Goal: Task Accomplishment & Management: Complete application form

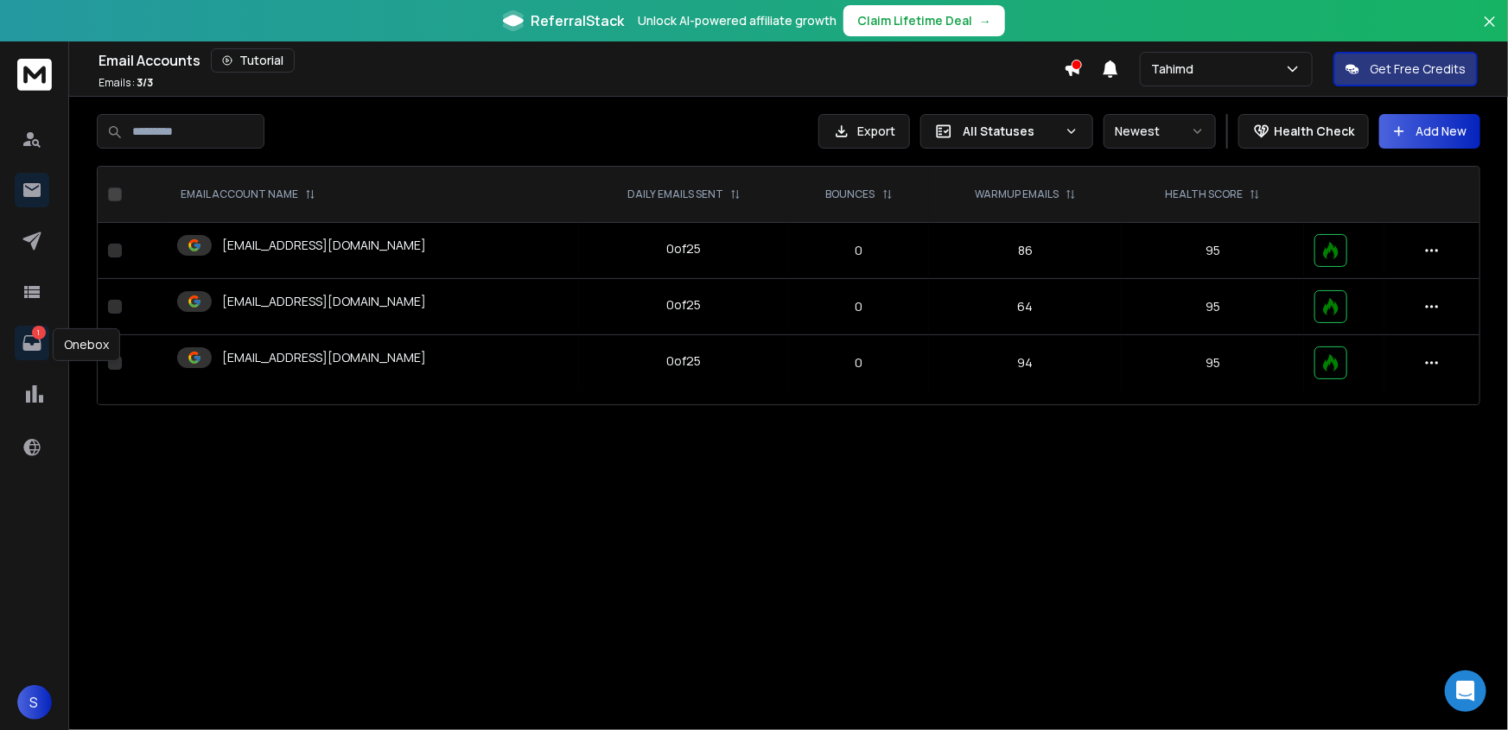
click at [29, 345] on icon at bounding box center [32, 343] width 21 height 21
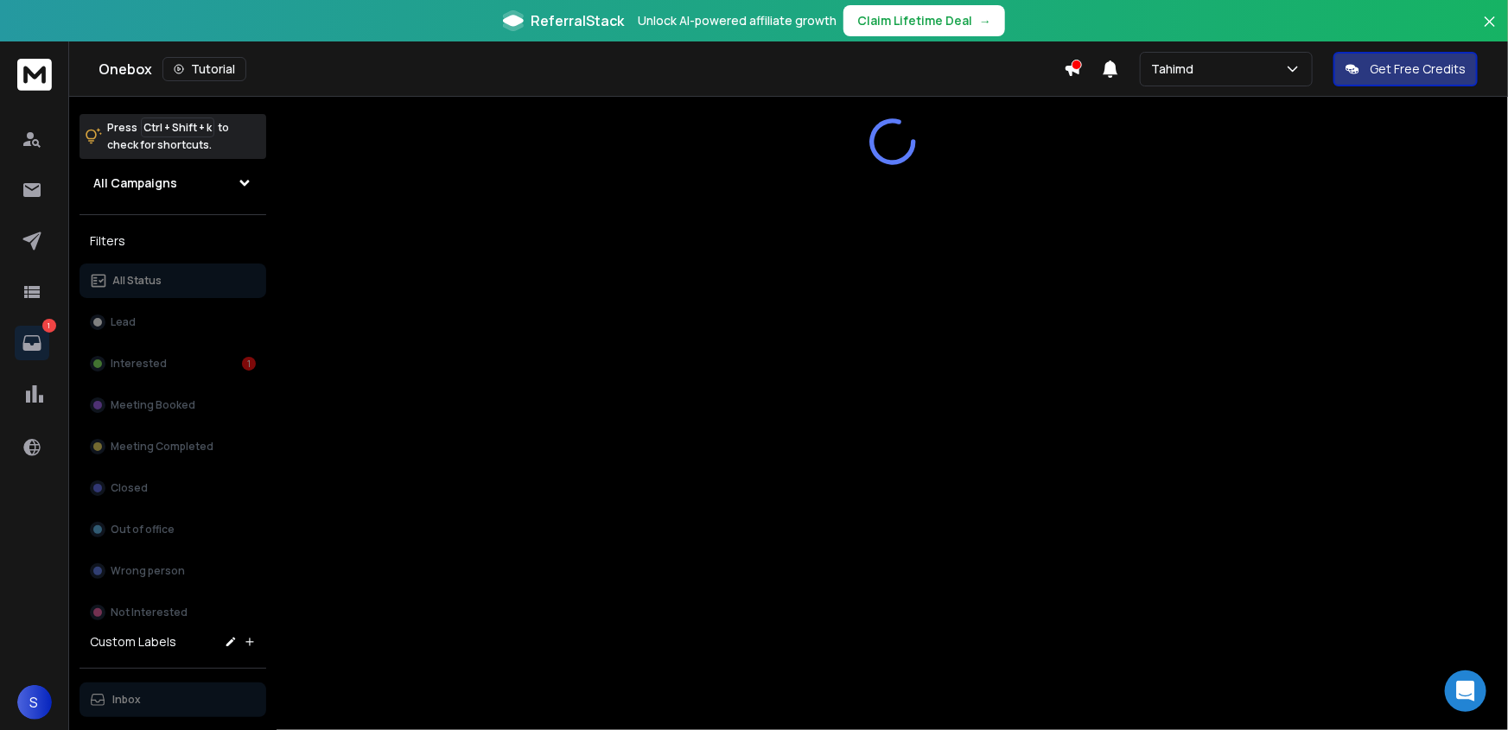
click at [173, 373] on div "All Status Lead Interested 1 Meeting Booked Meeting Completed Closed Out of off…" at bounding box center [172, 447] width 187 height 366
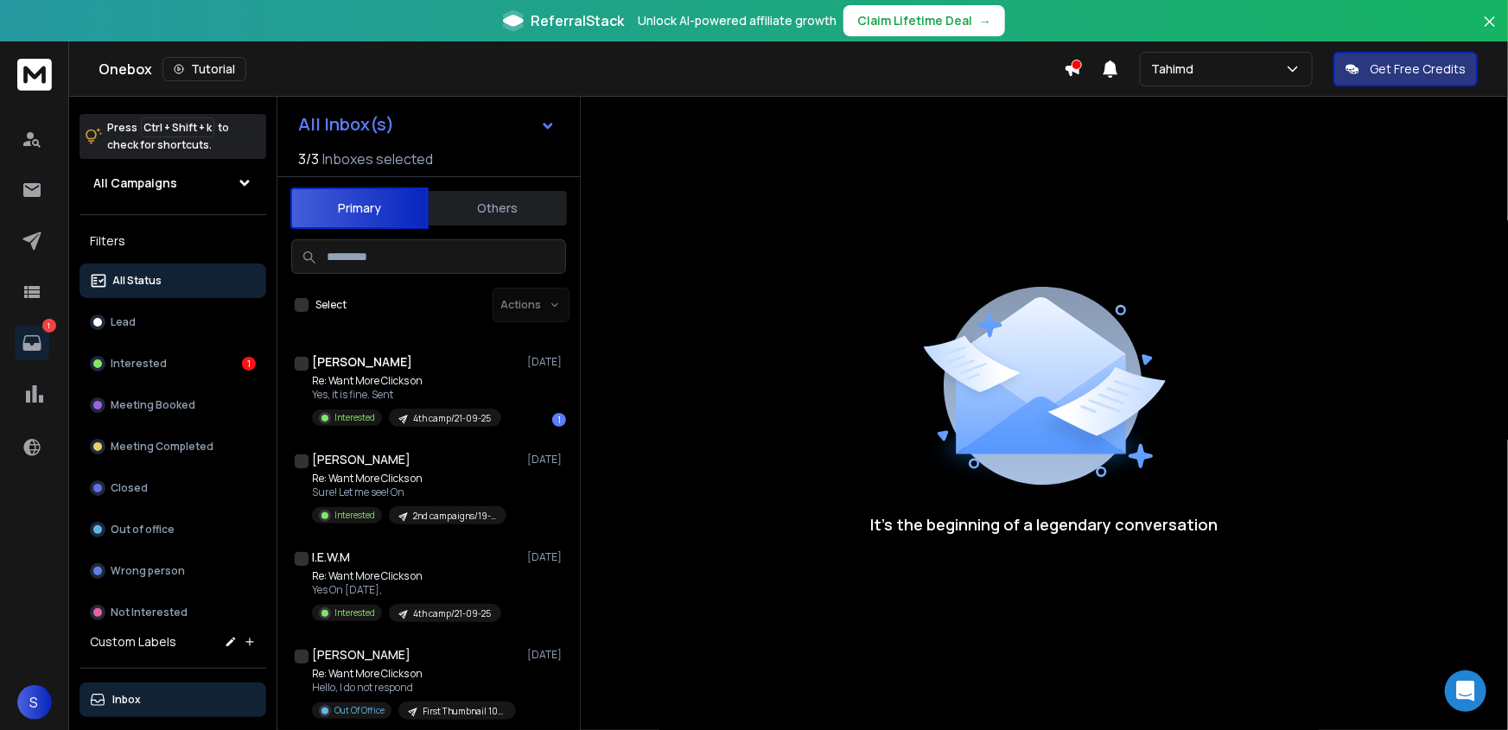
click at [173, 357] on button "Interested 1" at bounding box center [172, 363] width 187 height 35
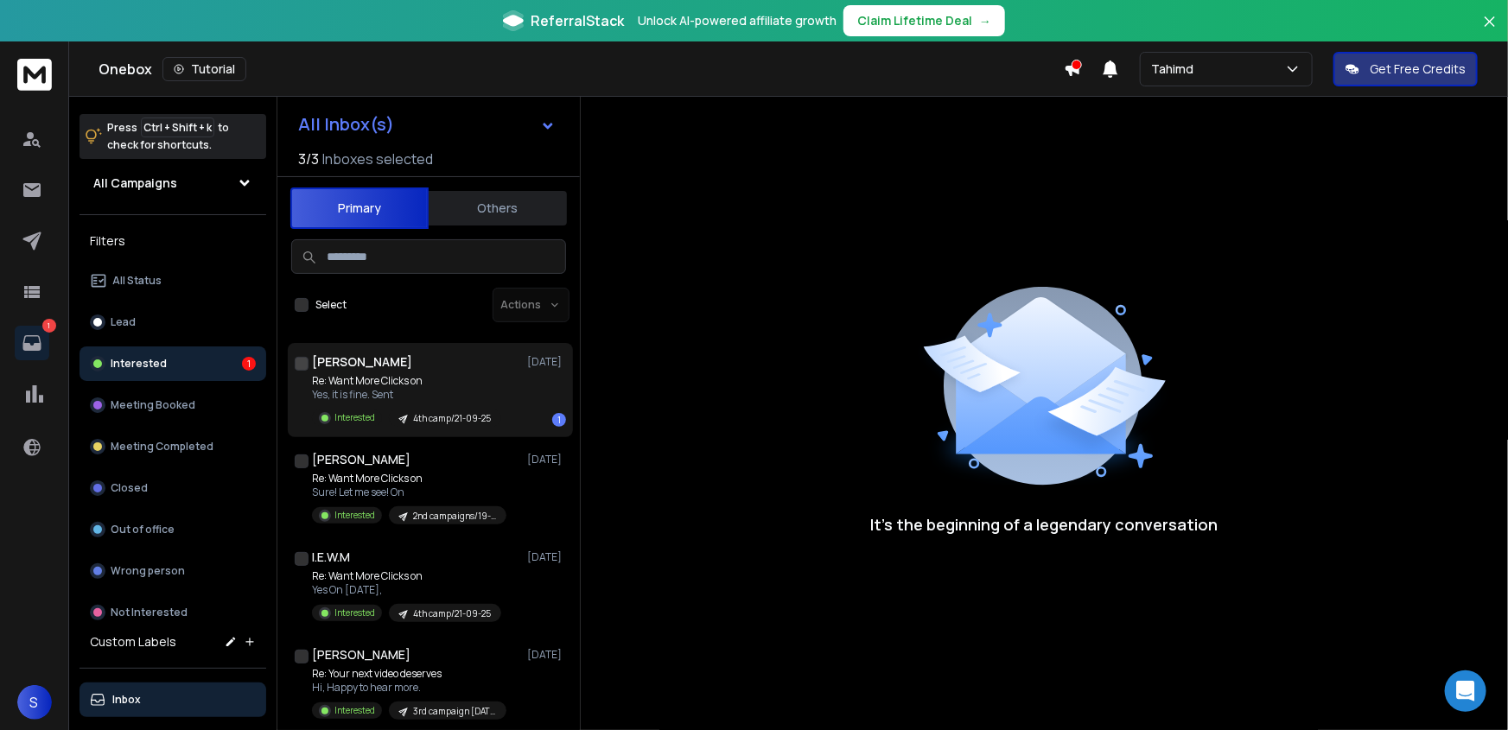
click at [354, 388] on p "Yes, it is fine. Sent" at bounding box center [406, 395] width 189 height 14
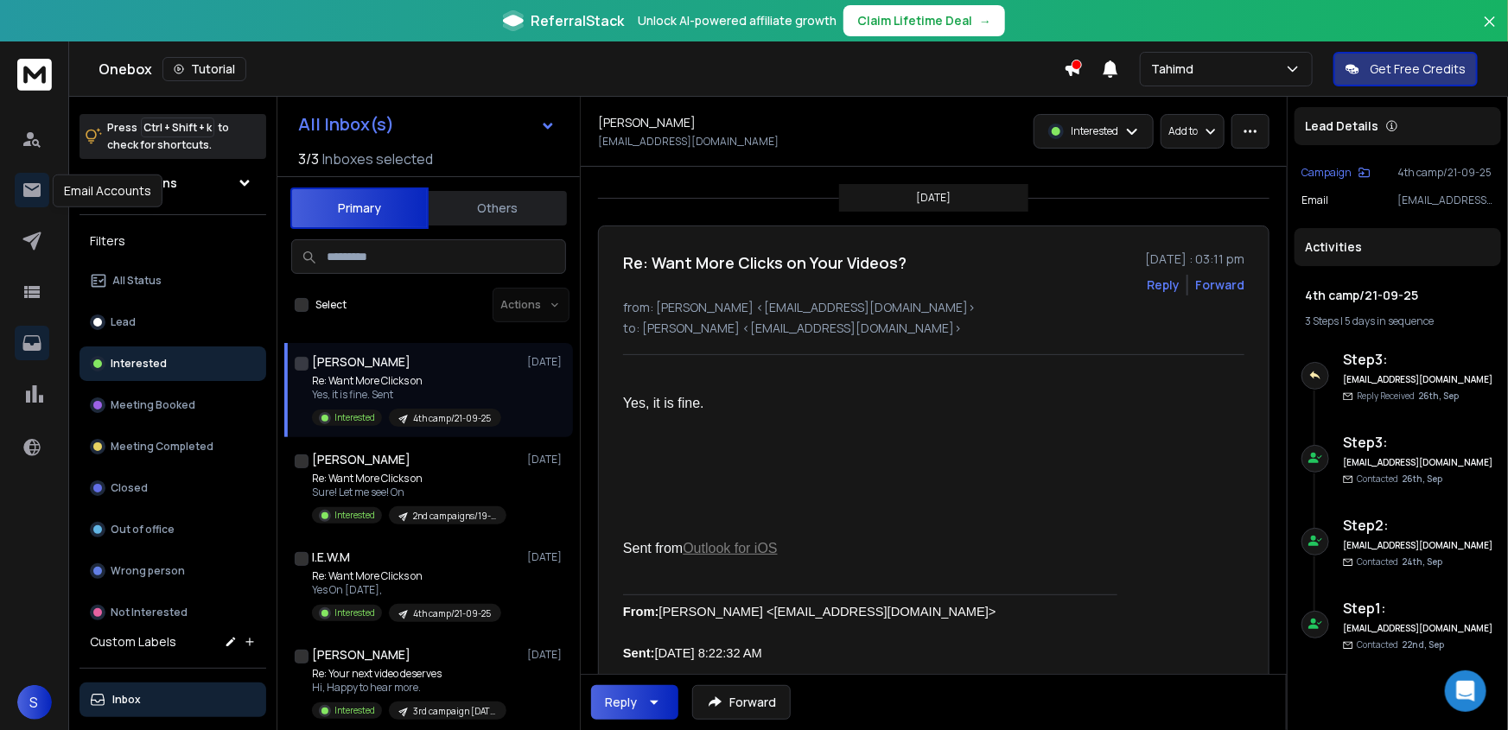
click at [35, 194] on icon at bounding box center [31, 190] width 17 height 14
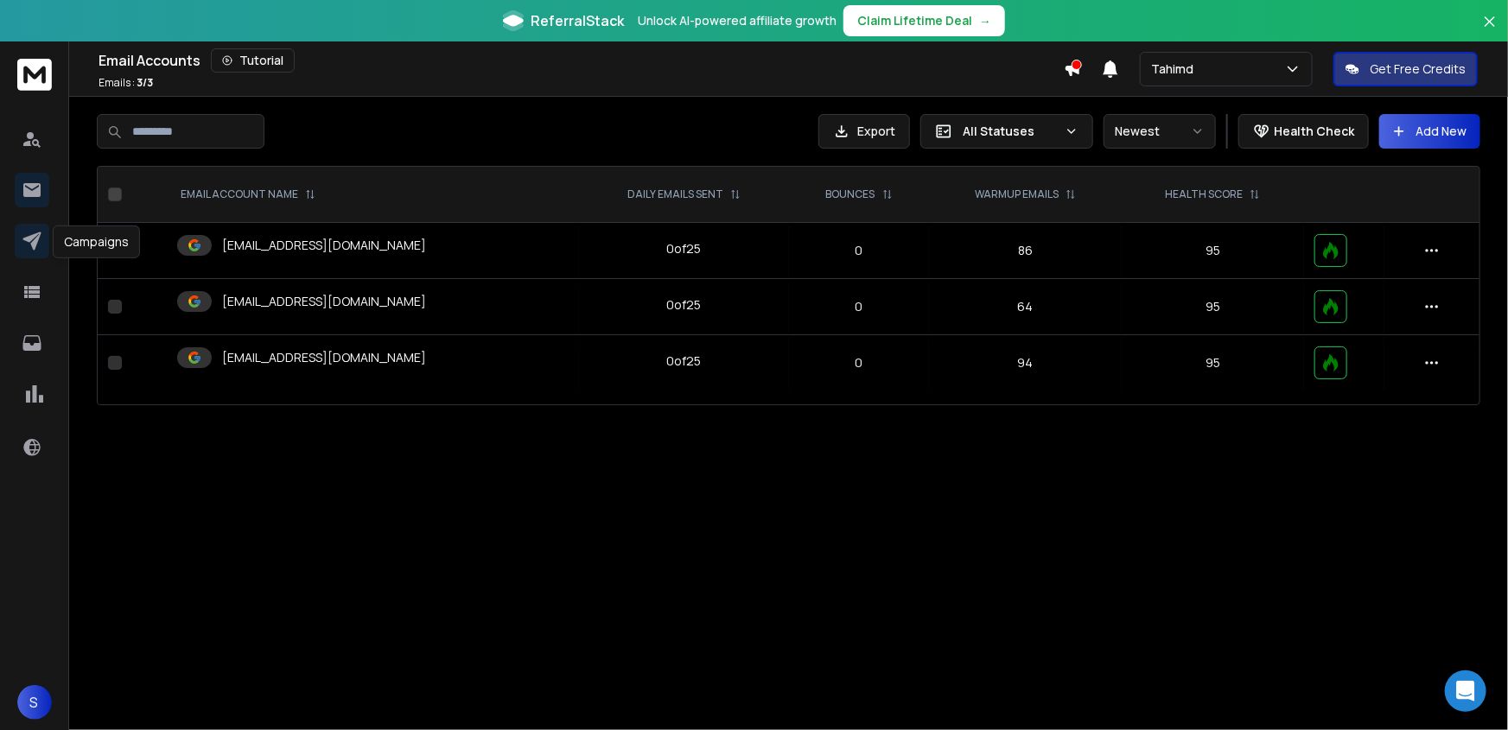
click at [35, 233] on icon at bounding box center [32, 241] width 21 height 21
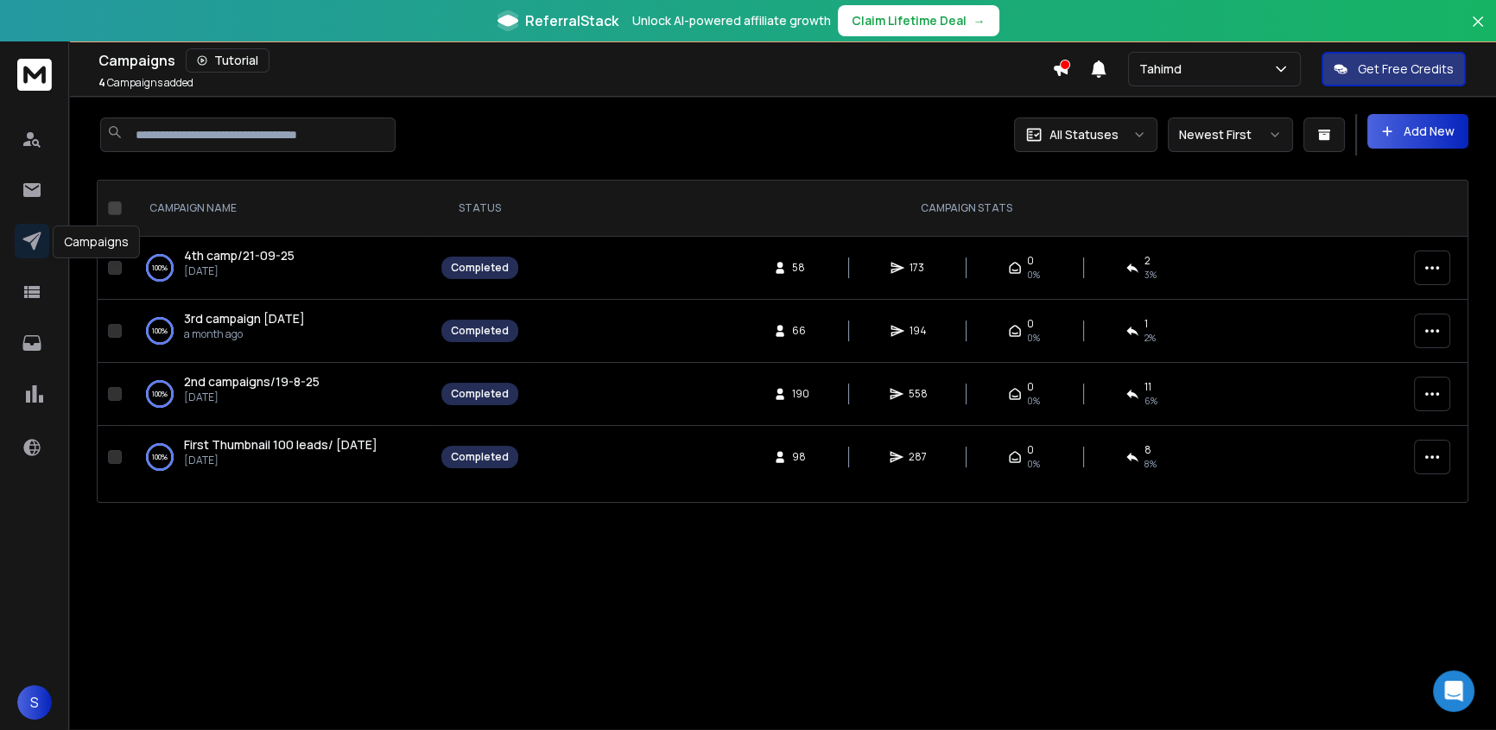
click at [629, 387] on div "190 558 0 0% 11 6 %" at bounding box center [966, 394] width 854 height 28
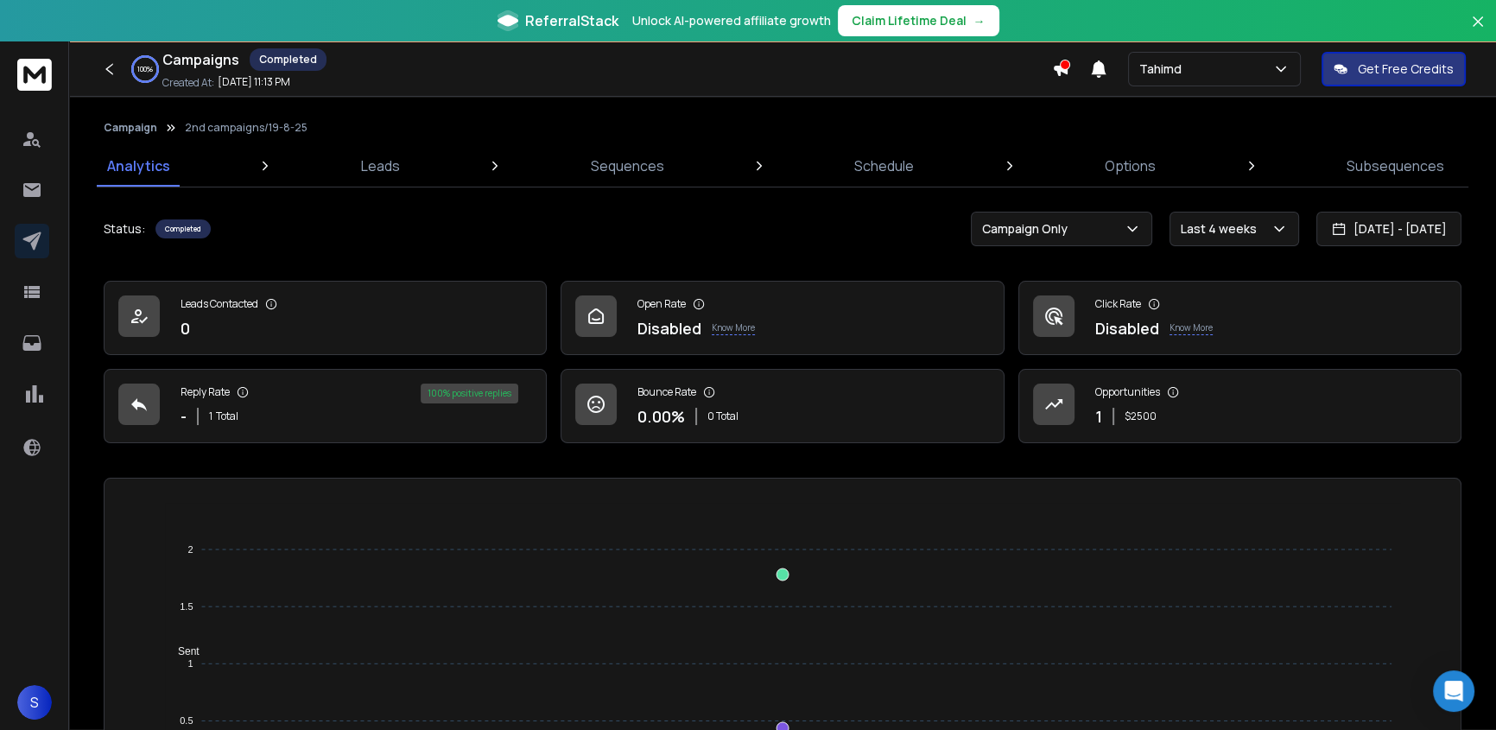
click at [599, 137] on div "Campaign 2nd campaigns/19-8-25" at bounding box center [783, 128] width 1372 height 28
click at [600, 165] on p "Sequences" at bounding box center [627, 166] width 73 height 21
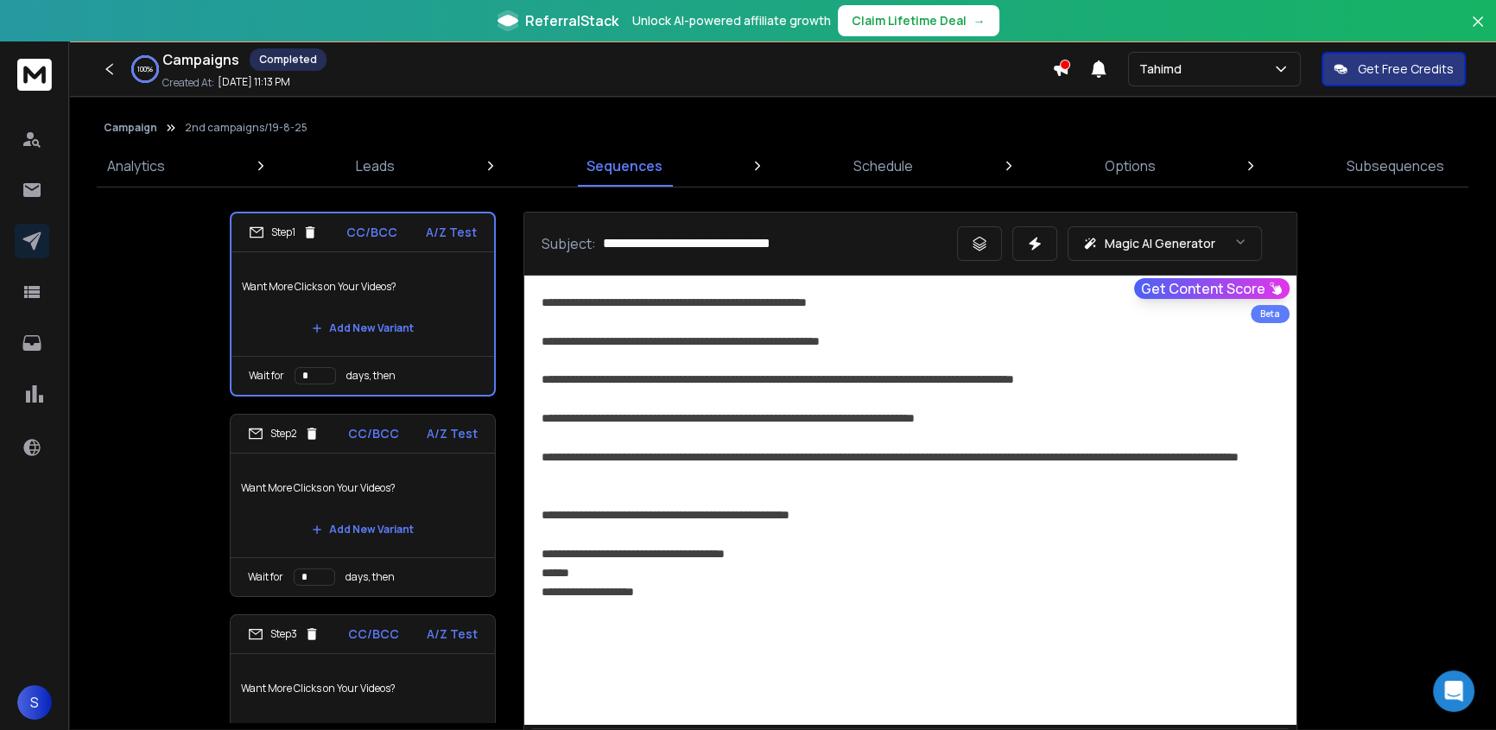
drag, startPoint x: 605, startPoint y: 240, endPoint x: 873, endPoint y: 244, distance: 268.7
click at [873, 244] on input "**********" at bounding box center [771, 243] width 337 height 21
click at [536, 302] on div "**********" at bounding box center [910, 495] width 772 height 438
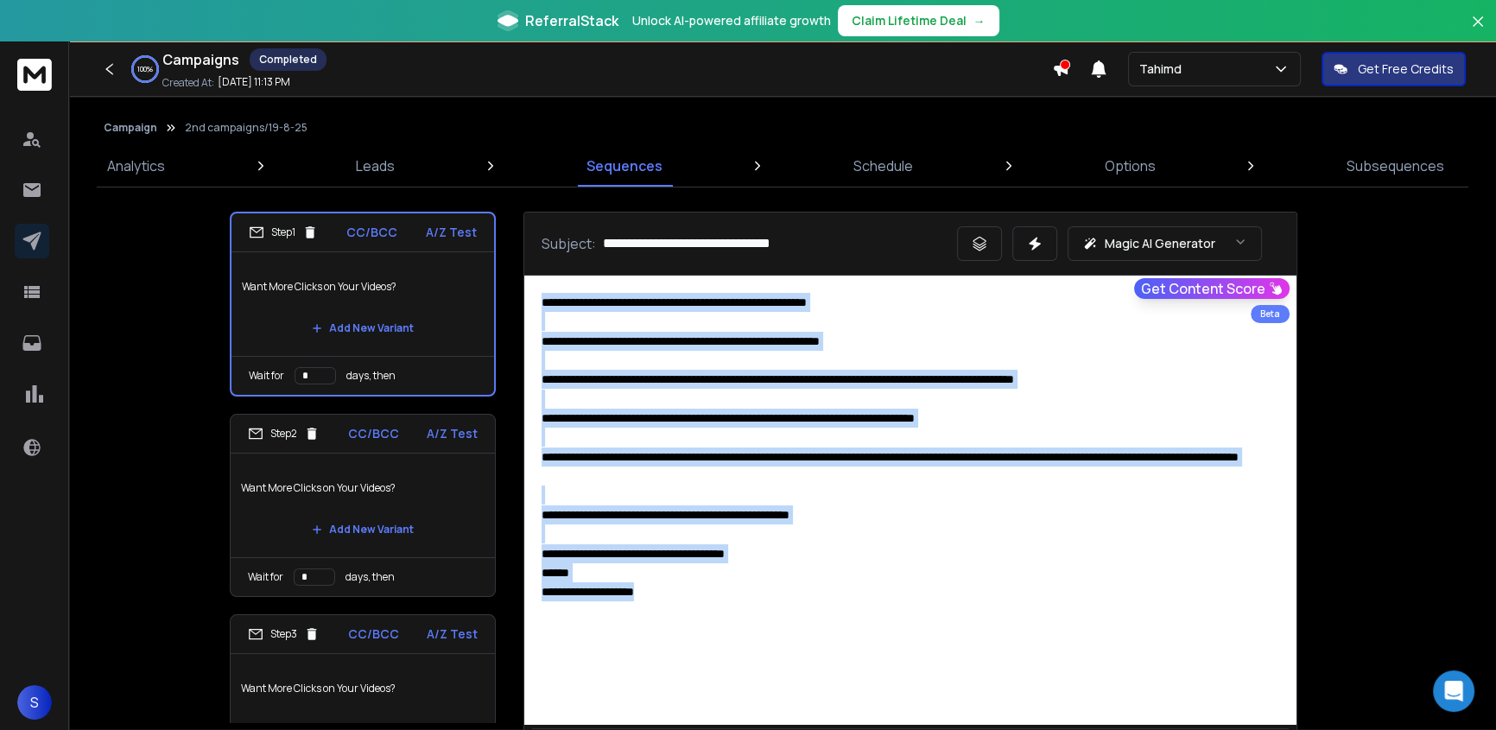
drag, startPoint x: 545, startPoint y: 303, endPoint x: 742, endPoint y: 622, distance: 374.7
click at [742, 622] on div "**********" at bounding box center [910, 495] width 772 height 438
copy div "**********"
click at [431, 485] on p "Want More Clicks on Your Videos?" at bounding box center [363, 488] width 244 height 48
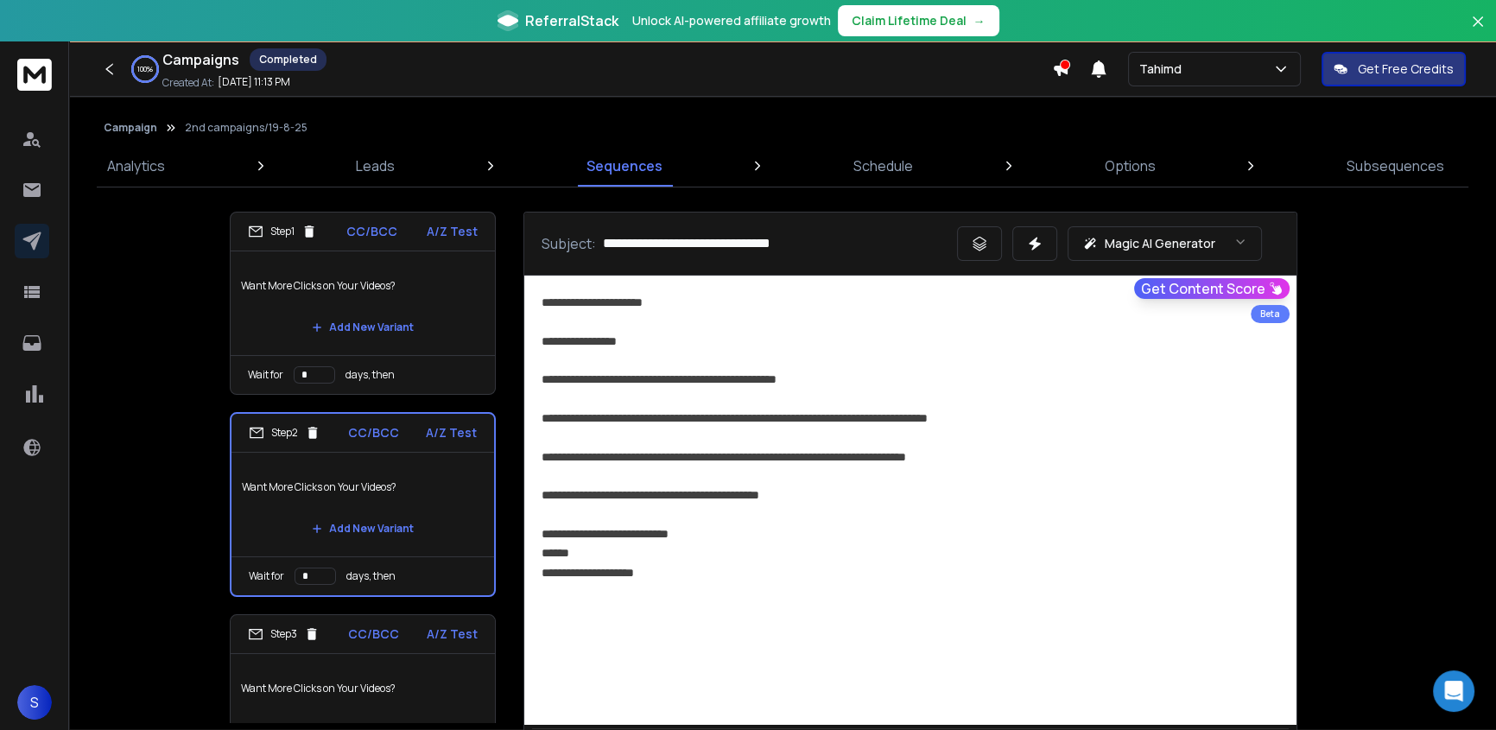
click at [542, 294] on div "**********" at bounding box center [911, 302] width 738 height 19
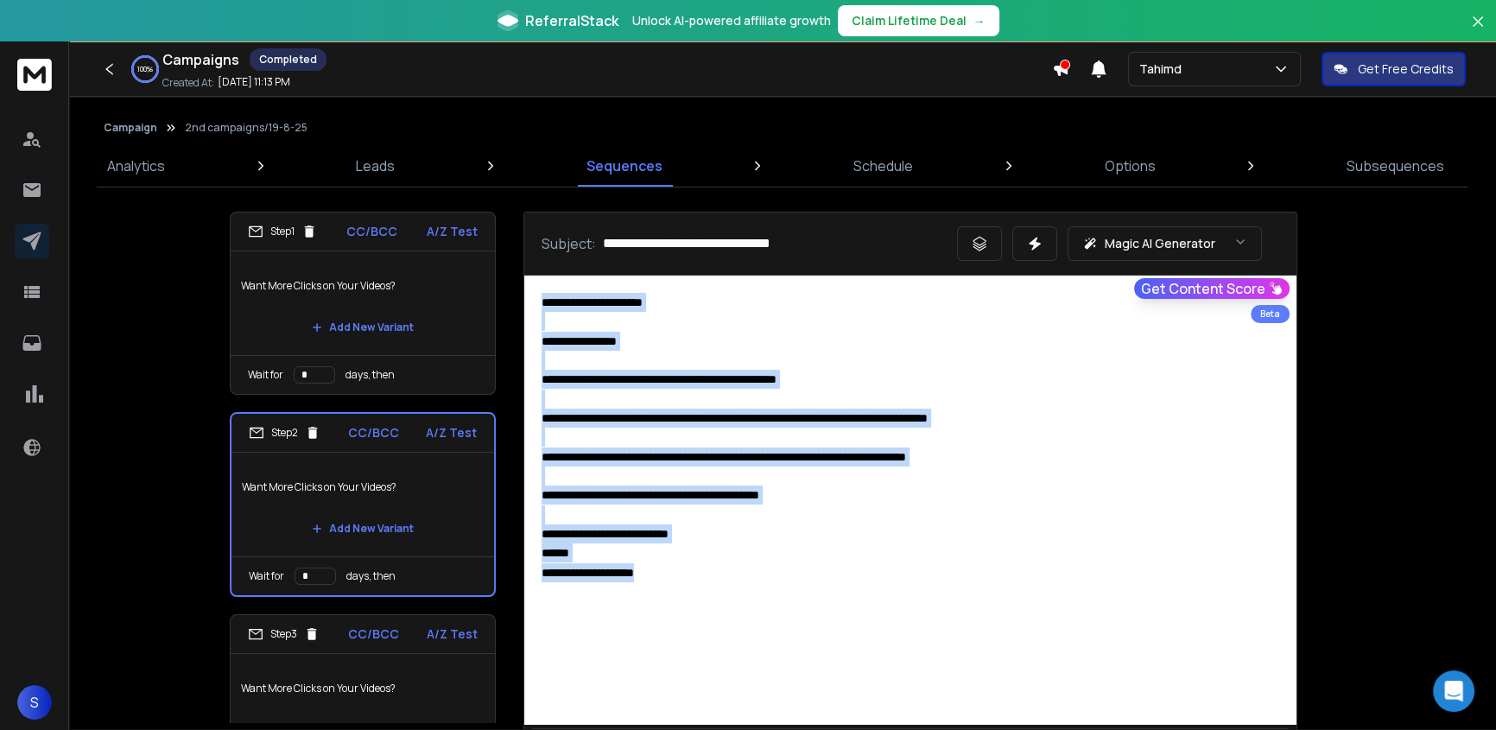
drag, startPoint x: 542, startPoint y: 294, endPoint x: 708, endPoint y: 595, distance: 344.5
click at [708, 595] on div "**********" at bounding box center [910, 495] width 772 height 438
copy div "**********"
click at [429, 689] on p "Want More Clicks on Your Videos?" at bounding box center [363, 688] width 244 height 48
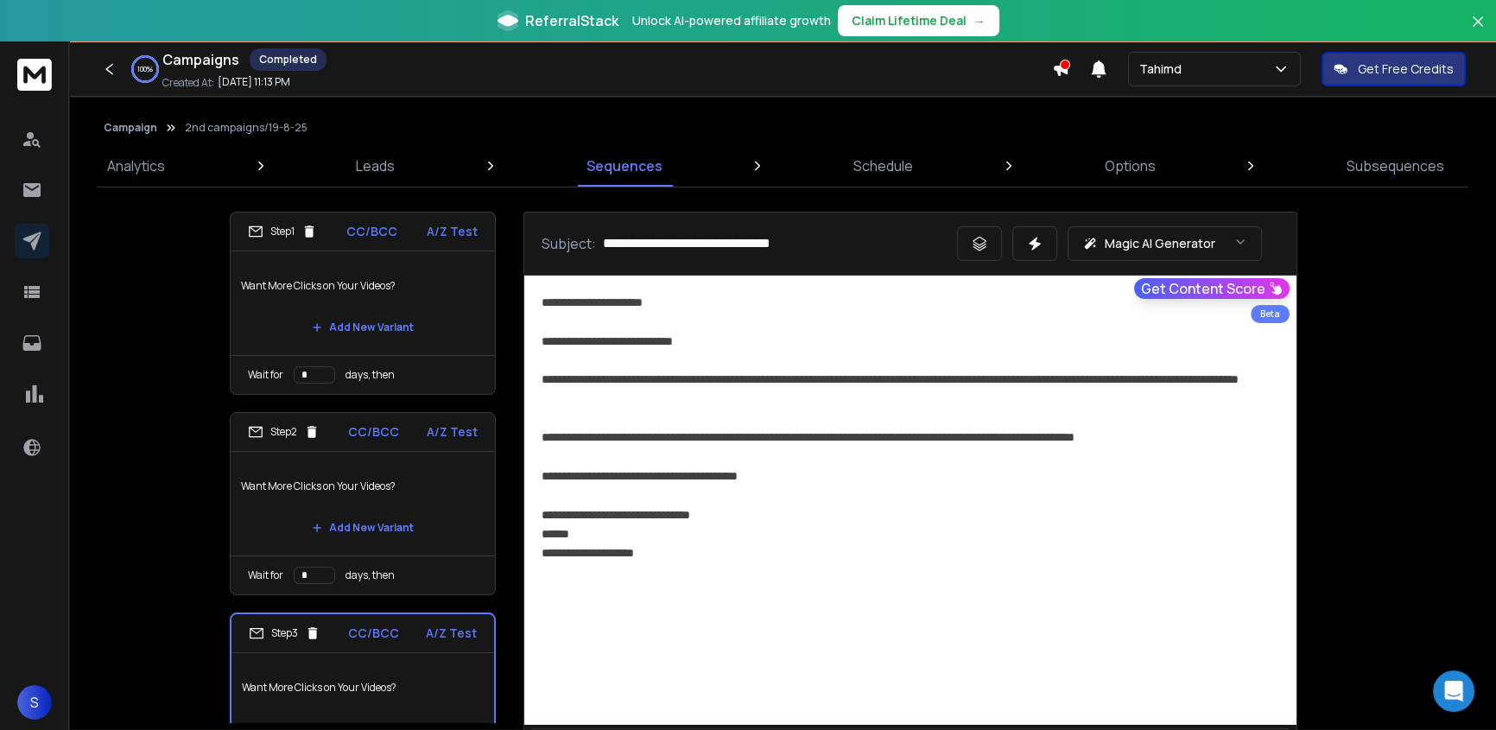
click at [542, 293] on div "**********" at bounding box center [911, 302] width 738 height 19
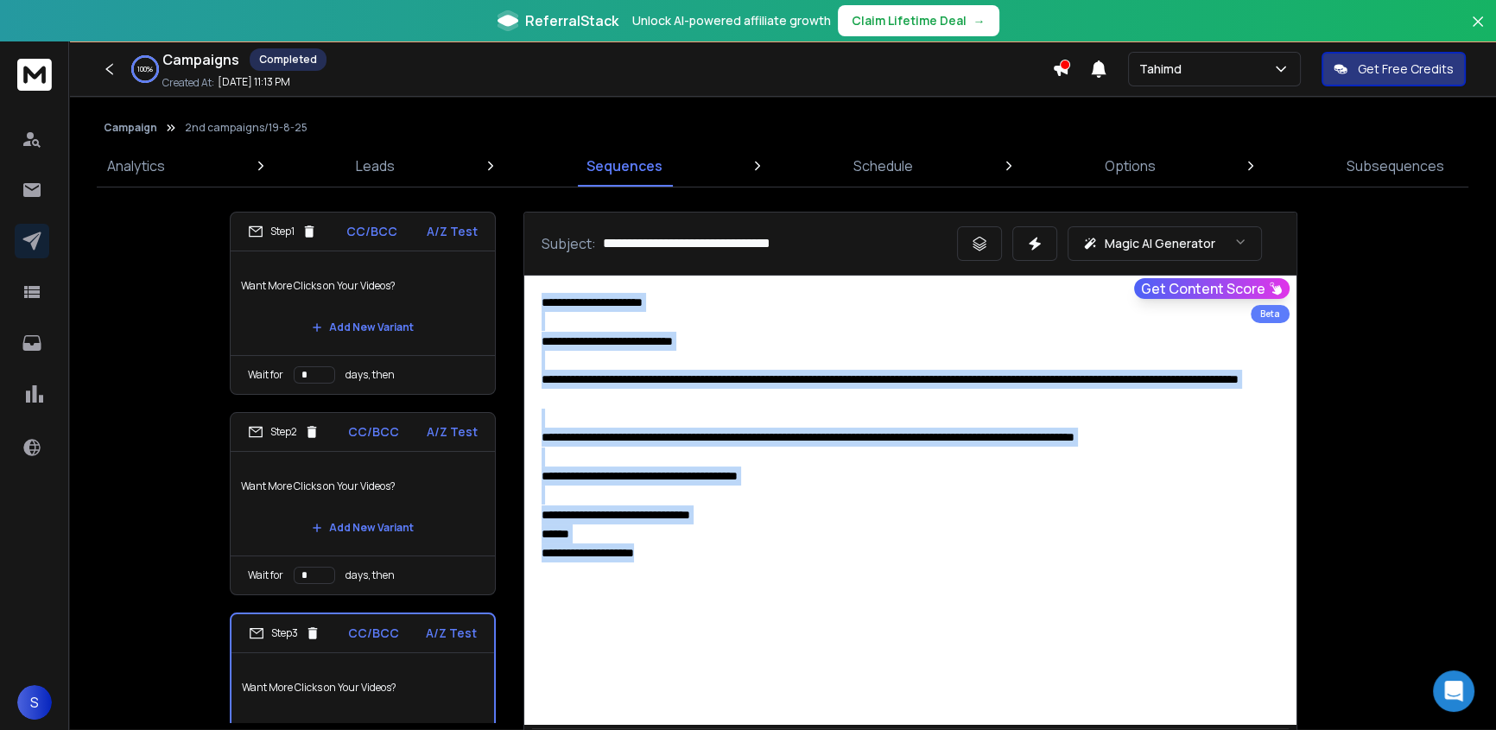
drag, startPoint x: 543, startPoint y: 303, endPoint x: 778, endPoint y: 596, distance: 375.5
click at [778, 595] on div "**********" at bounding box center [910, 495] width 772 height 438
copy div "**********"
click at [103, 66] on icon at bounding box center [110, 69] width 16 height 16
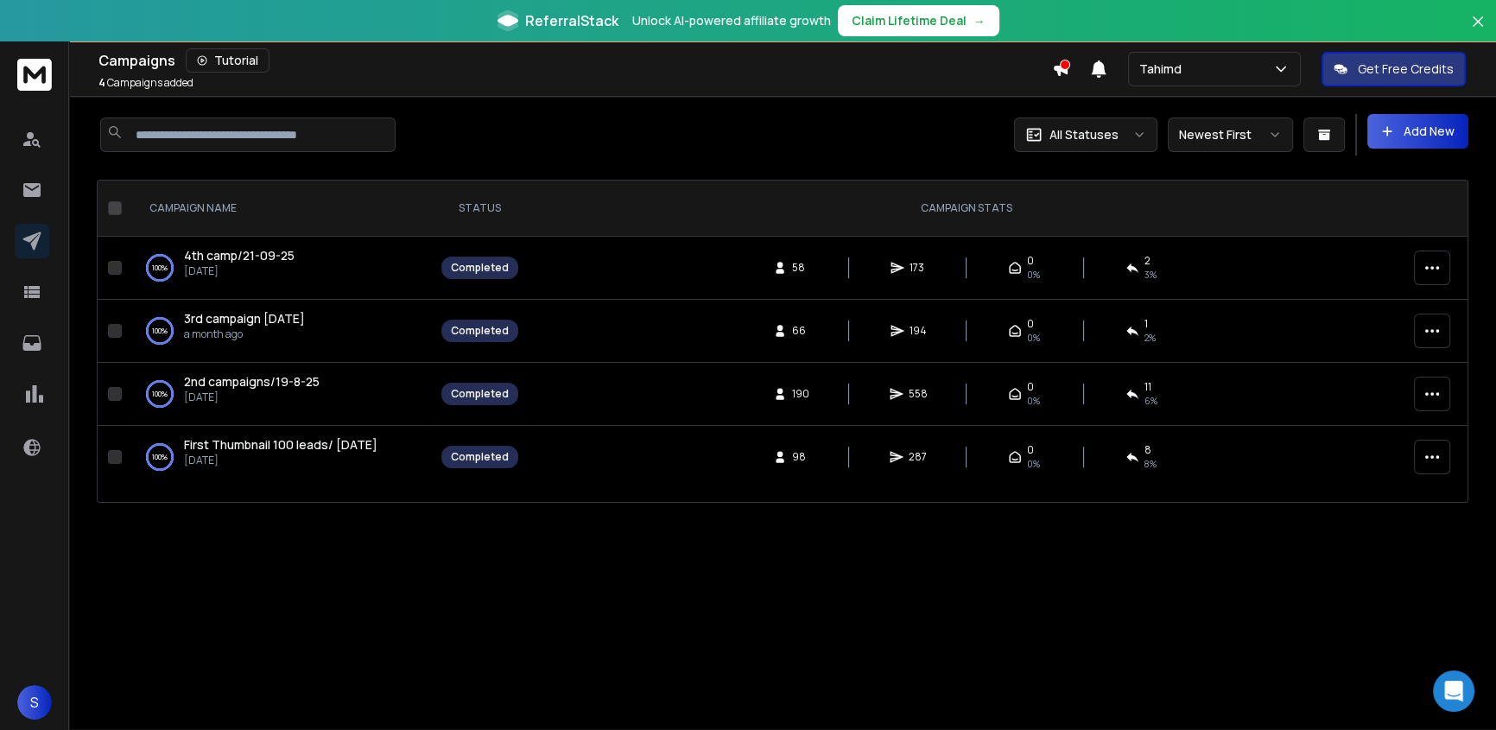
click at [1402, 128] on button "Add New" at bounding box center [1418, 131] width 101 height 35
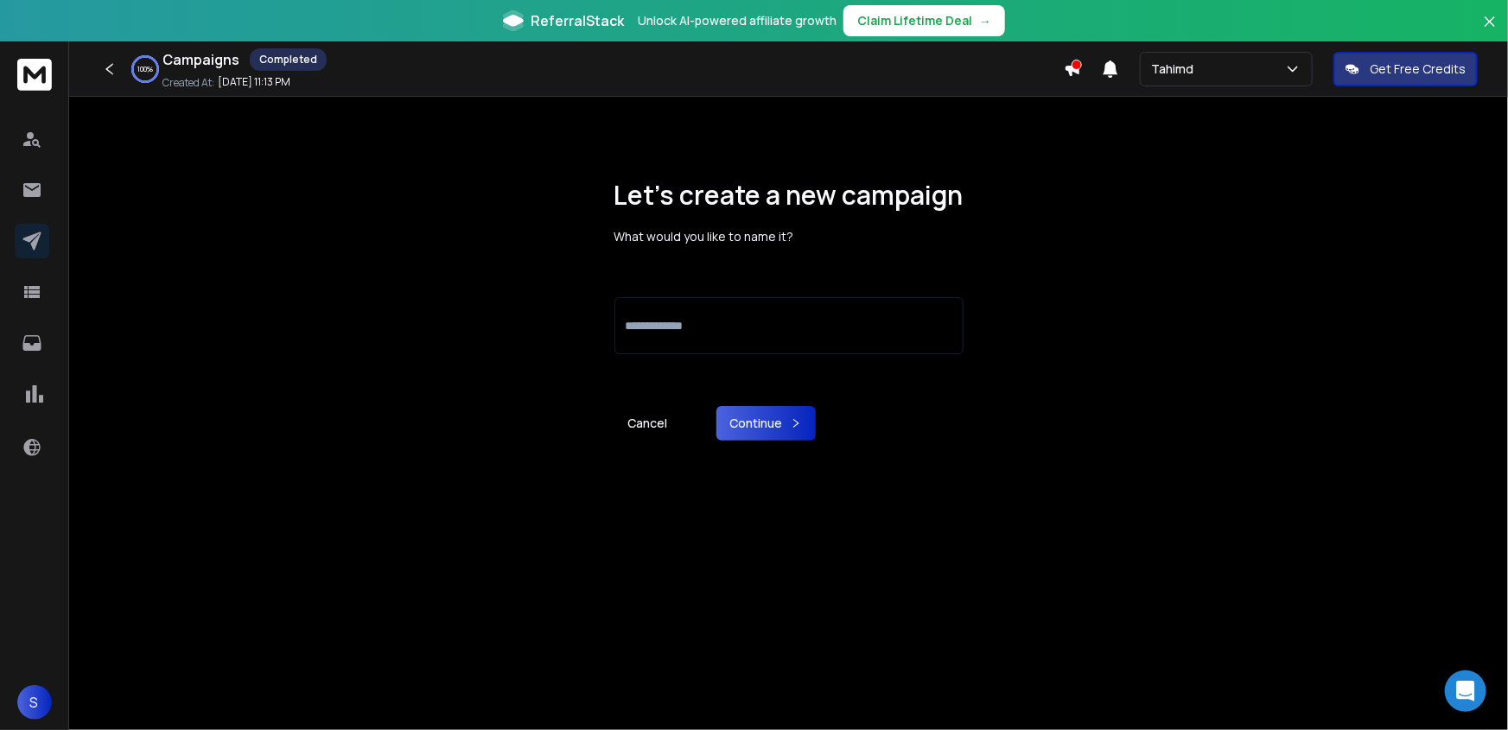
click at [760, 326] on input at bounding box center [788, 325] width 349 height 57
type input "**********"
click at [716, 406] on button "Continue" at bounding box center [765, 423] width 99 height 35
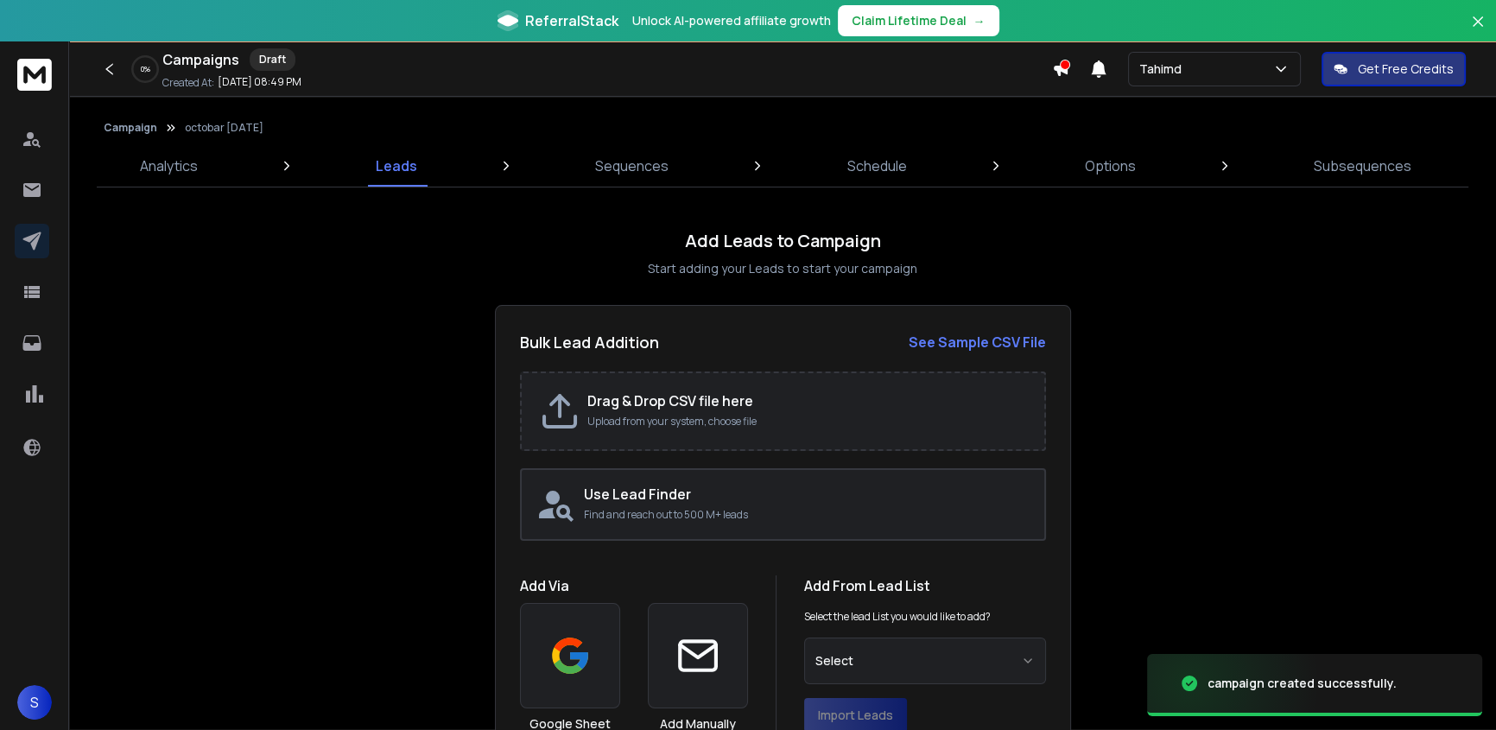
click at [663, 397] on h2 "Drag & Drop CSV file here" at bounding box center [807, 400] width 440 height 21
type input "**********"
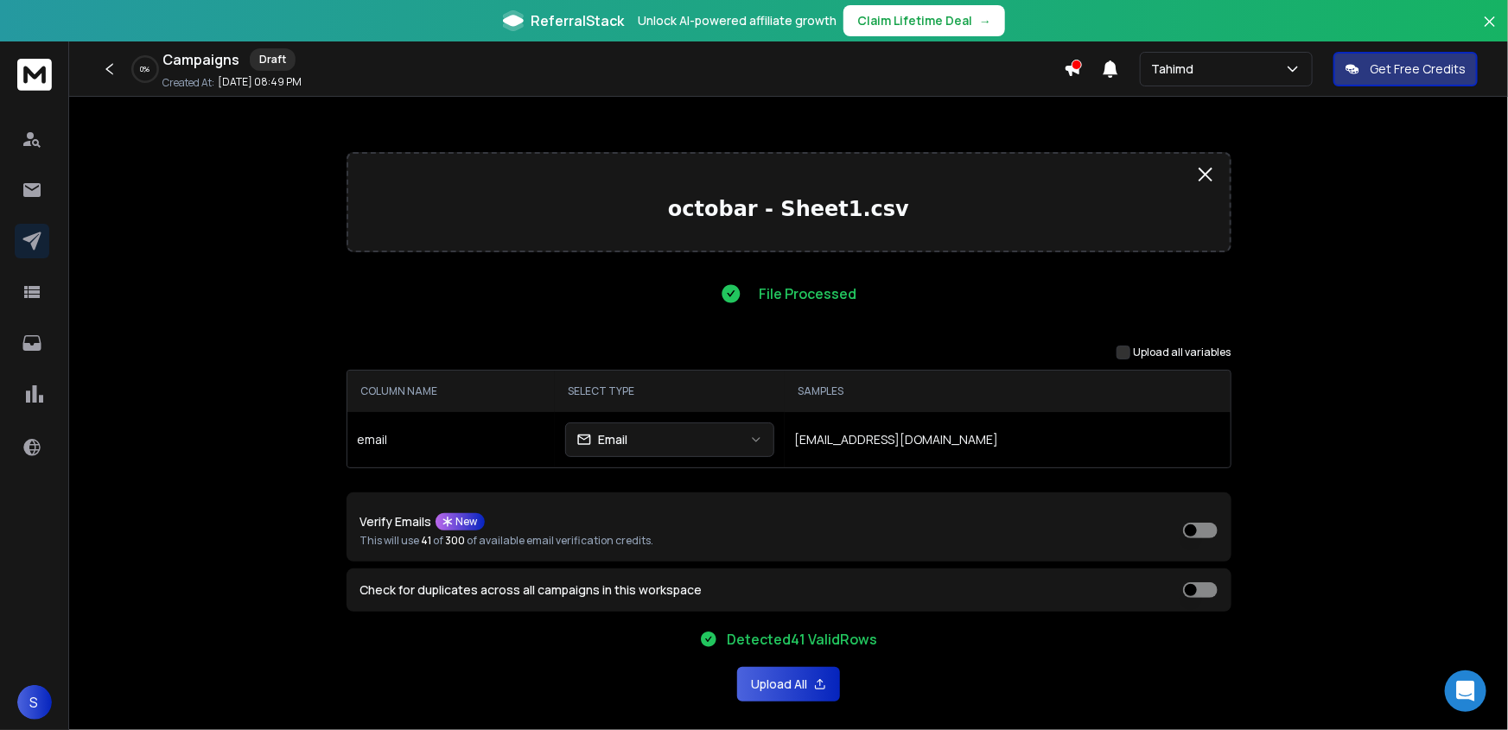
click at [767, 681] on button "Upload All" at bounding box center [788, 684] width 103 height 35
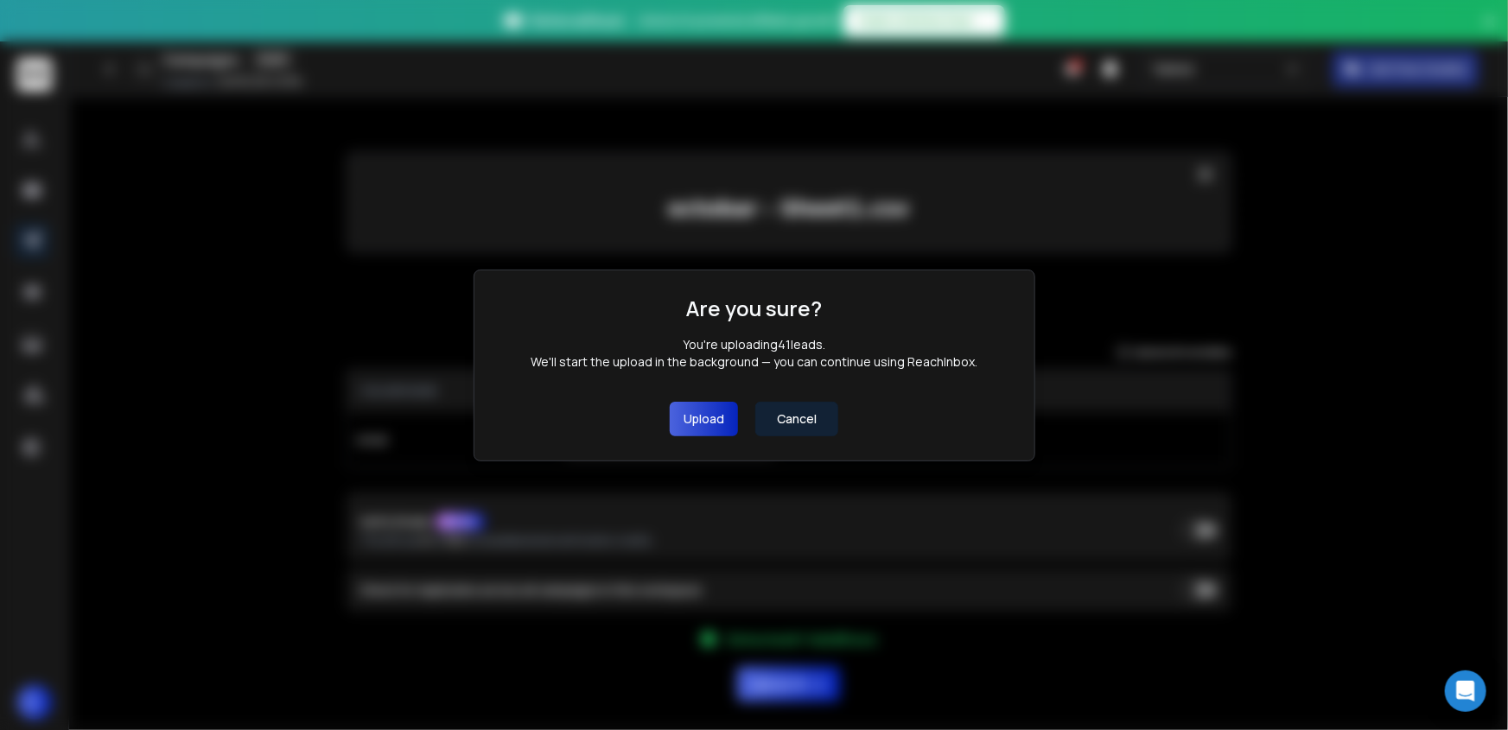
click at [702, 419] on button "Upload" at bounding box center [704, 419] width 68 height 35
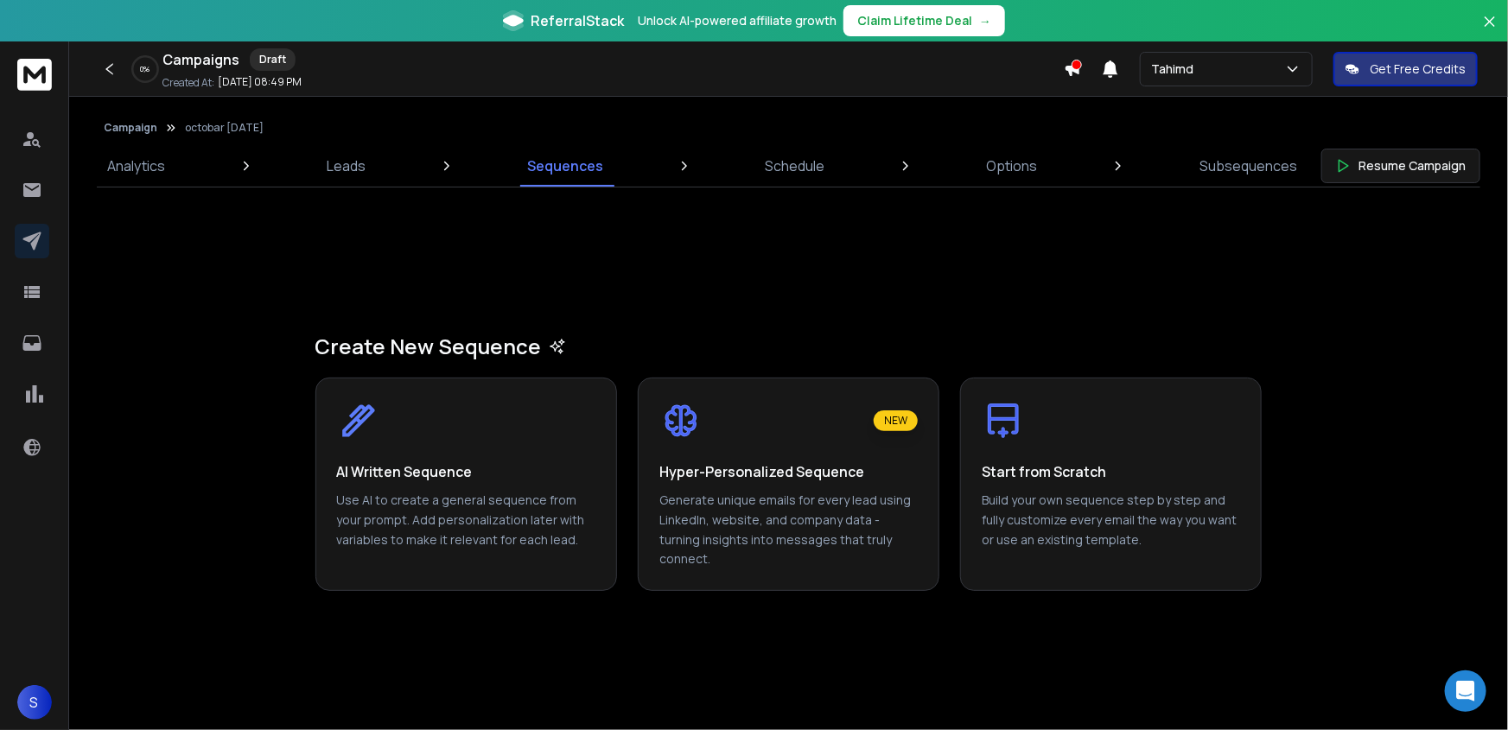
click at [1159, 466] on div "Start from Scratch Build your own sequence step by step and fully customize eve…" at bounding box center [1111, 484] width 300 height 212
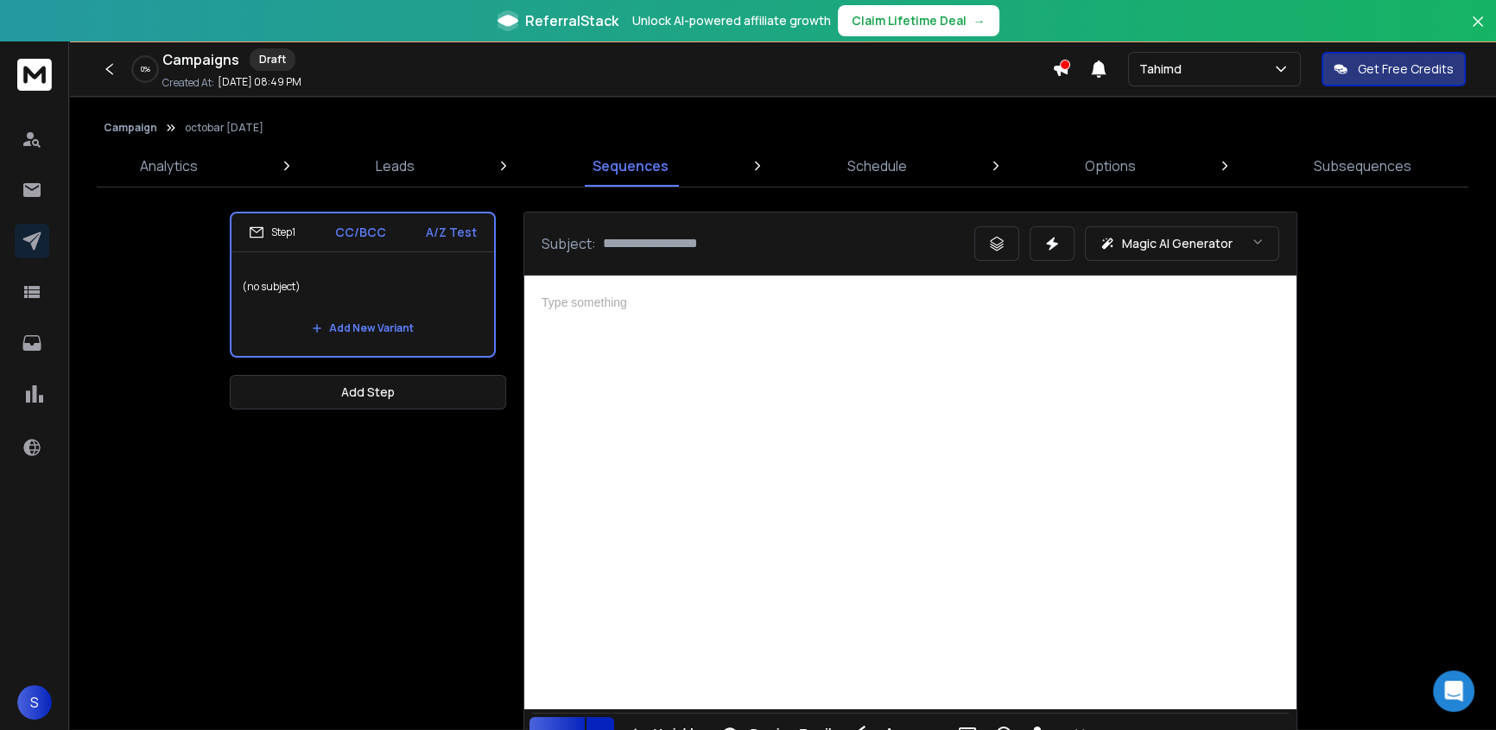
click at [651, 243] on input at bounding box center [780, 243] width 354 height 21
paste input "**********"
type input "**********"
click at [603, 308] on div at bounding box center [911, 302] width 738 height 19
click at [566, 301] on div at bounding box center [911, 302] width 738 height 19
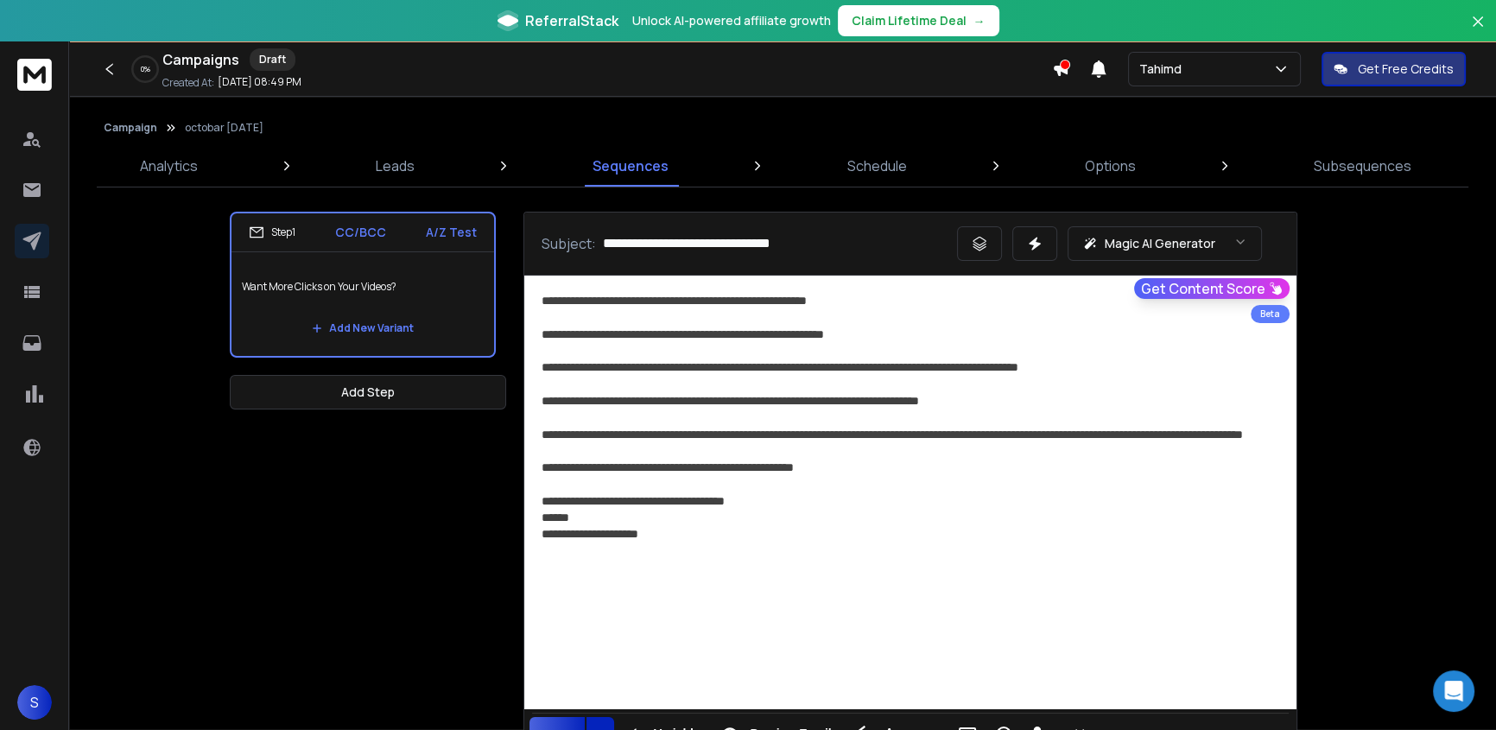
click at [693, 543] on p "**********" at bounding box center [911, 534] width 738 height 16
click at [1210, 289] on button "Get Content Score" at bounding box center [1212, 288] width 156 height 21
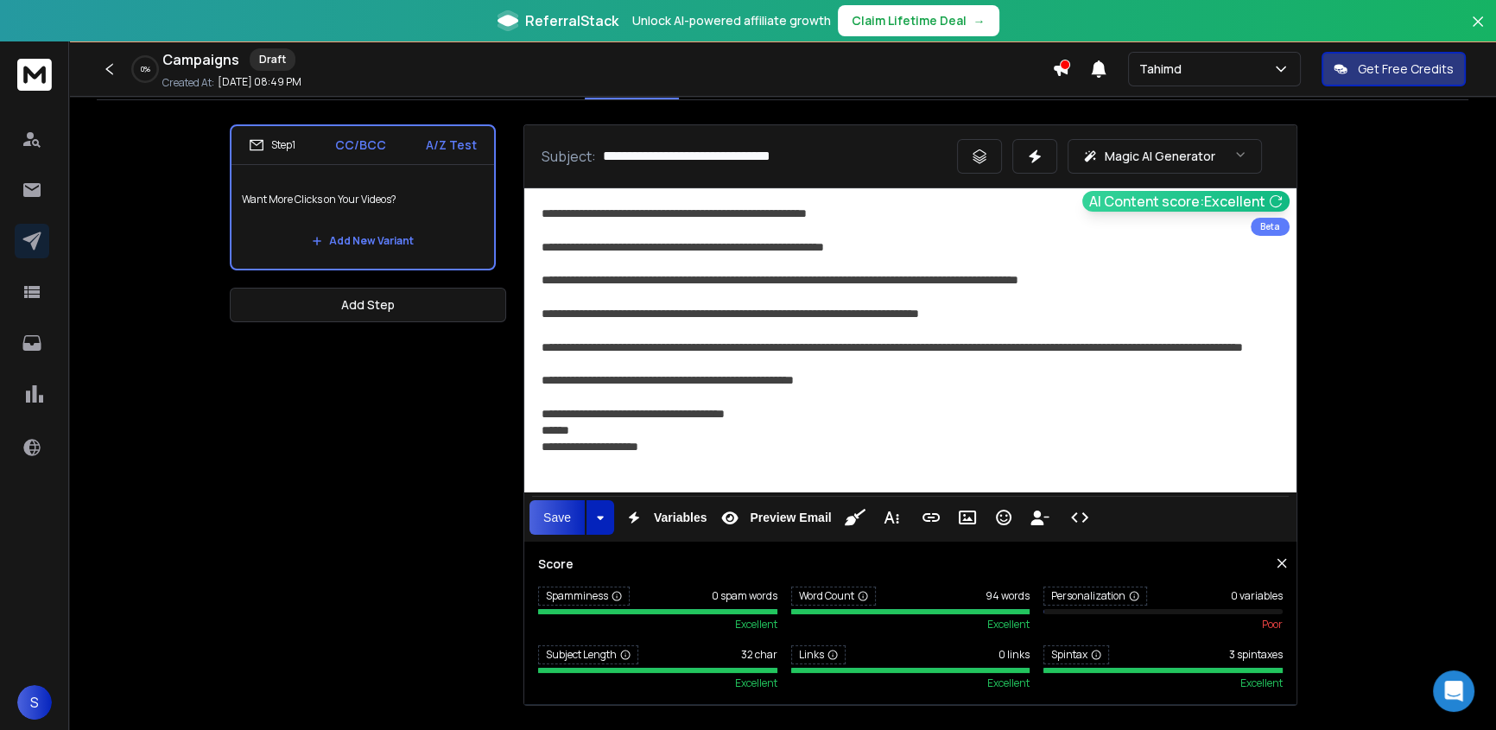
scroll to position [104, 0]
click at [1142, 191] on button "AI Content score: Excellent" at bounding box center [1186, 201] width 207 height 21
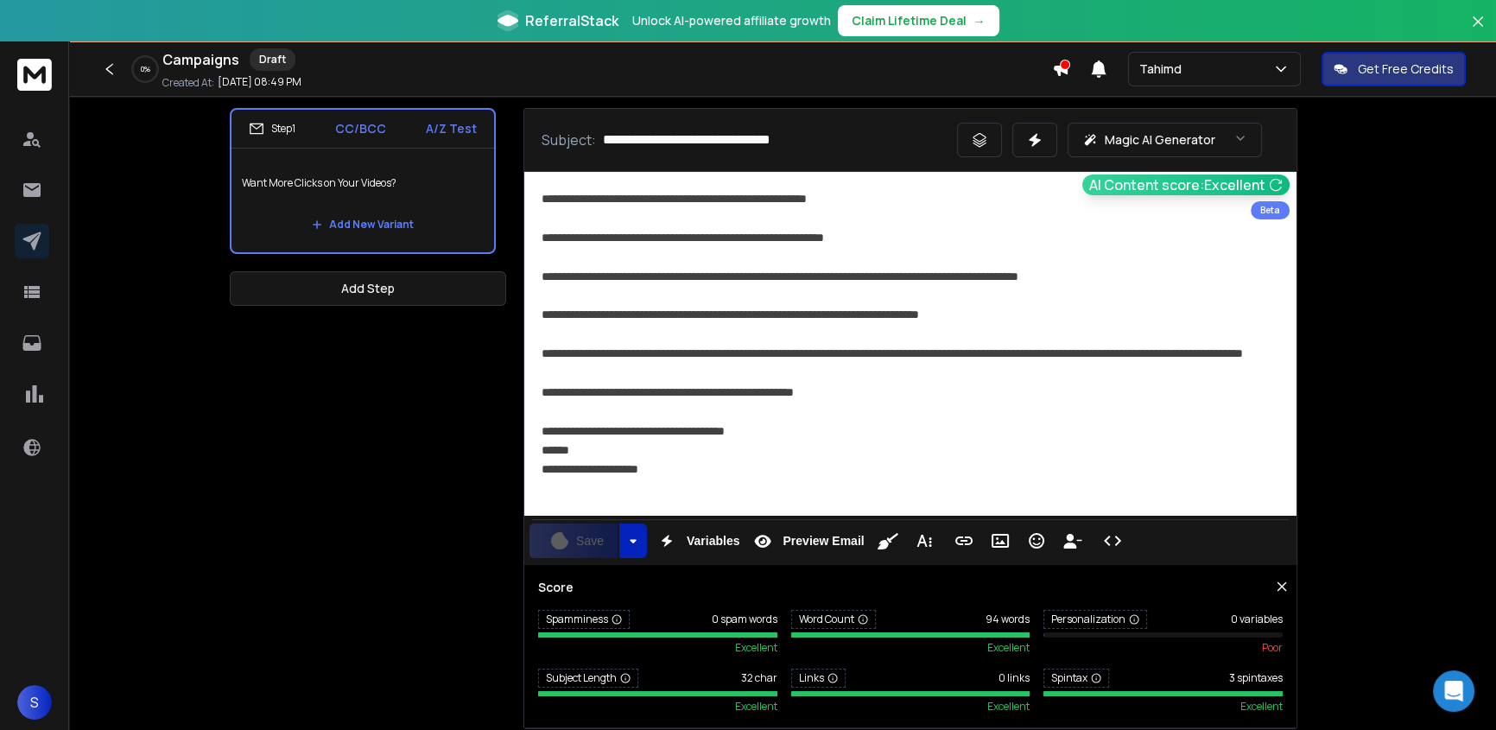
scroll to position [53, 0]
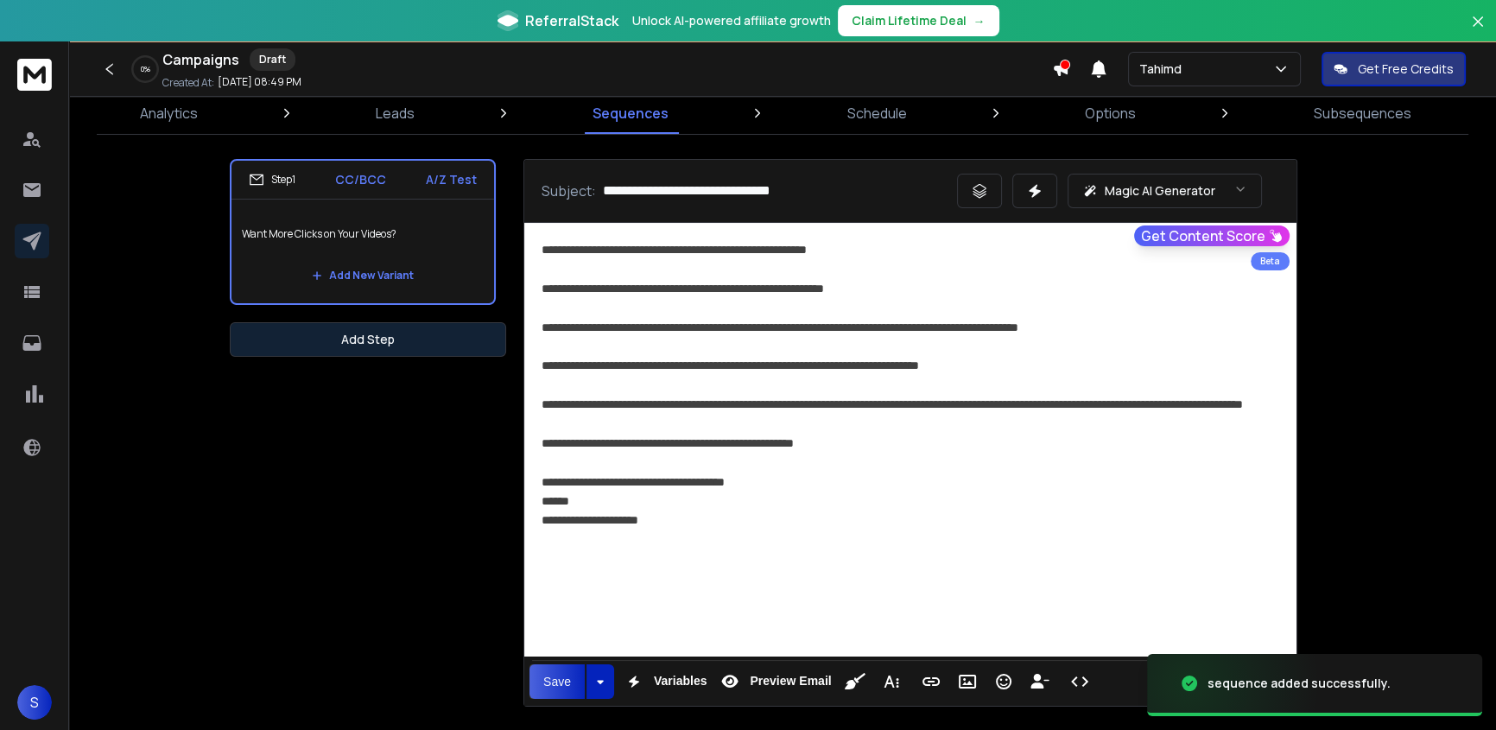
click at [401, 337] on button "Add Step" at bounding box center [368, 339] width 276 height 35
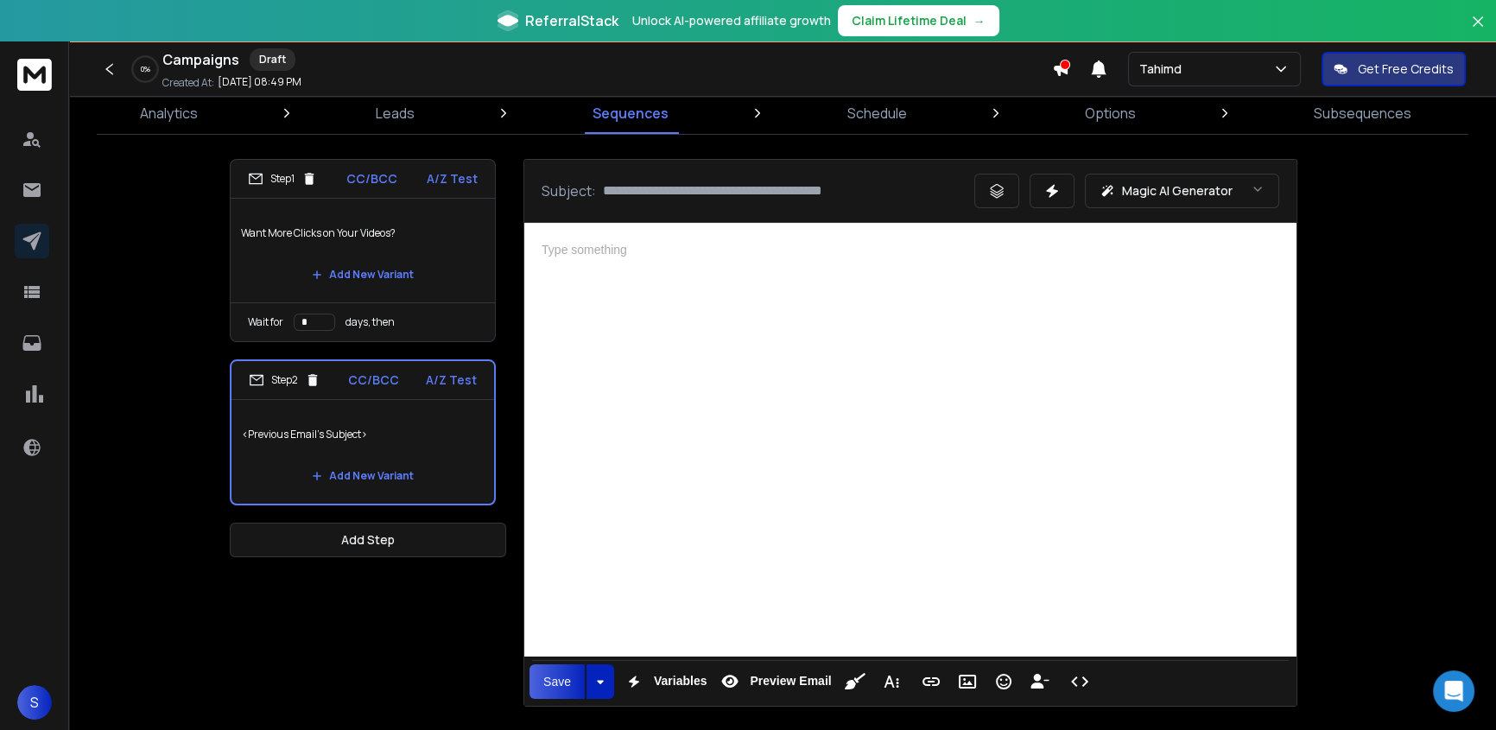
click at [609, 181] on input at bounding box center [780, 191] width 354 height 21
paste input "**********"
type input "**********"
click at [614, 249] on div at bounding box center [911, 249] width 738 height 19
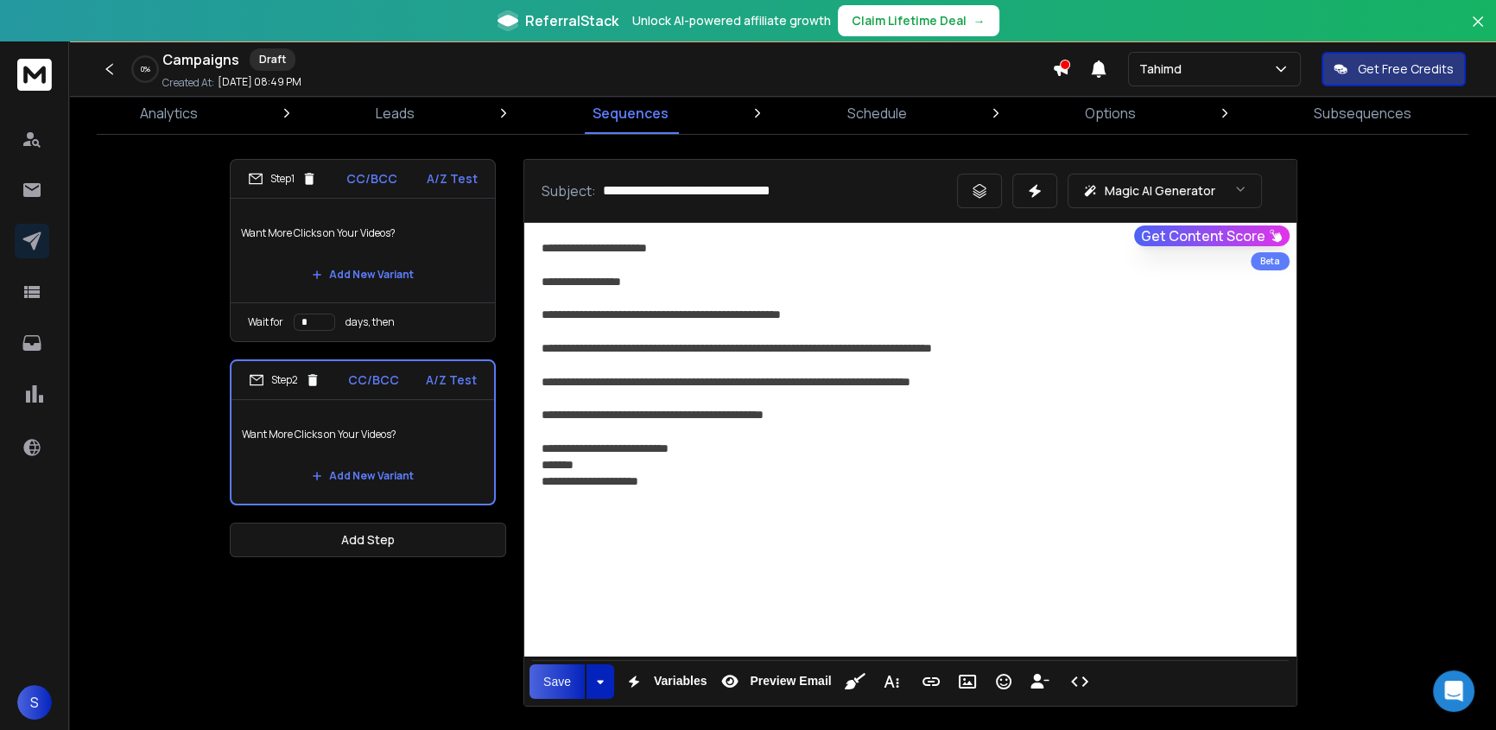
click at [1195, 231] on button "Get Content Score" at bounding box center [1212, 235] width 156 height 21
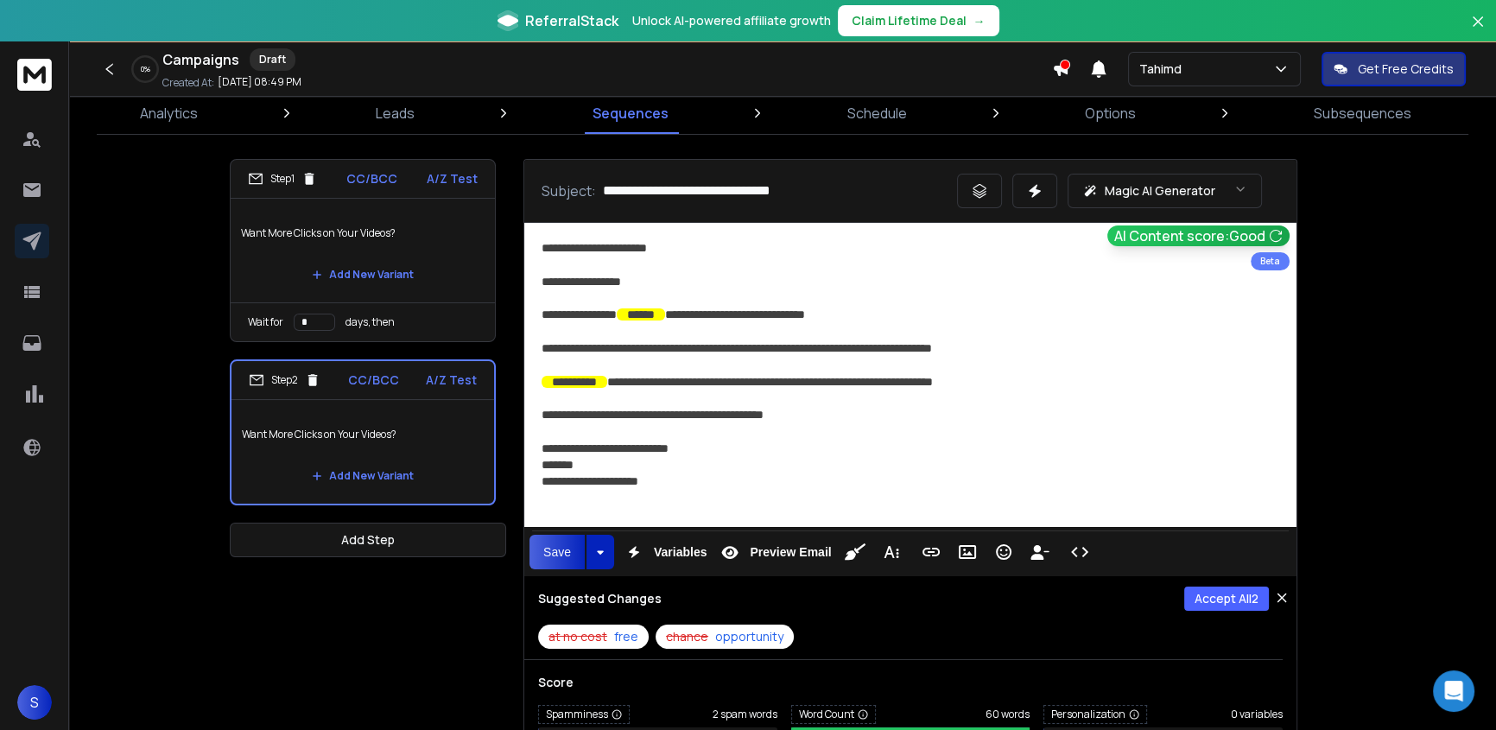
click at [633, 629] on div "at no cost free" at bounding box center [593, 637] width 111 height 24
click at [634, 629] on span "opportunity" at bounding box center [632, 636] width 68 height 17
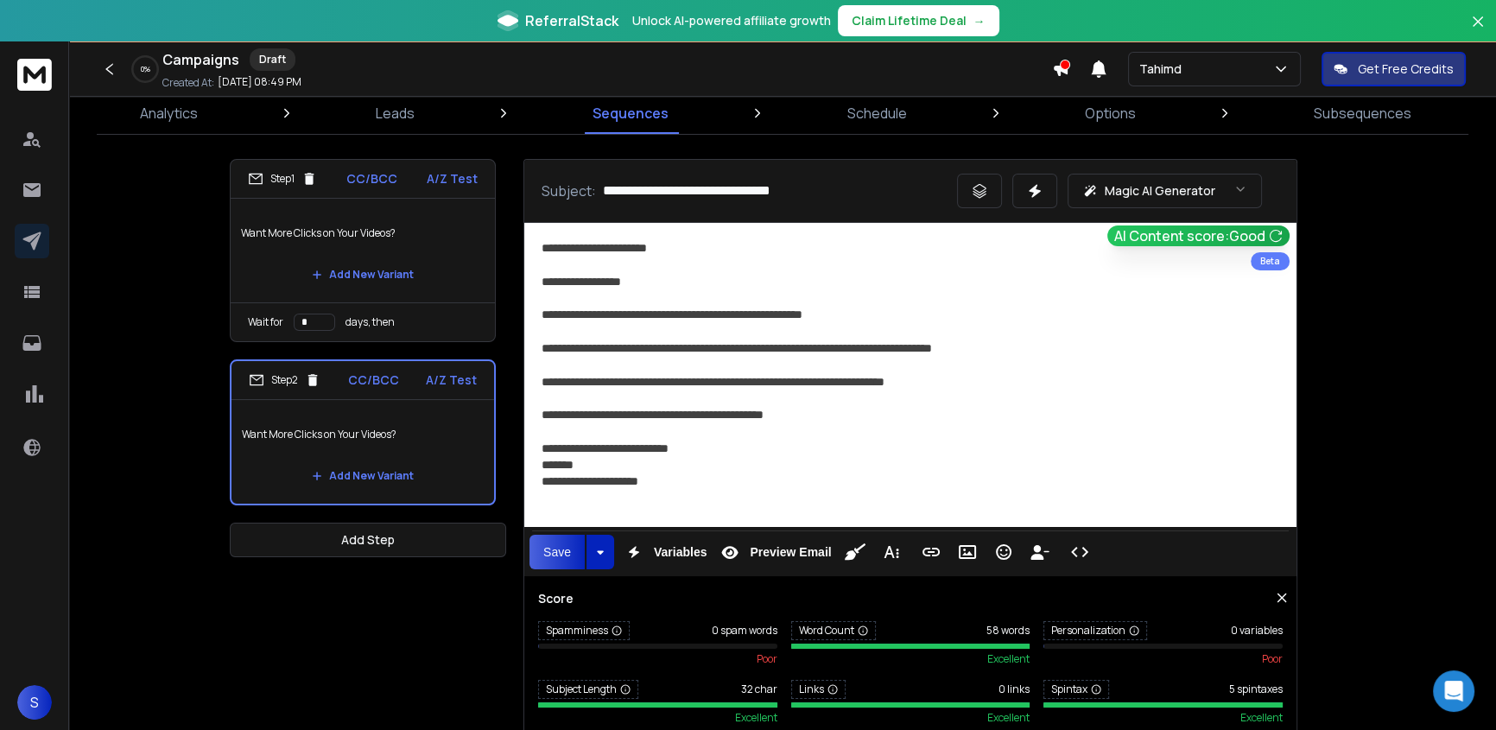
click at [1201, 232] on button "AI Content score: Good" at bounding box center [1199, 235] width 182 height 21
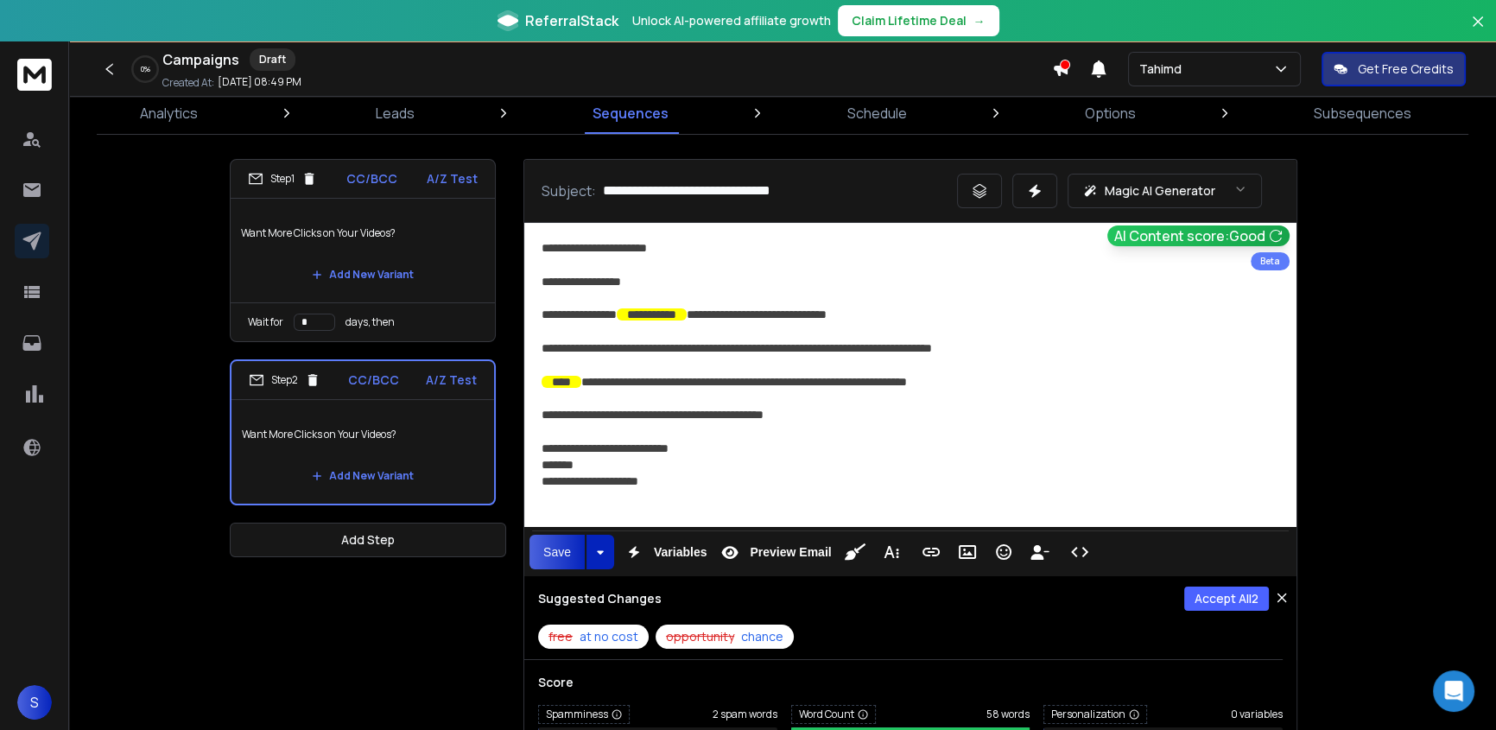
click at [595, 638] on span "at no cost" at bounding box center [609, 636] width 59 height 17
click at [658, 638] on span "chance" at bounding box center [645, 636] width 42 height 17
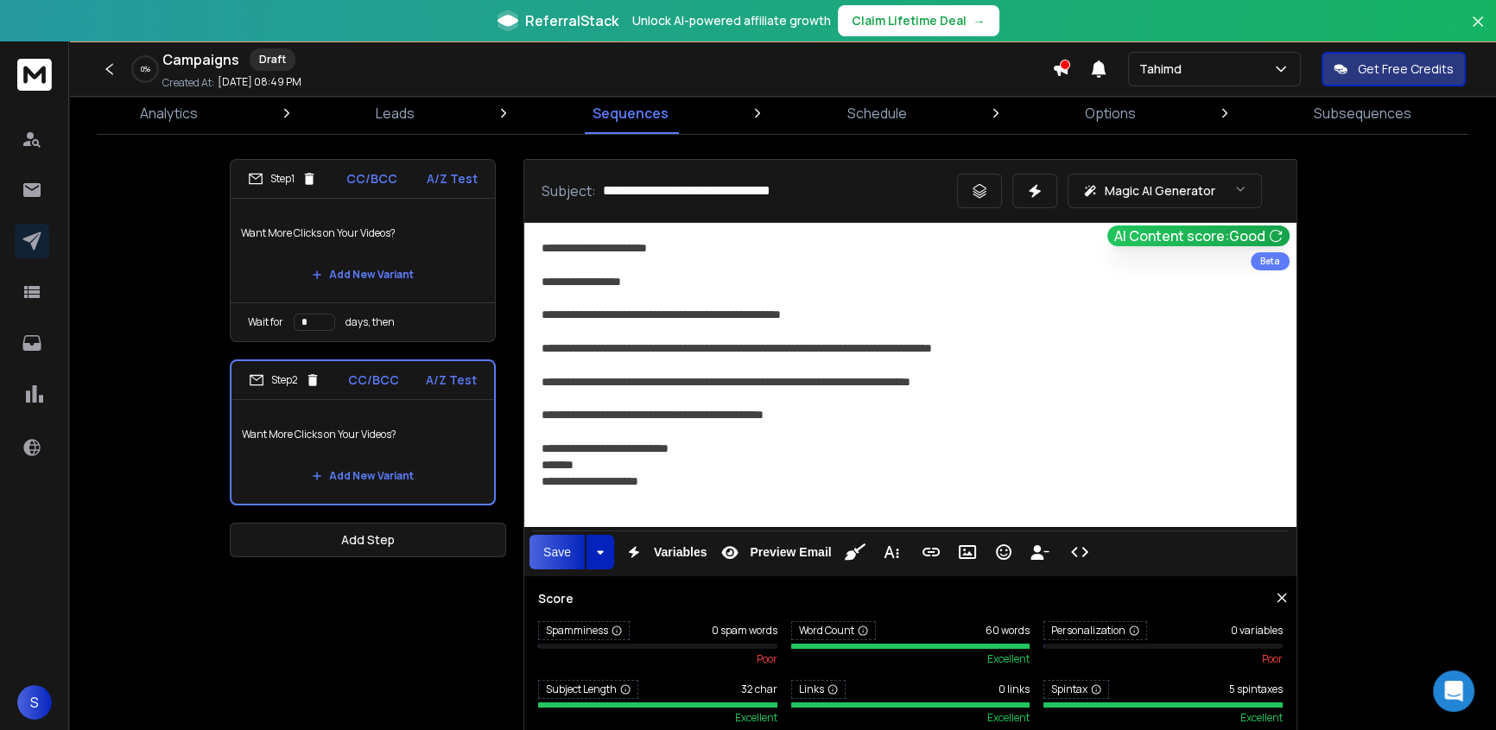
click at [1187, 237] on button "AI Content score: Good" at bounding box center [1199, 235] width 182 height 21
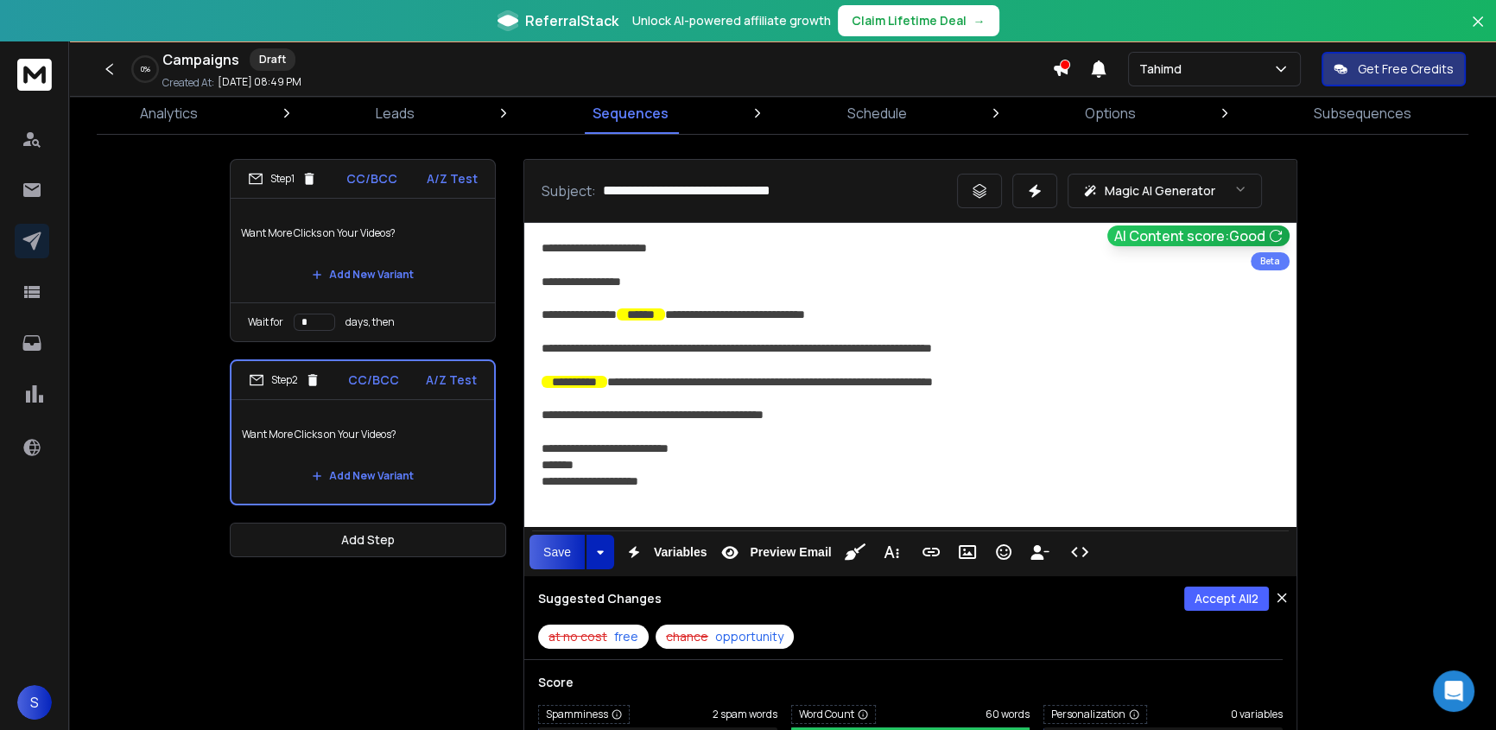
click at [630, 634] on span "free" at bounding box center [626, 636] width 24 height 17
click at [644, 634] on span "opportunity" at bounding box center [632, 636] width 68 height 17
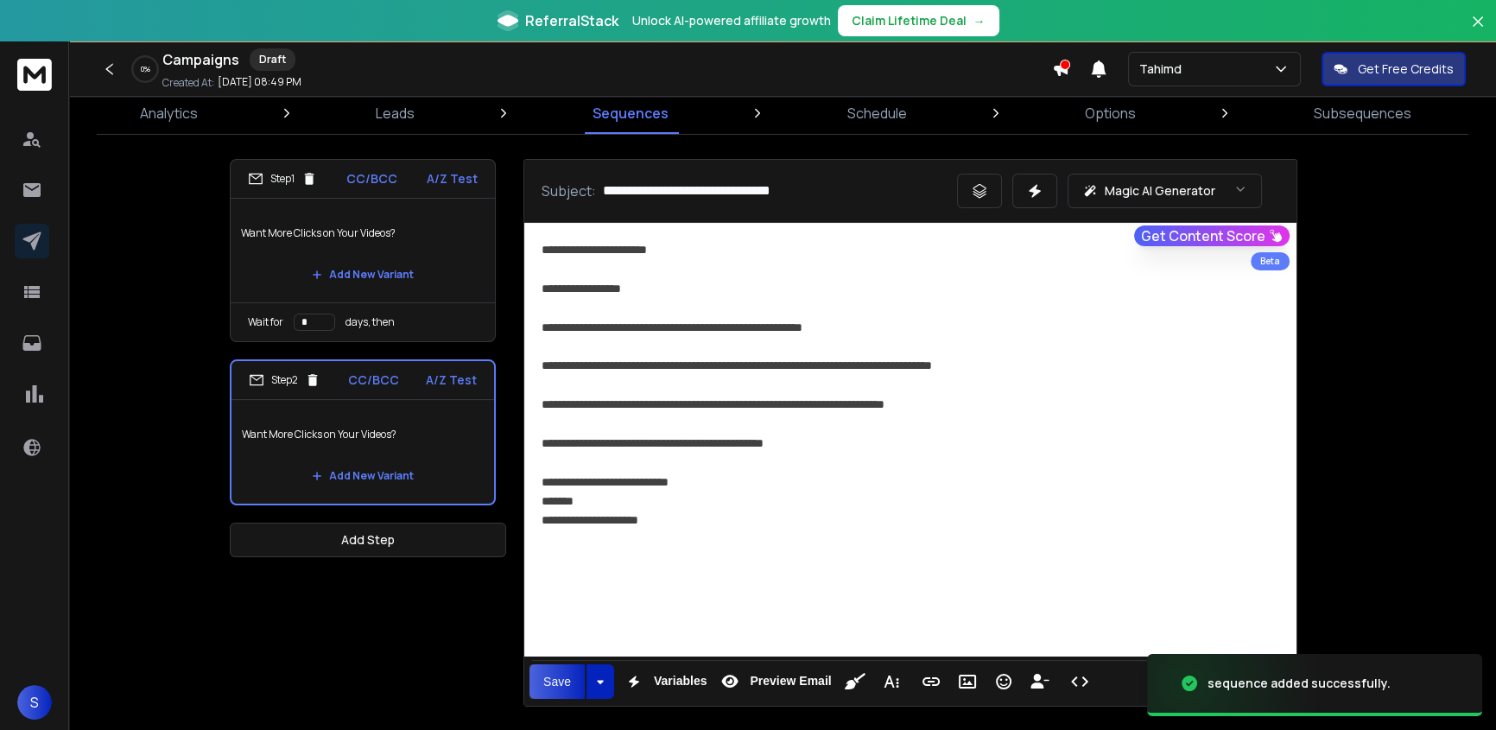
click at [1205, 227] on button "Get Content Score" at bounding box center [1212, 235] width 156 height 21
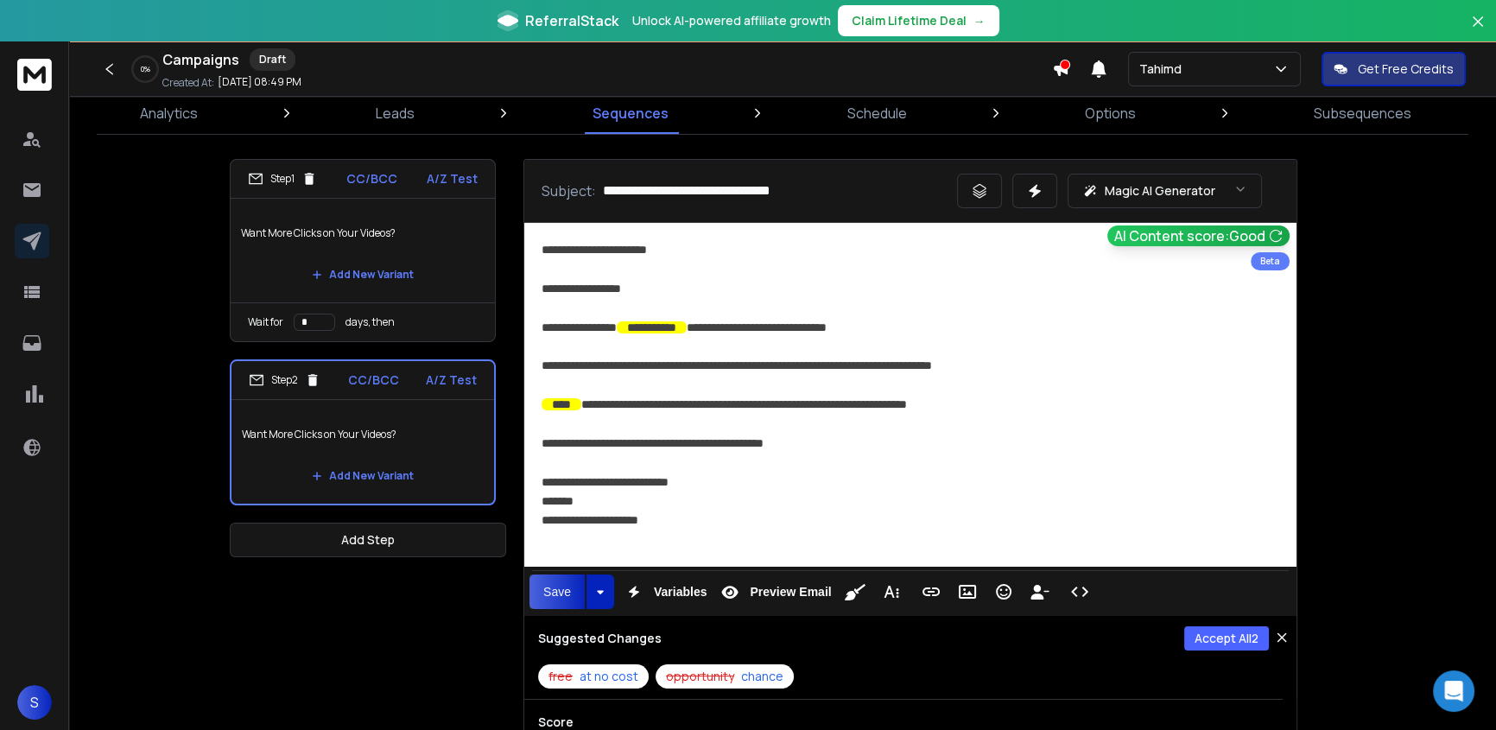
click at [616, 677] on span "at no cost" at bounding box center [609, 676] width 59 height 17
click at [649, 665] on div "opportunity chance" at bounding box center [607, 676] width 138 height 24
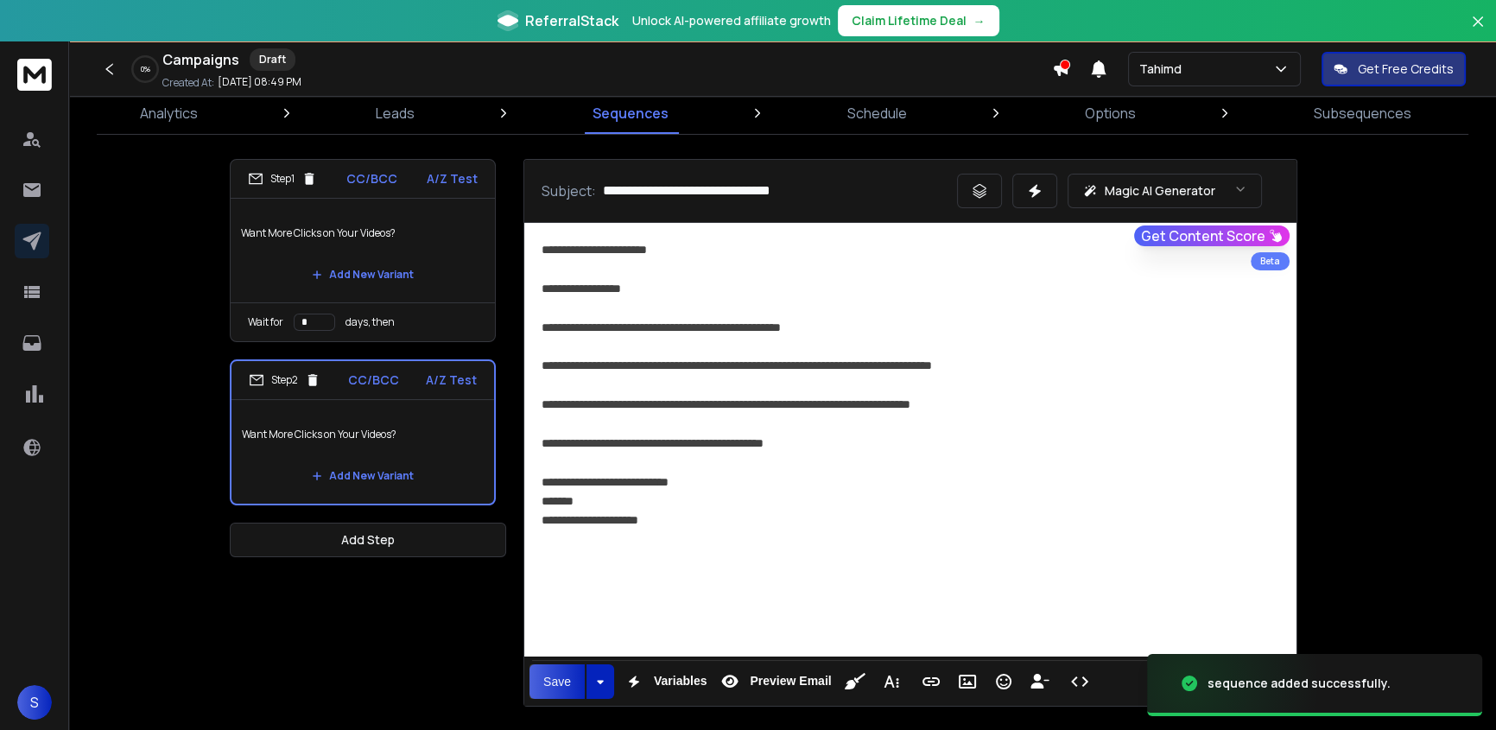
click at [1170, 227] on button "Get Content Score" at bounding box center [1212, 235] width 156 height 21
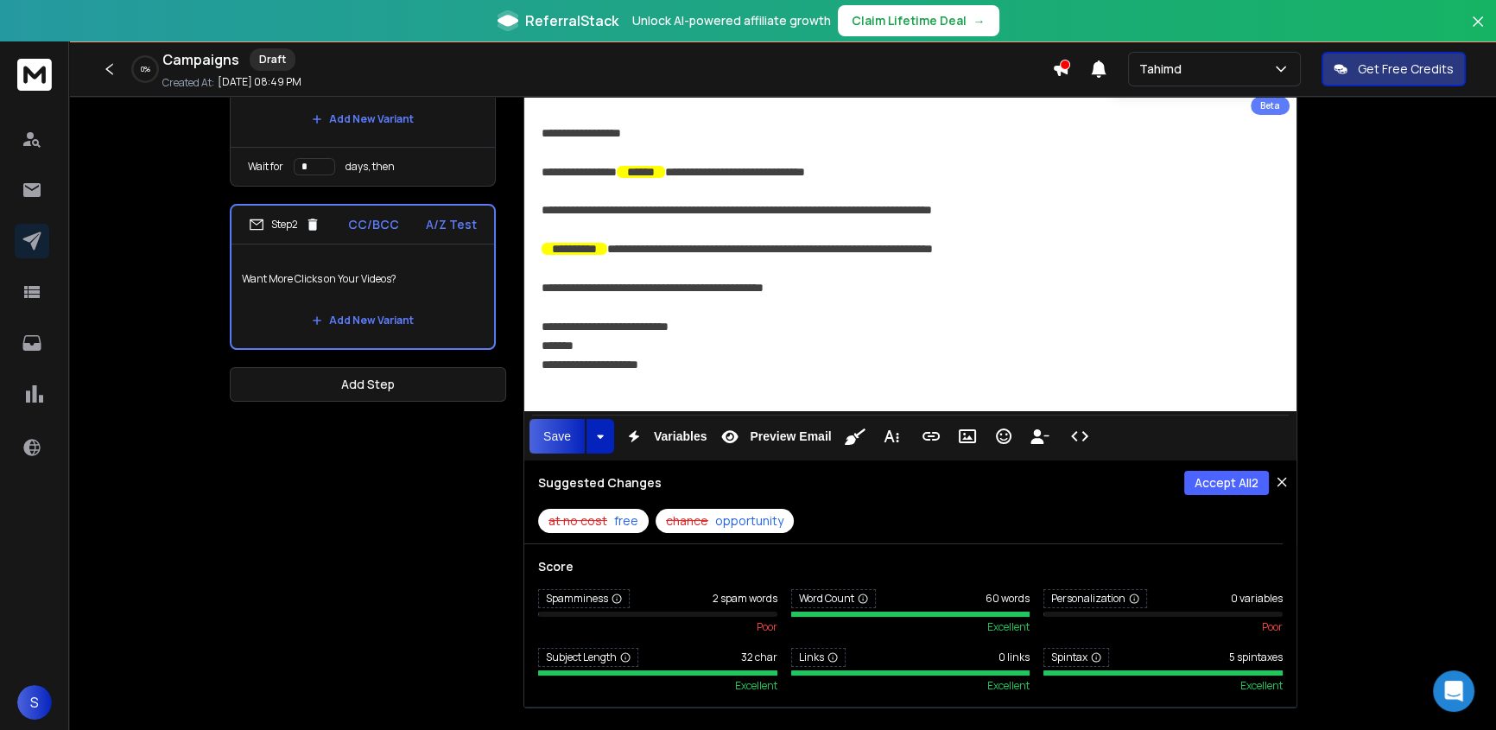
scroll to position [210, 0]
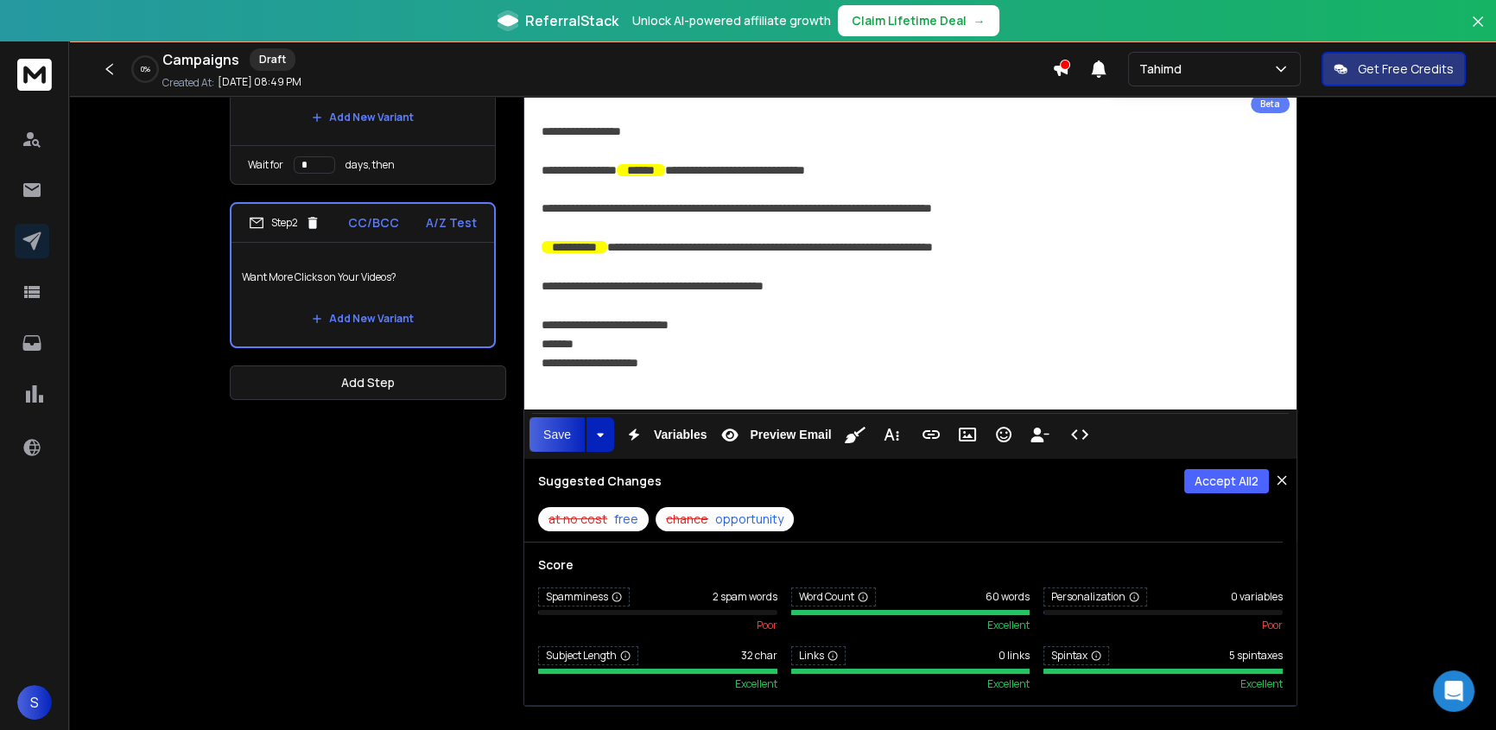
click at [619, 518] on span "free" at bounding box center [626, 519] width 24 height 17
click at [619, 518] on span "opportunity" at bounding box center [632, 519] width 68 height 17
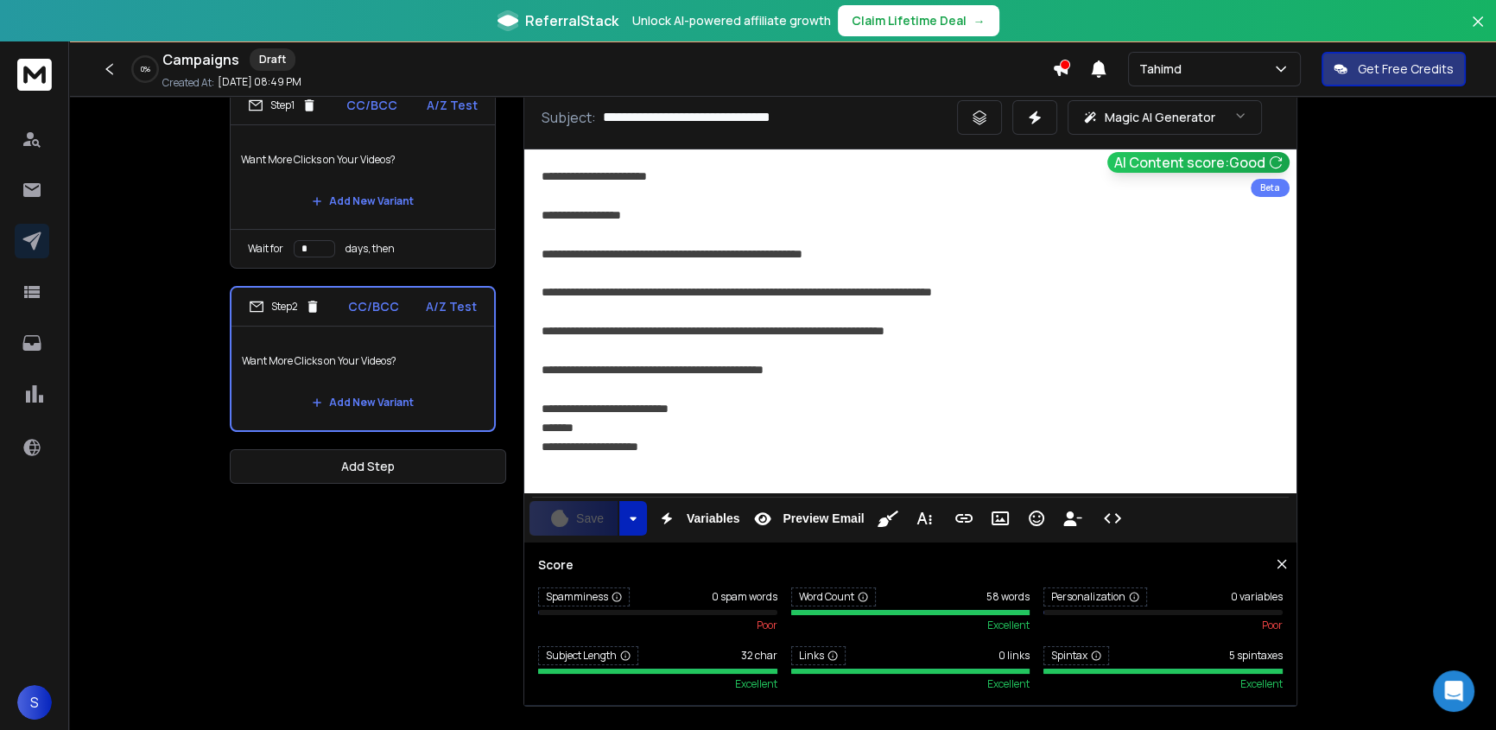
scroll to position [53, 0]
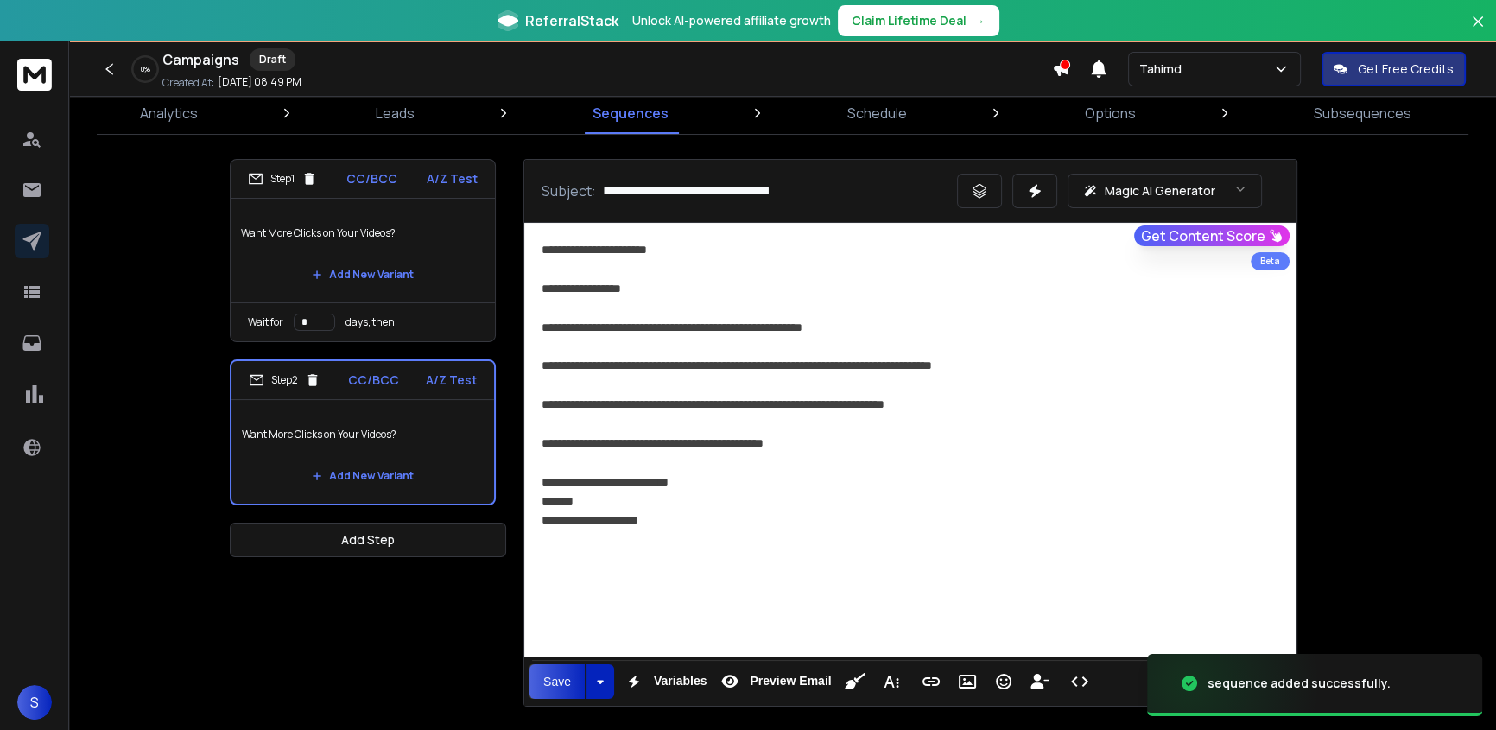
click at [1176, 232] on button "Get Content Score" at bounding box center [1212, 235] width 156 height 21
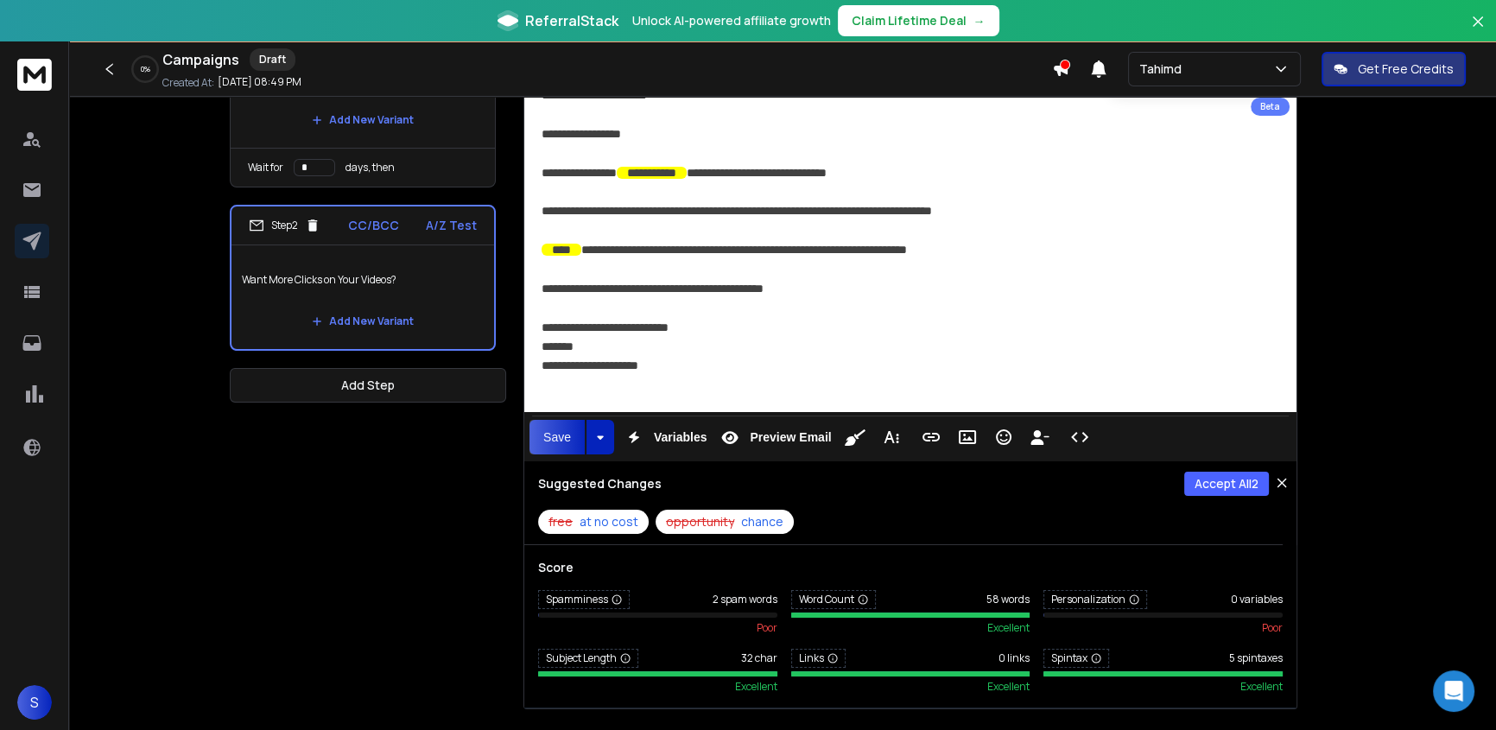
scroll to position [210, 0]
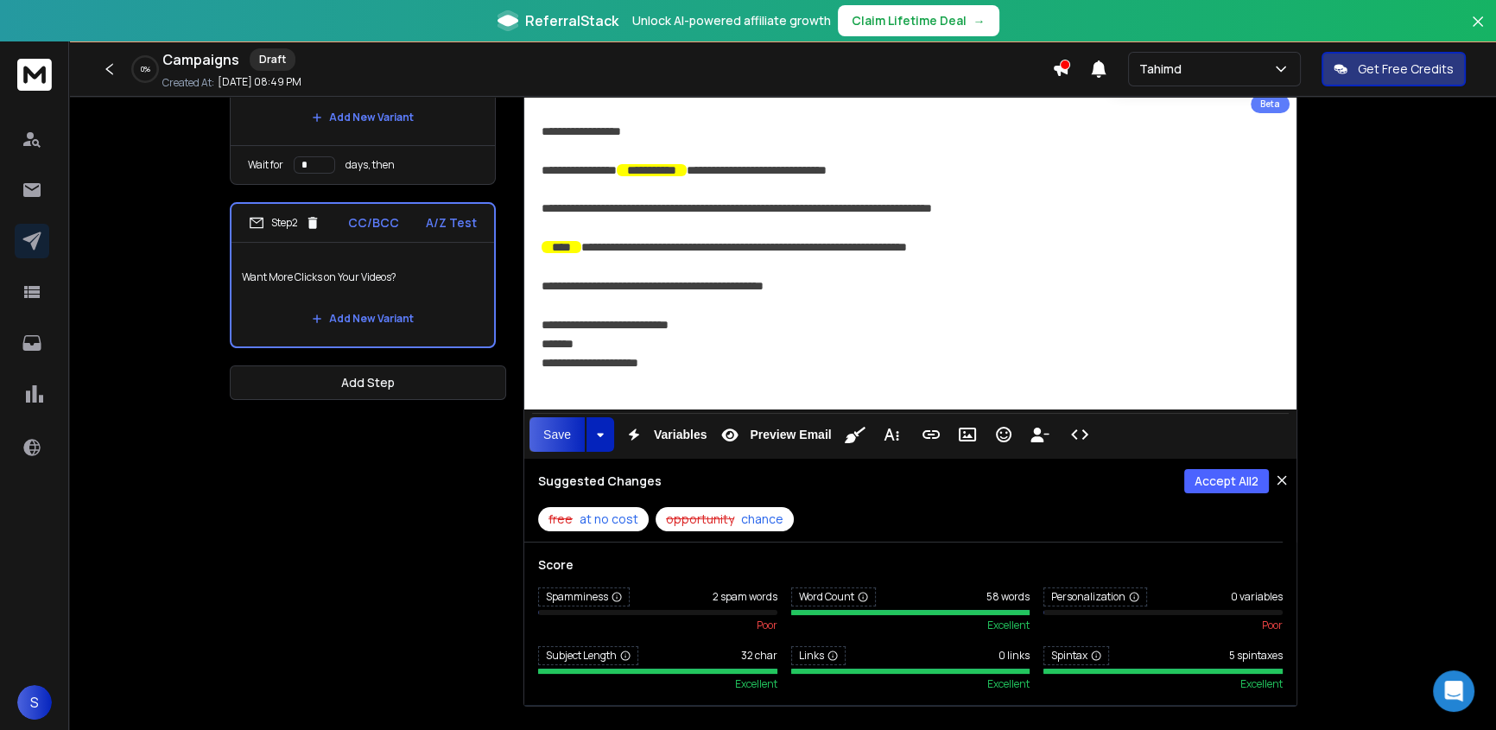
click at [755, 515] on span "chance" at bounding box center [762, 519] width 42 height 17
click at [617, 515] on span "at no cost" at bounding box center [609, 519] width 59 height 17
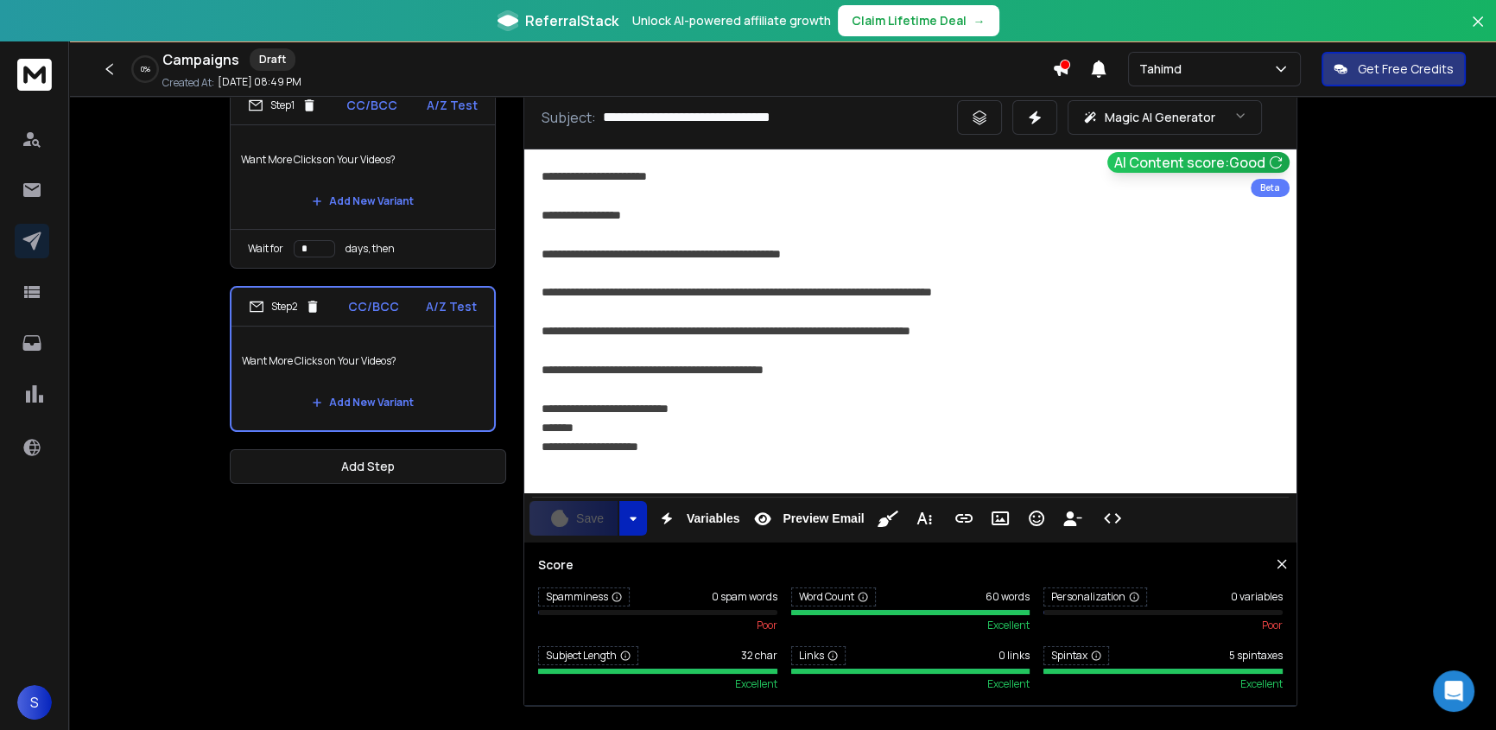
scroll to position [53, 0]
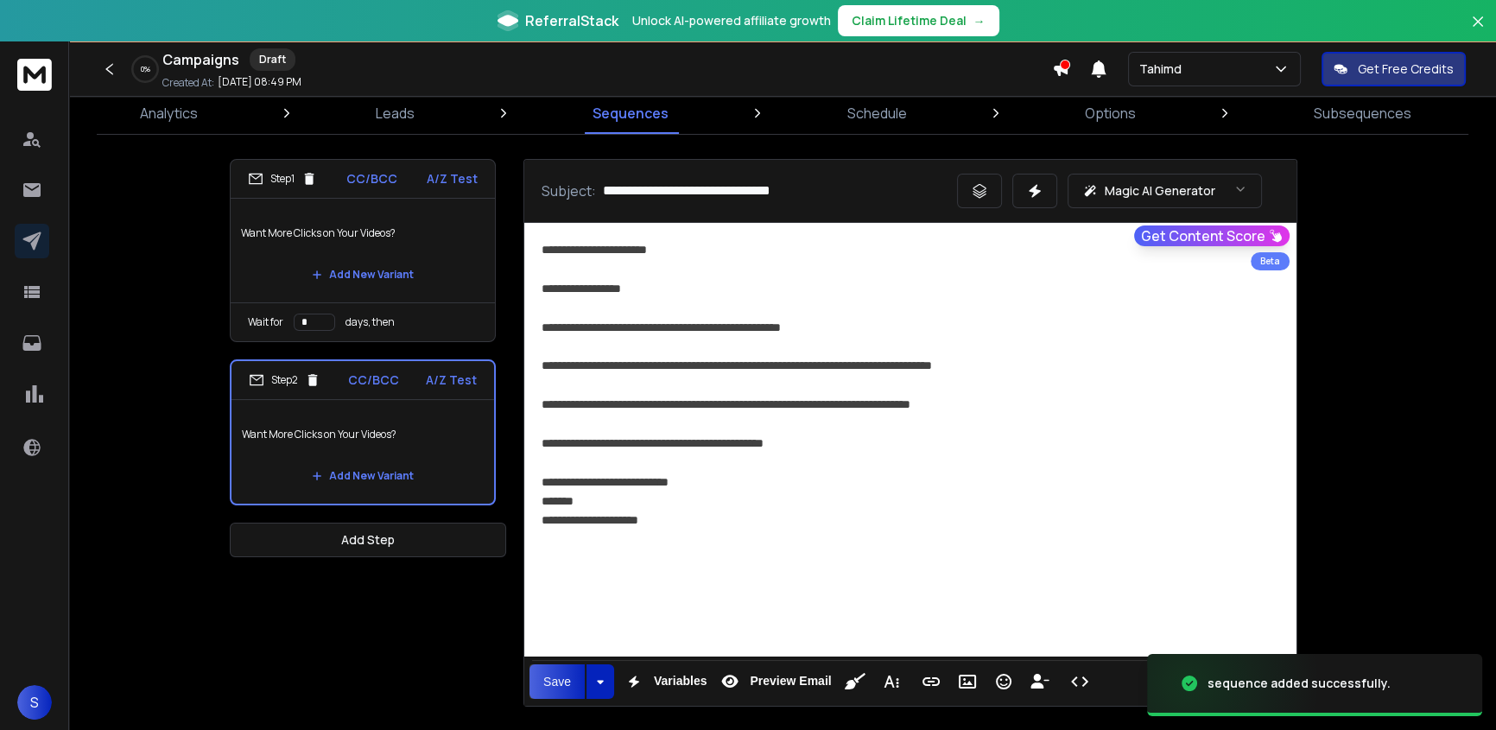
click at [435, 542] on button "Add Step" at bounding box center [368, 540] width 276 height 35
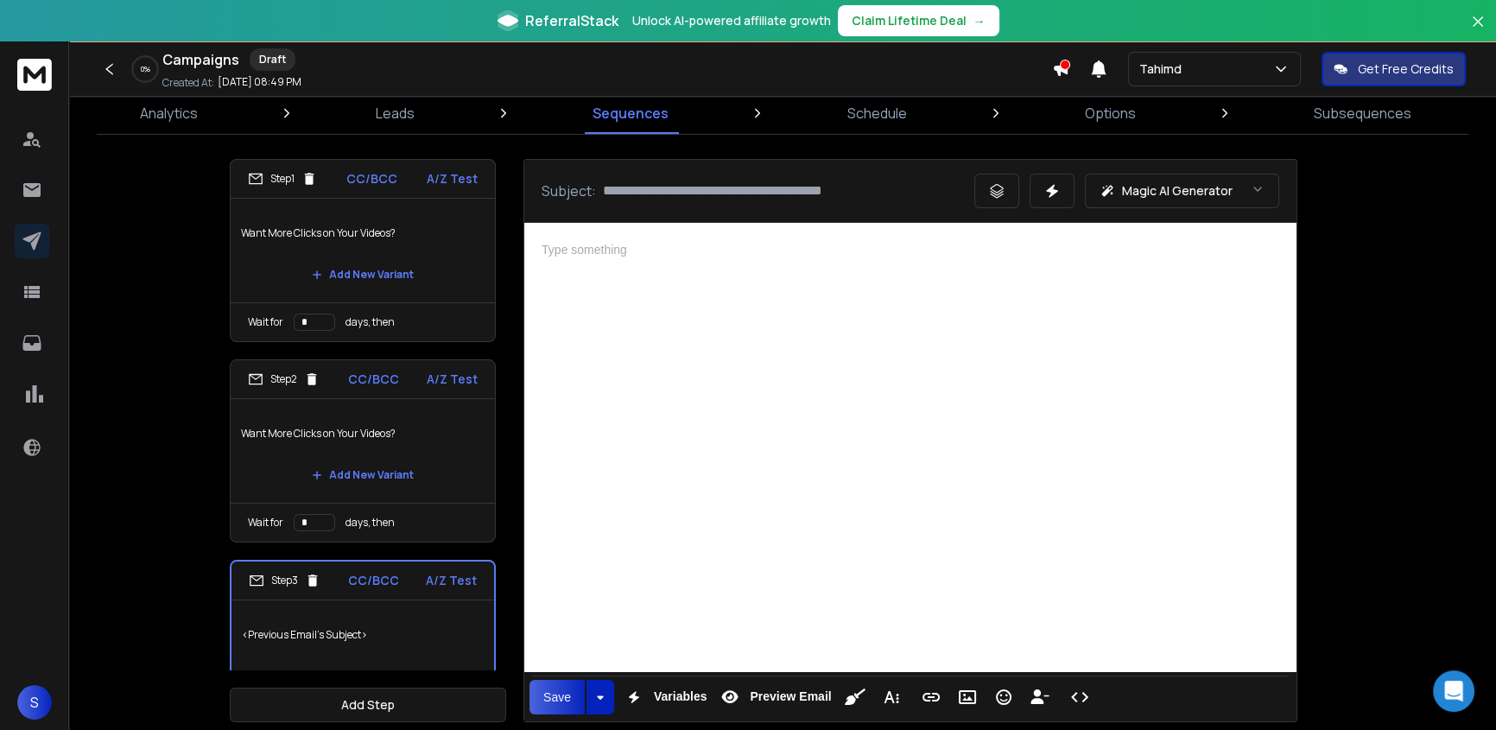
click at [626, 186] on input at bounding box center [780, 191] width 354 height 21
paste input "**********"
type input "**********"
click at [568, 251] on div at bounding box center [911, 249] width 738 height 19
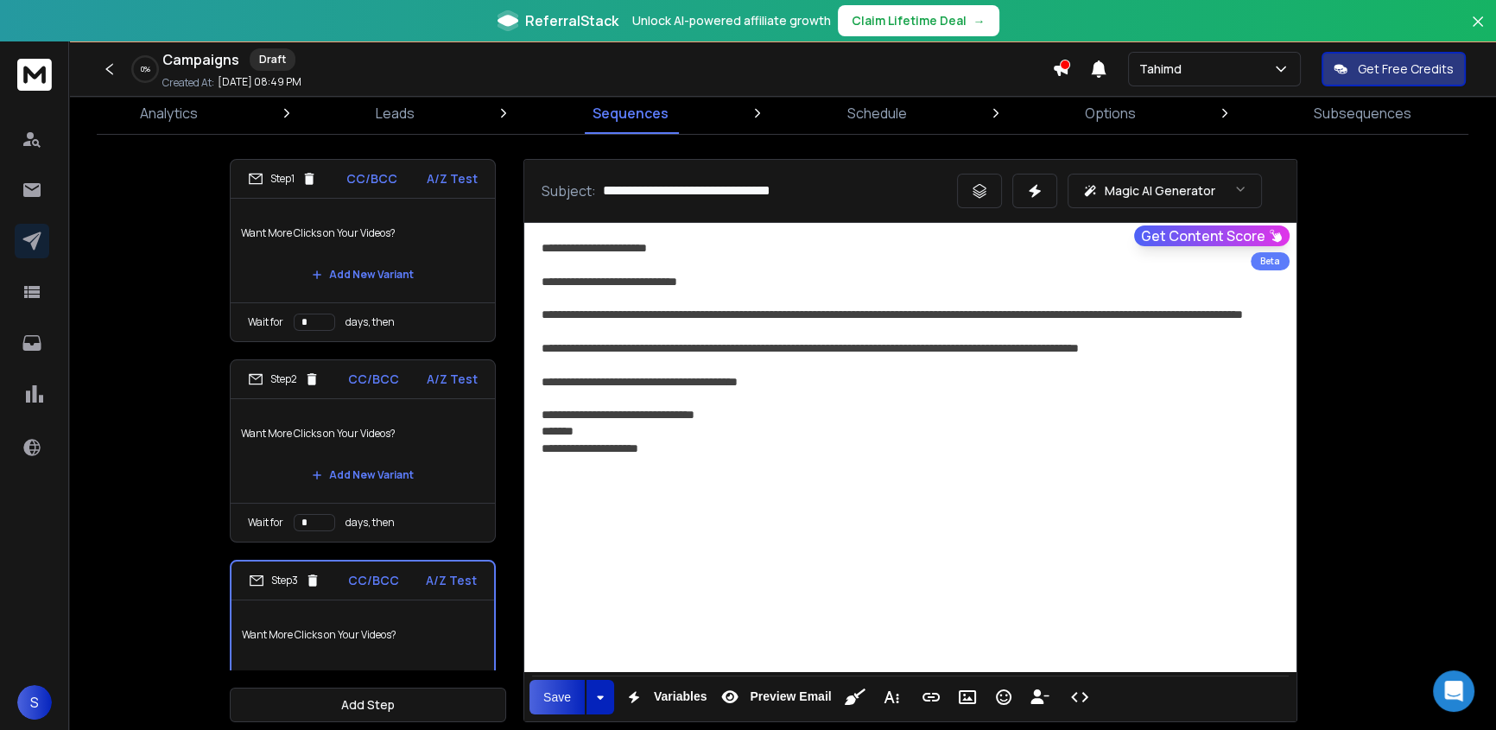
click at [328, 326] on input "*" at bounding box center [314, 322] width 41 height 17
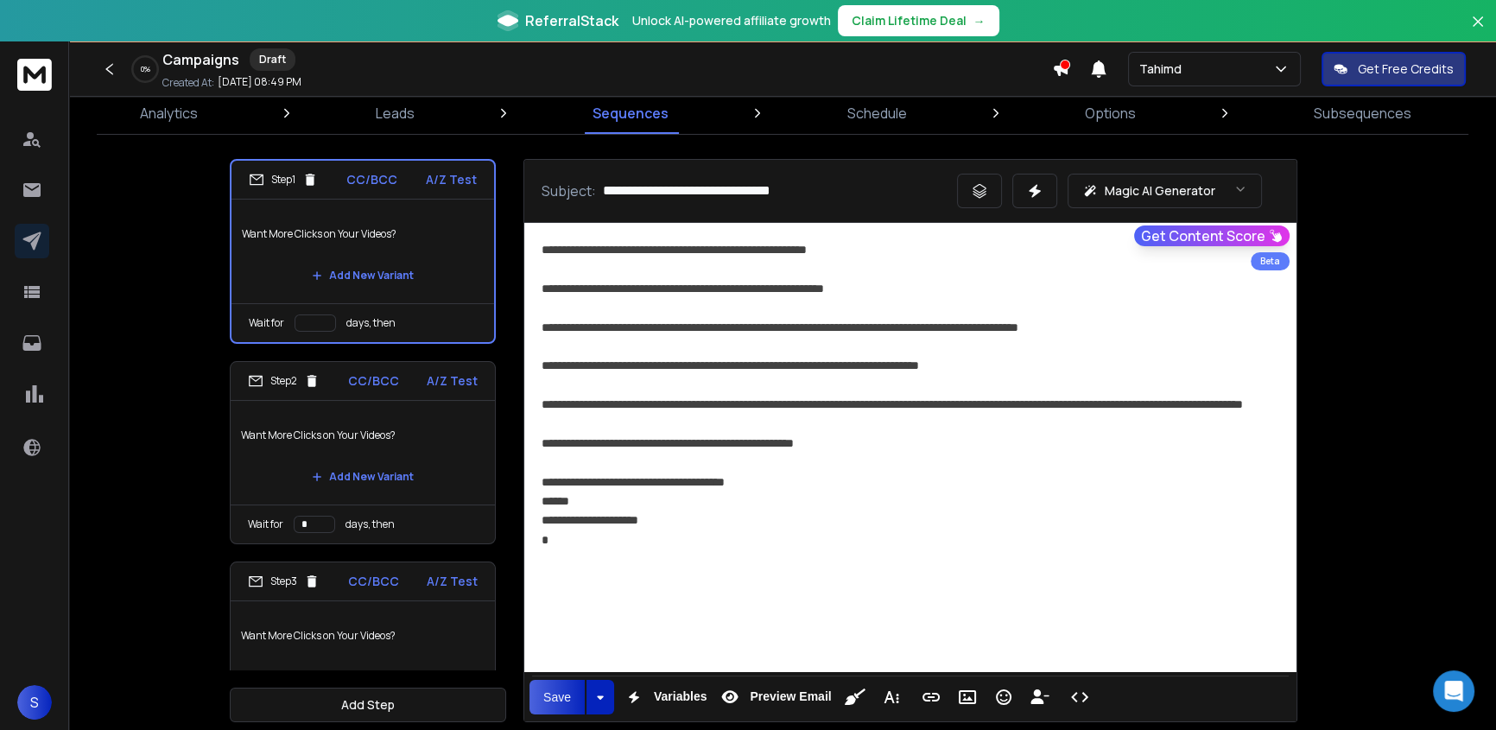
click at [318, 320] on input at bounding box center [315, 322] width 41 height 17
type input "*"
click at [318, 525] on input "*" at bounding box center [314, 524] width 41 height 17
type input "**"
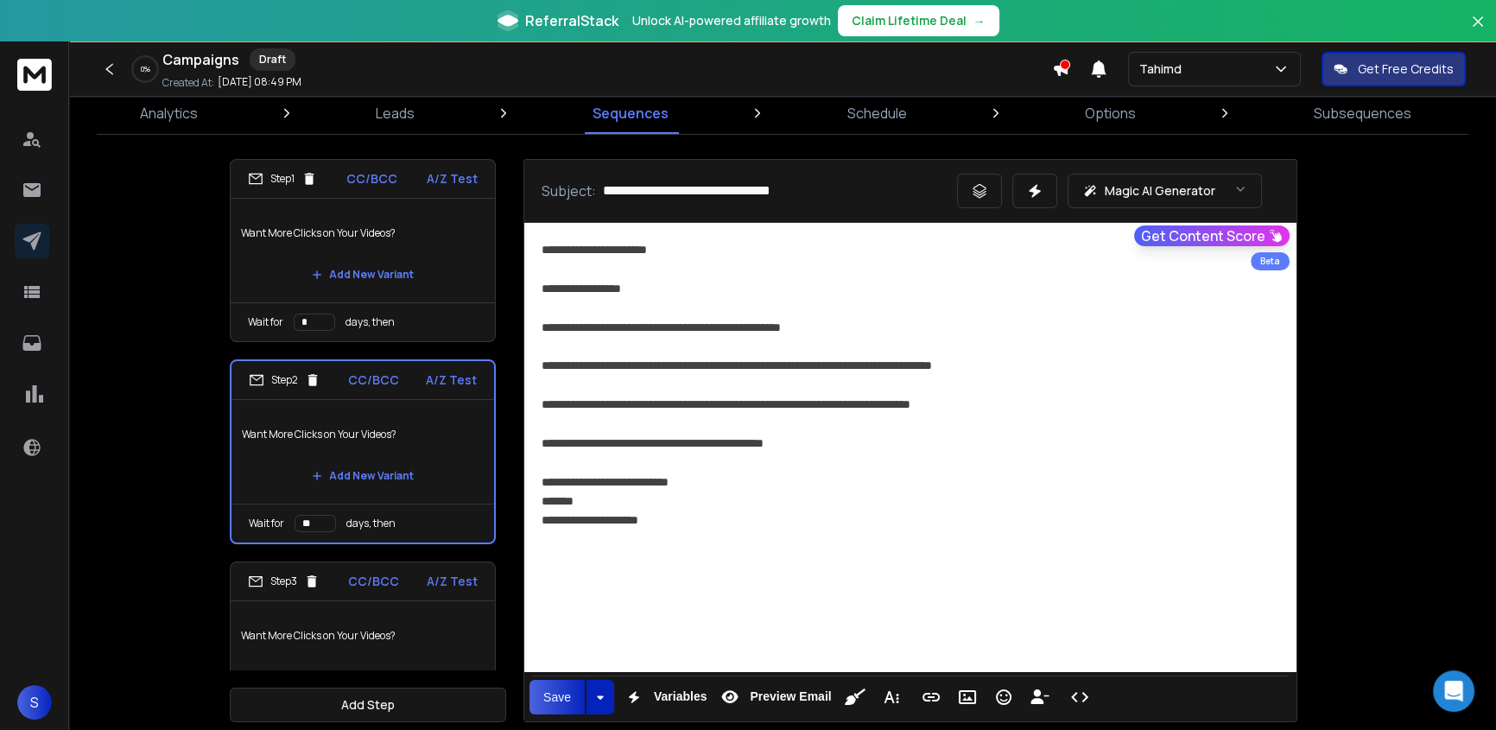
click at [324, 521] on input "**" at bounding box center [315, 523] width 41 height 17
type input "*"
click at [442, 627] on p "Want More Clicks on Your Videos?" at bounding box center [363, 636] width 244 height 48
type input "*"
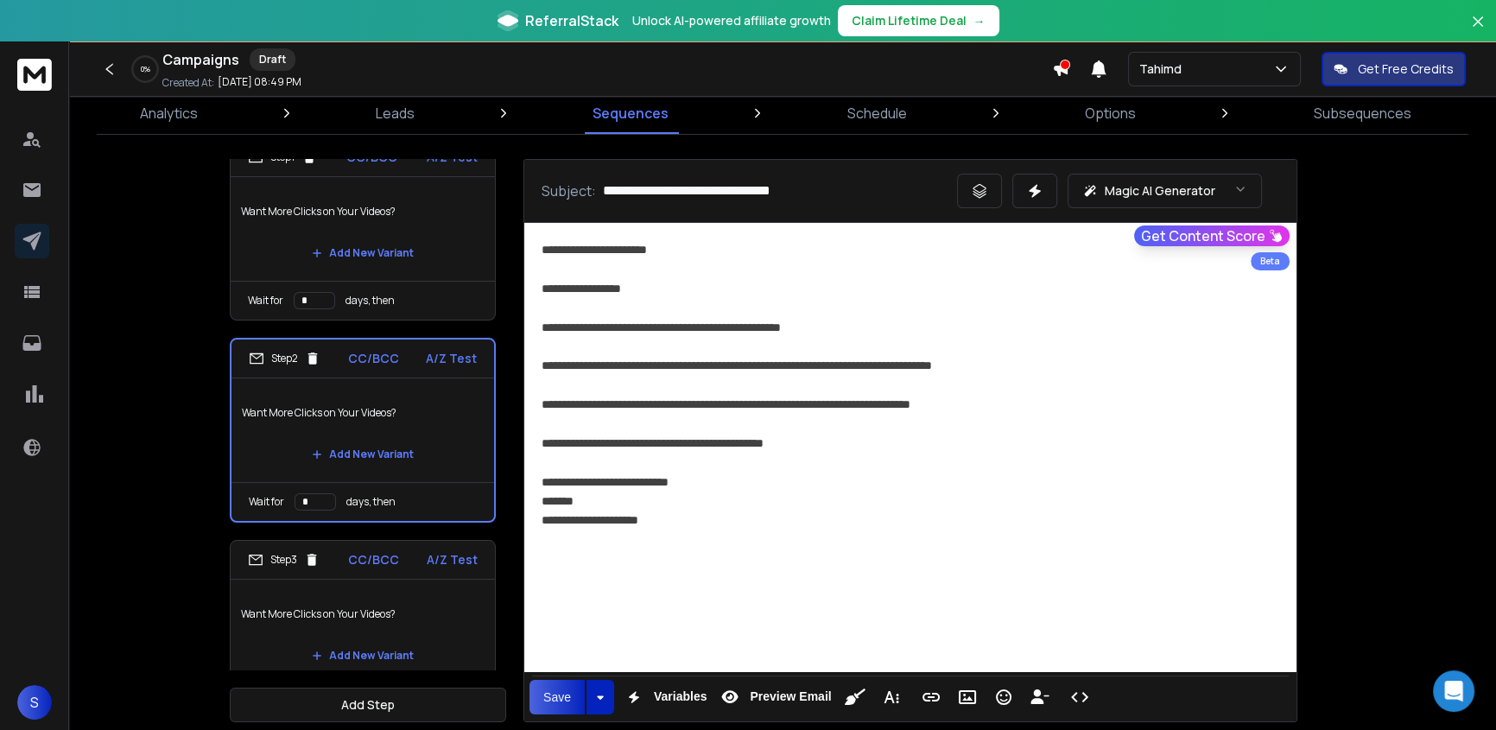
scroll to position [35, 0]
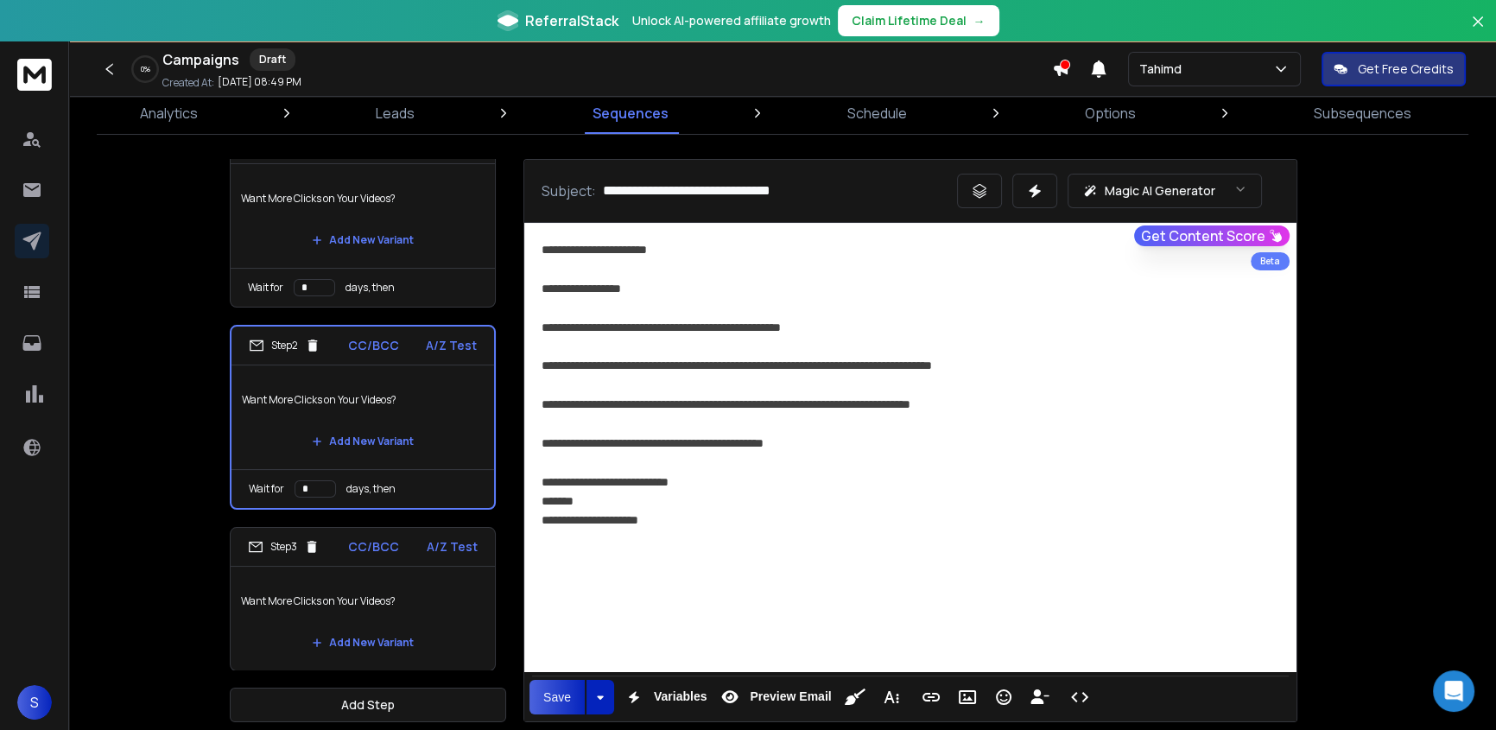
click at [1184, 232] on button "Get Content Score" at bounding box center [1212, 235] width 156 height 21
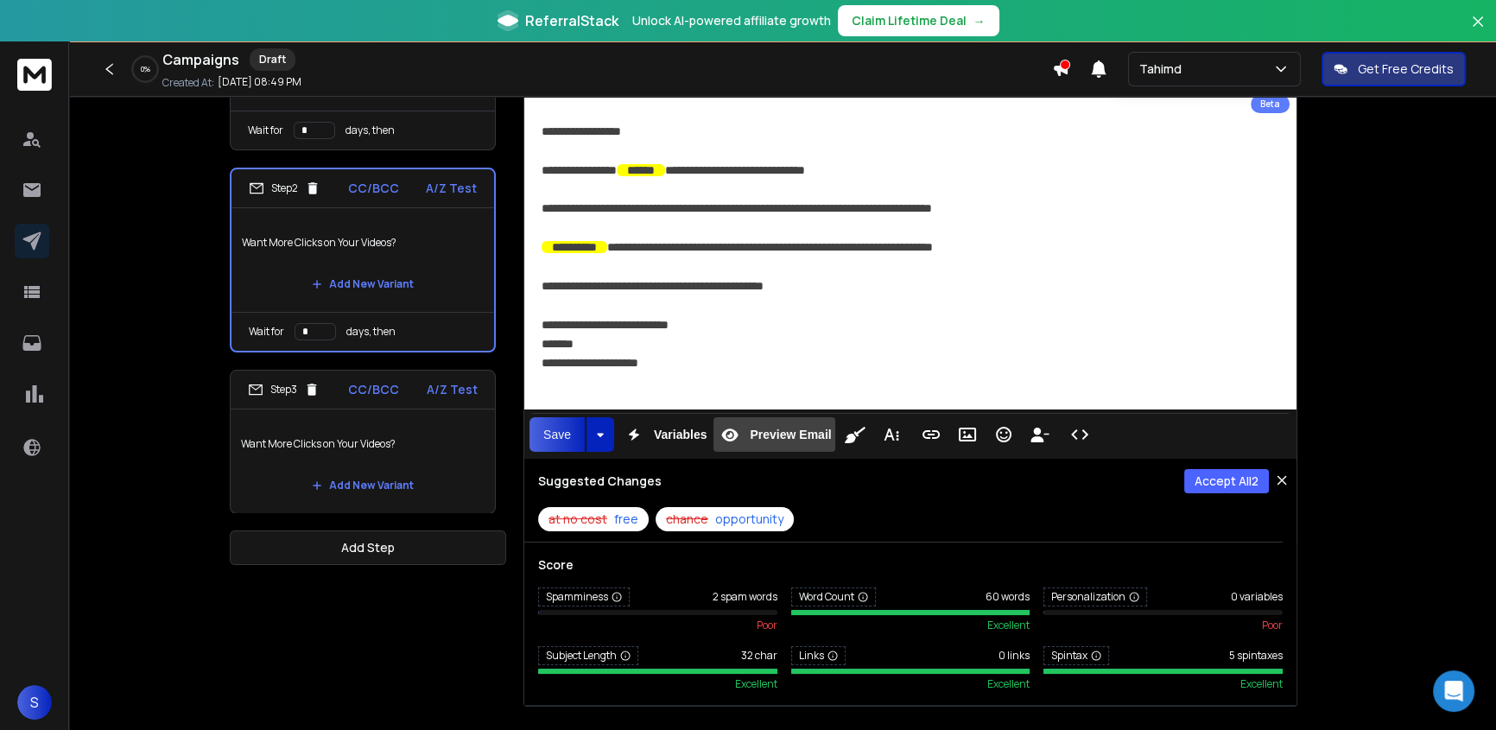
scroll to position [131, 0]
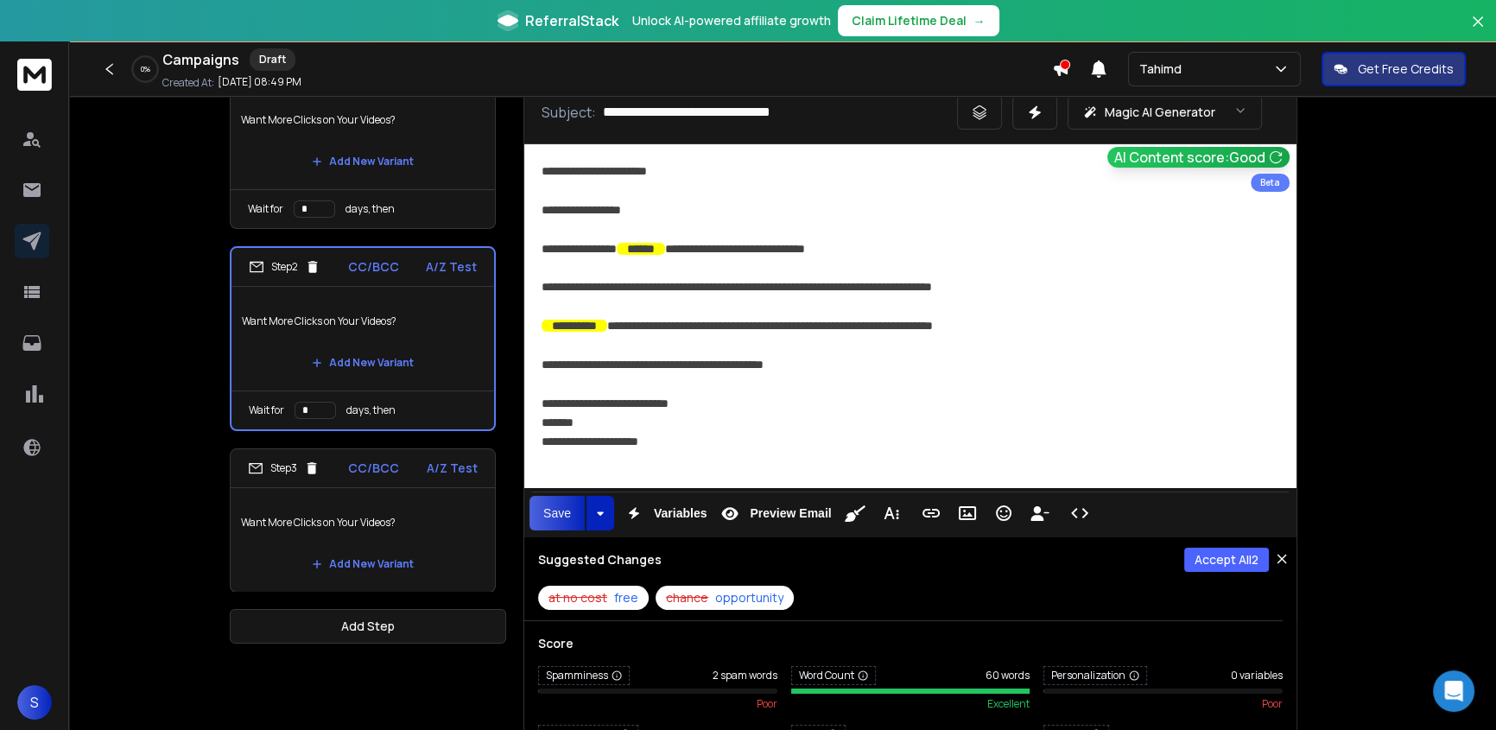
click at [619, 600] on span "free" at bounding box center [626, 597] width 24 height 17
click at [620, 597] on span "opportunity" at bounding box center [632, 597] width 68 height 17
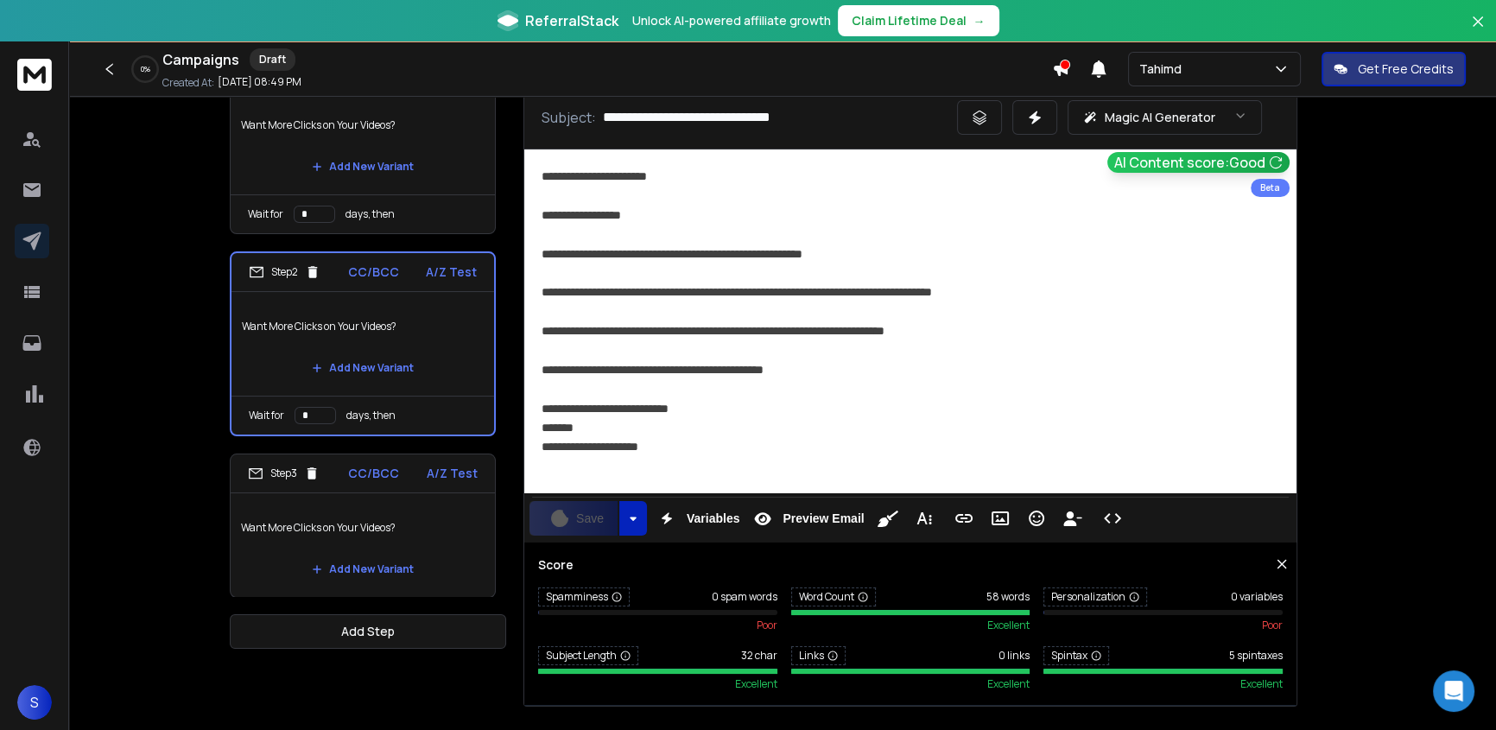
scroll to position [68, 0]
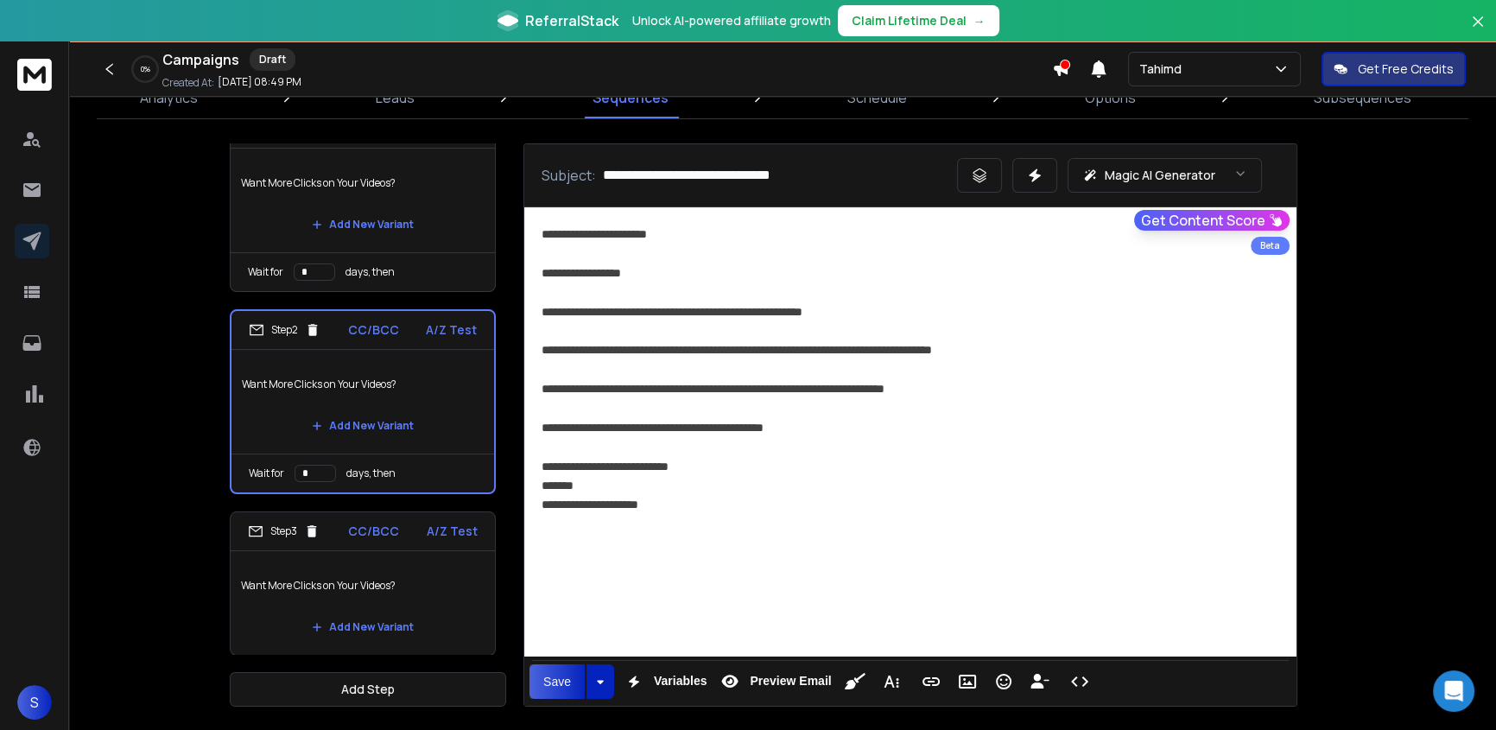
click at [422, 187] on p "Want More Clicks on Your Videos?" at bounding box center [363, 183] width 244 height 48
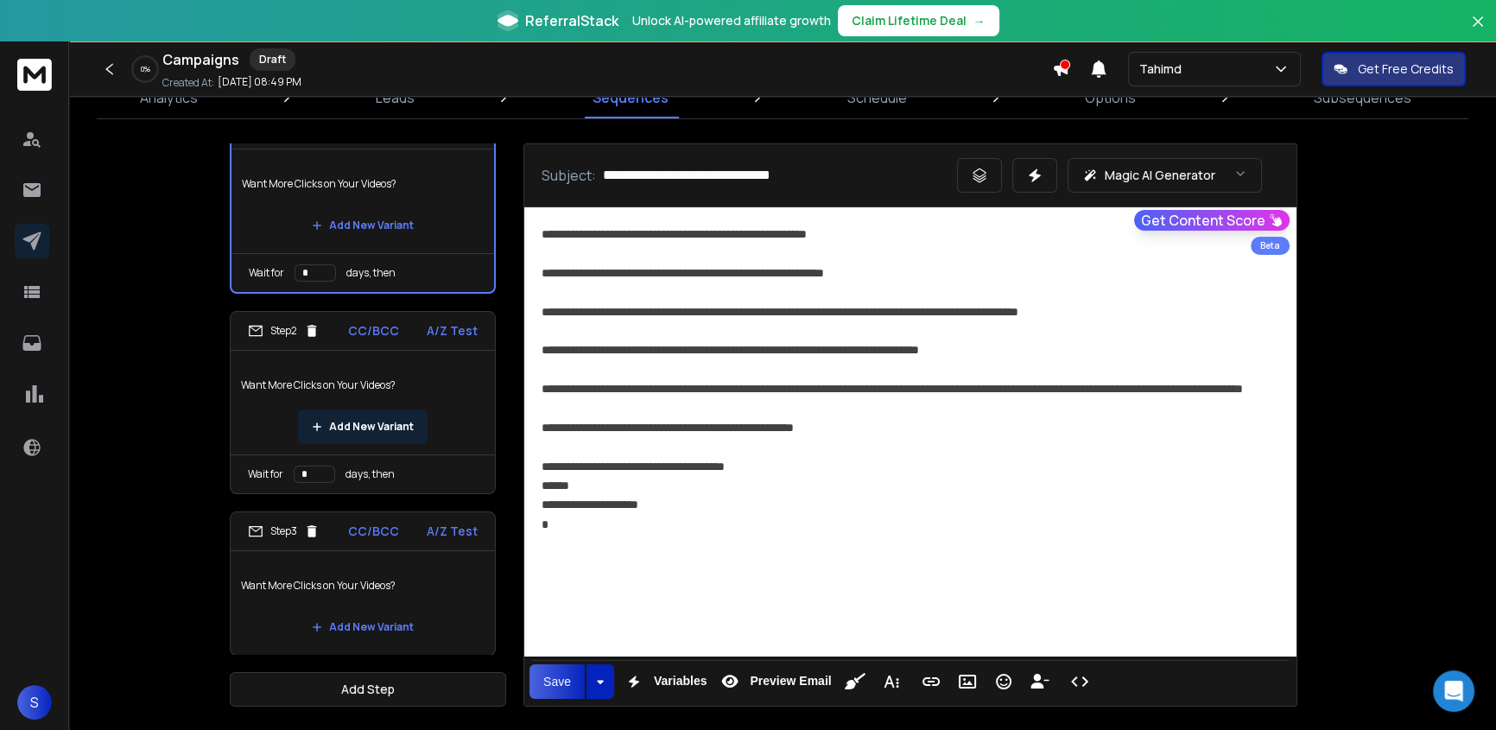
click at [410, 421] on button "Add New Variant" at bounding box center [363, 427] width 130 height 35
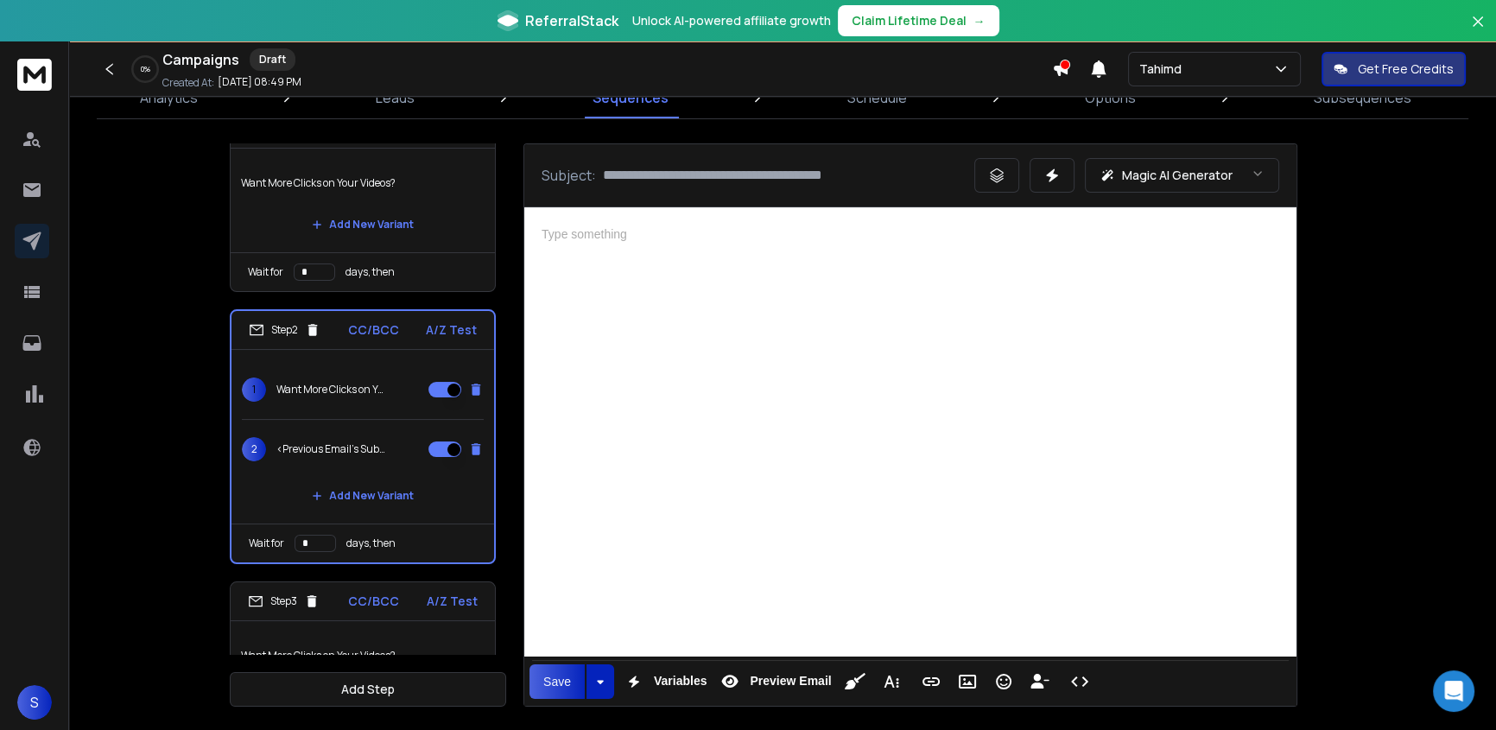
click at [164, 358] on div "Step 1 CC/BCC A/Z Test Want More Clicks on Your Videos? Add New Variant Wait fo…" at bounding box center [783, 425] width 1372 height 577
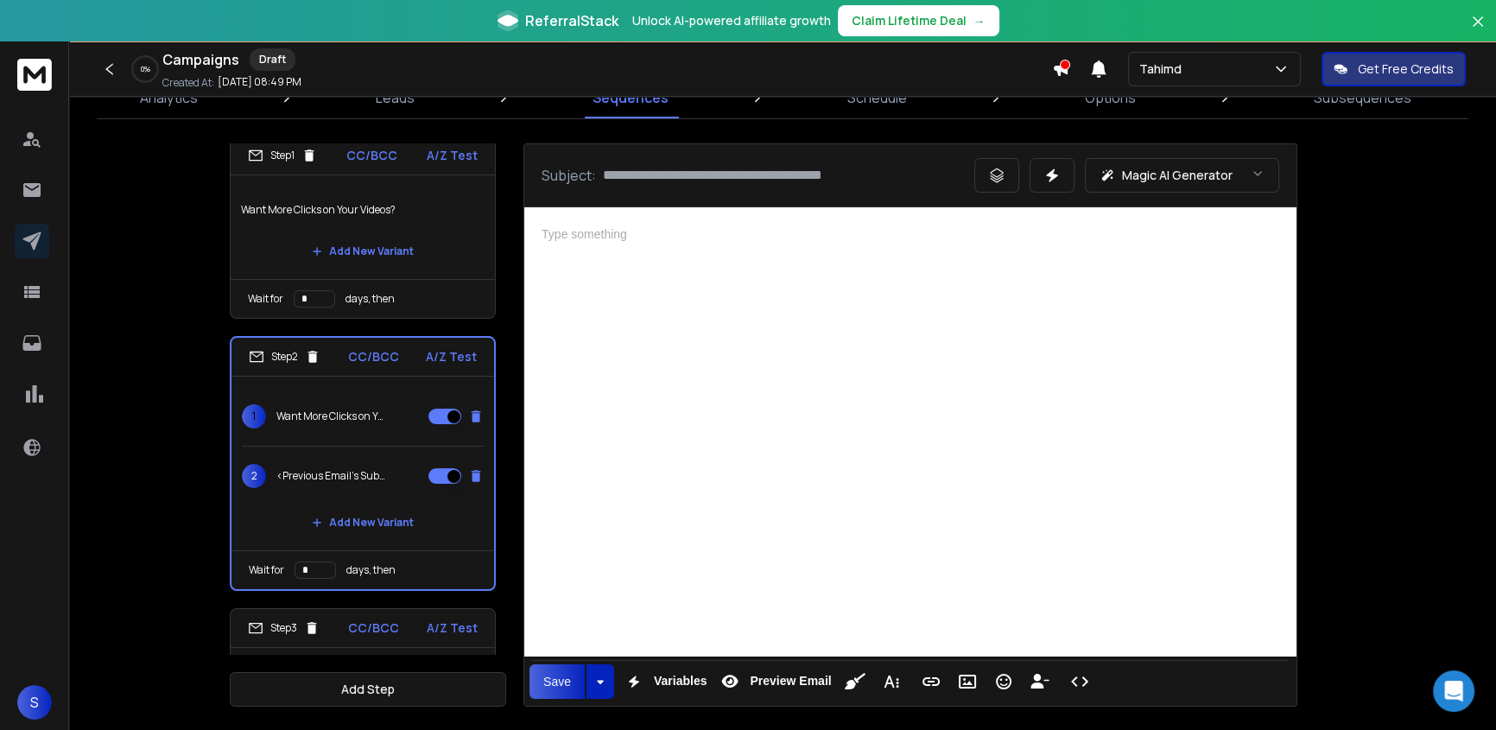
scroll to position [0, 0]
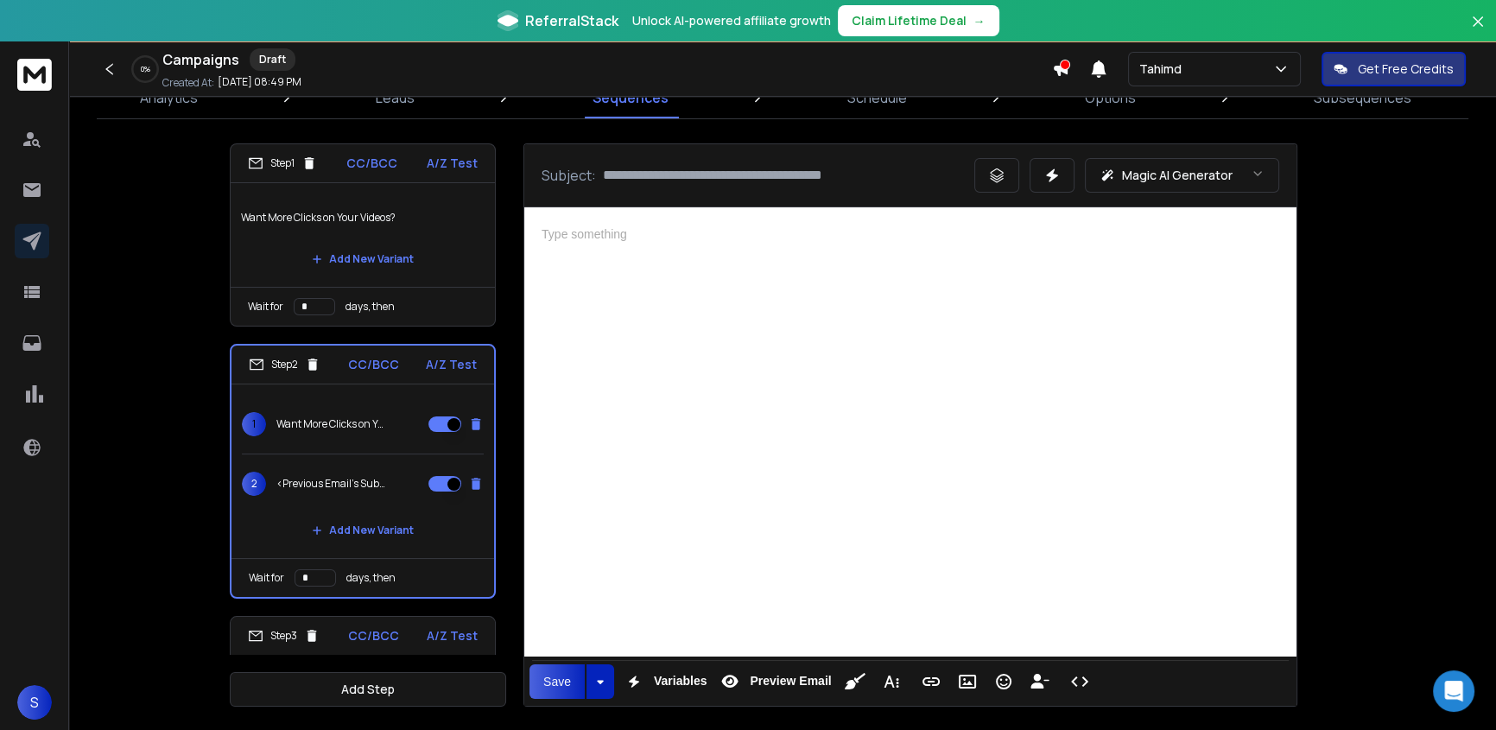
click at [435, 365] on p "A/Z Test" at bounding box center [451, 364] width 51 height 17
type input "**********"
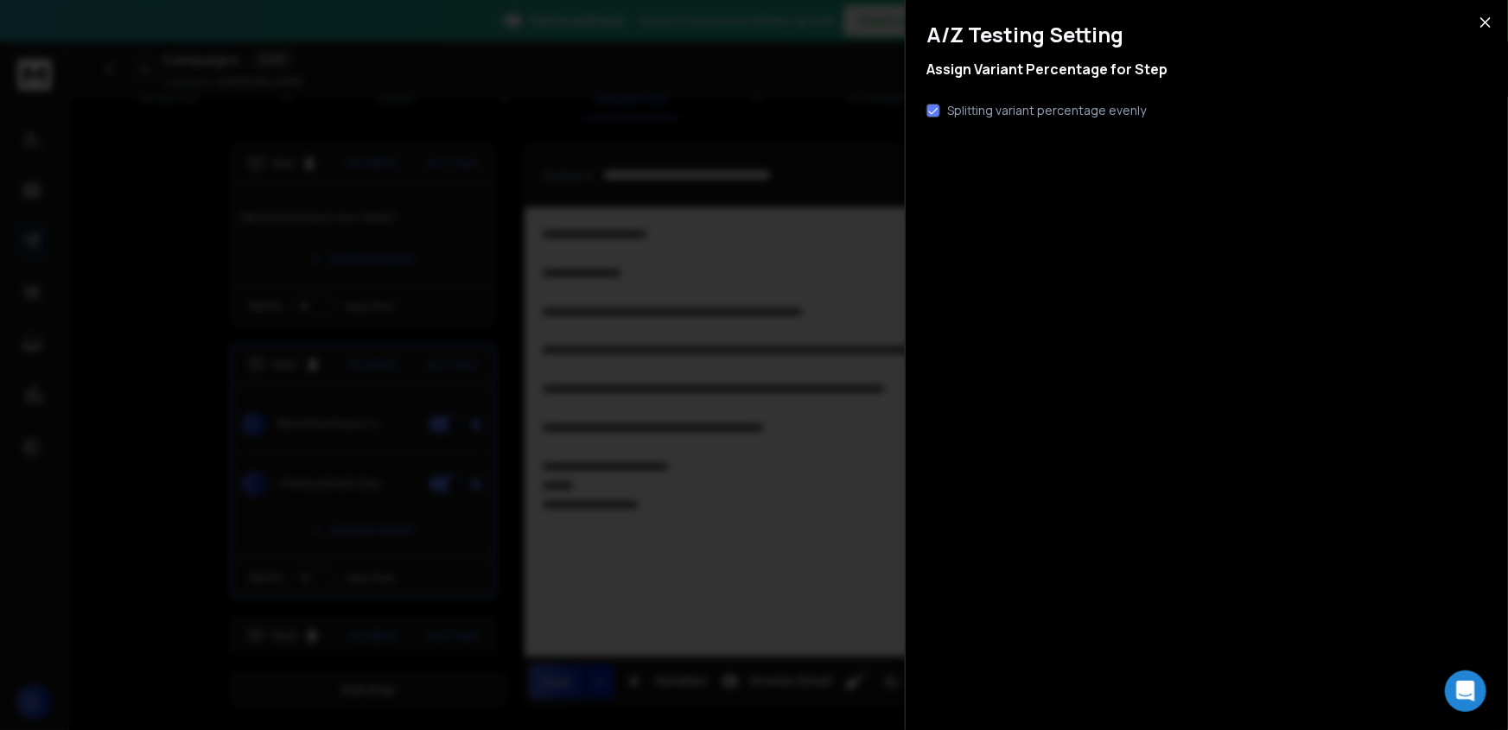
click at [1482, 18] on icon "button" at bounding box center [1485, 22] width 9 height 9
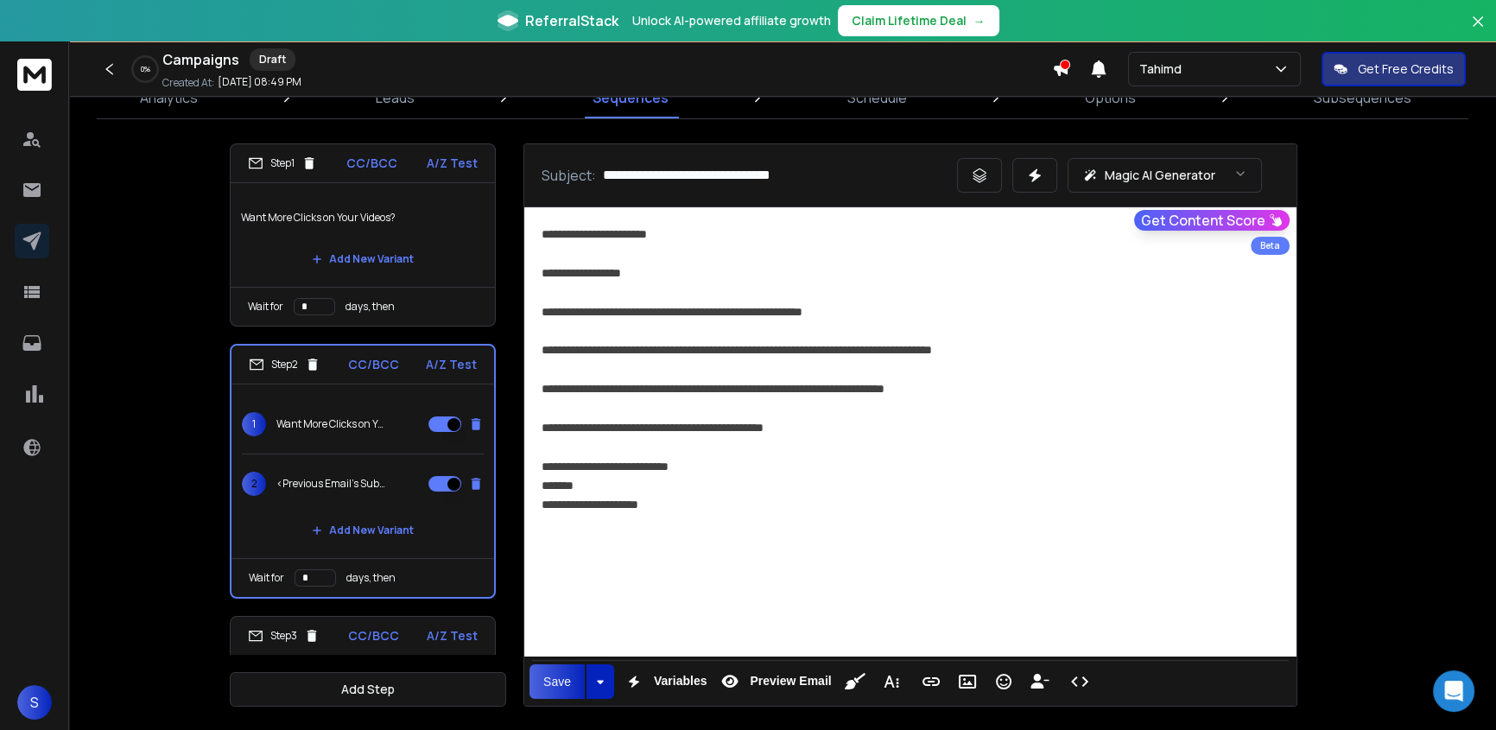
click at [383, 364] on p "CC/BCC" at bounding box center [373, 364] width 51 height 17
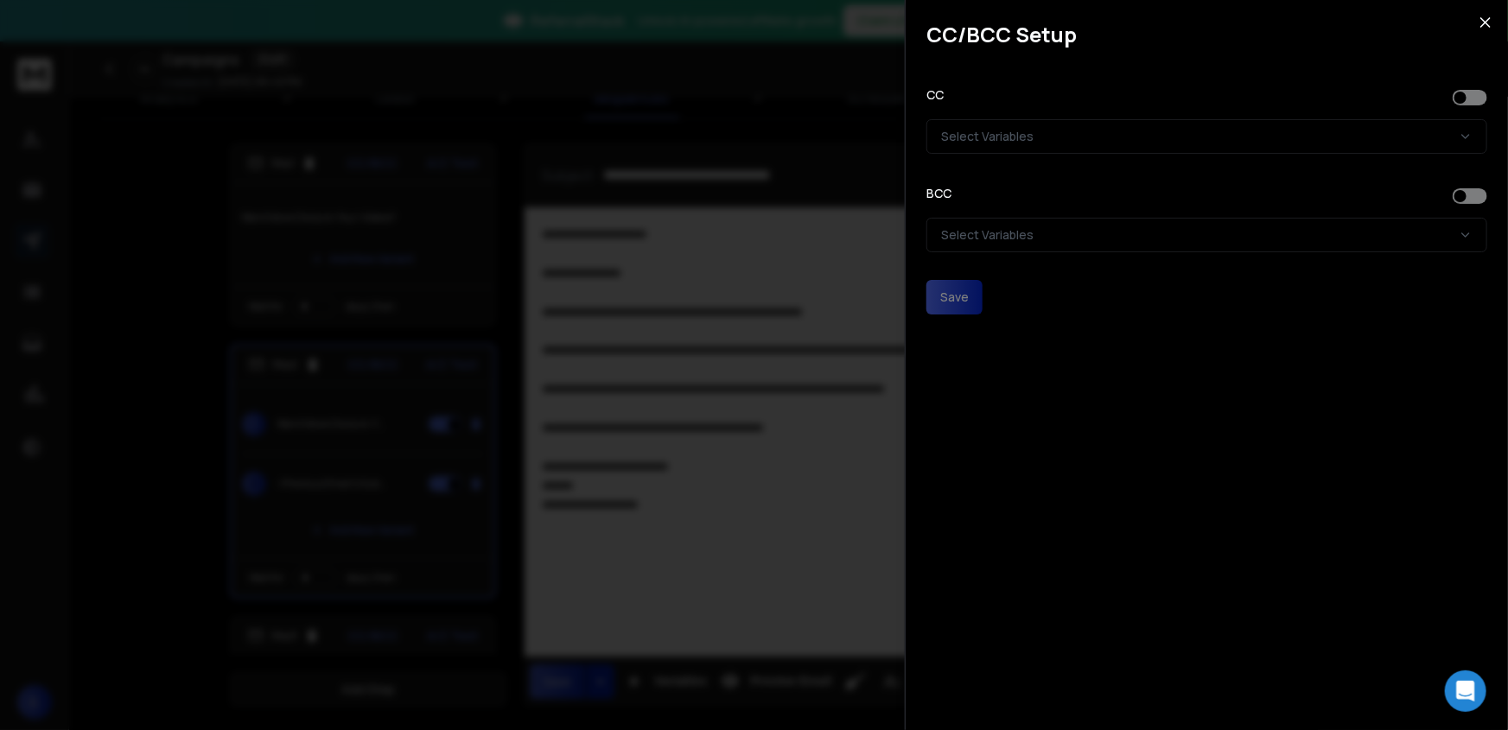
click at [1484, 22] on icon "button" at bounding box center [1485, 22] width 9 height 9
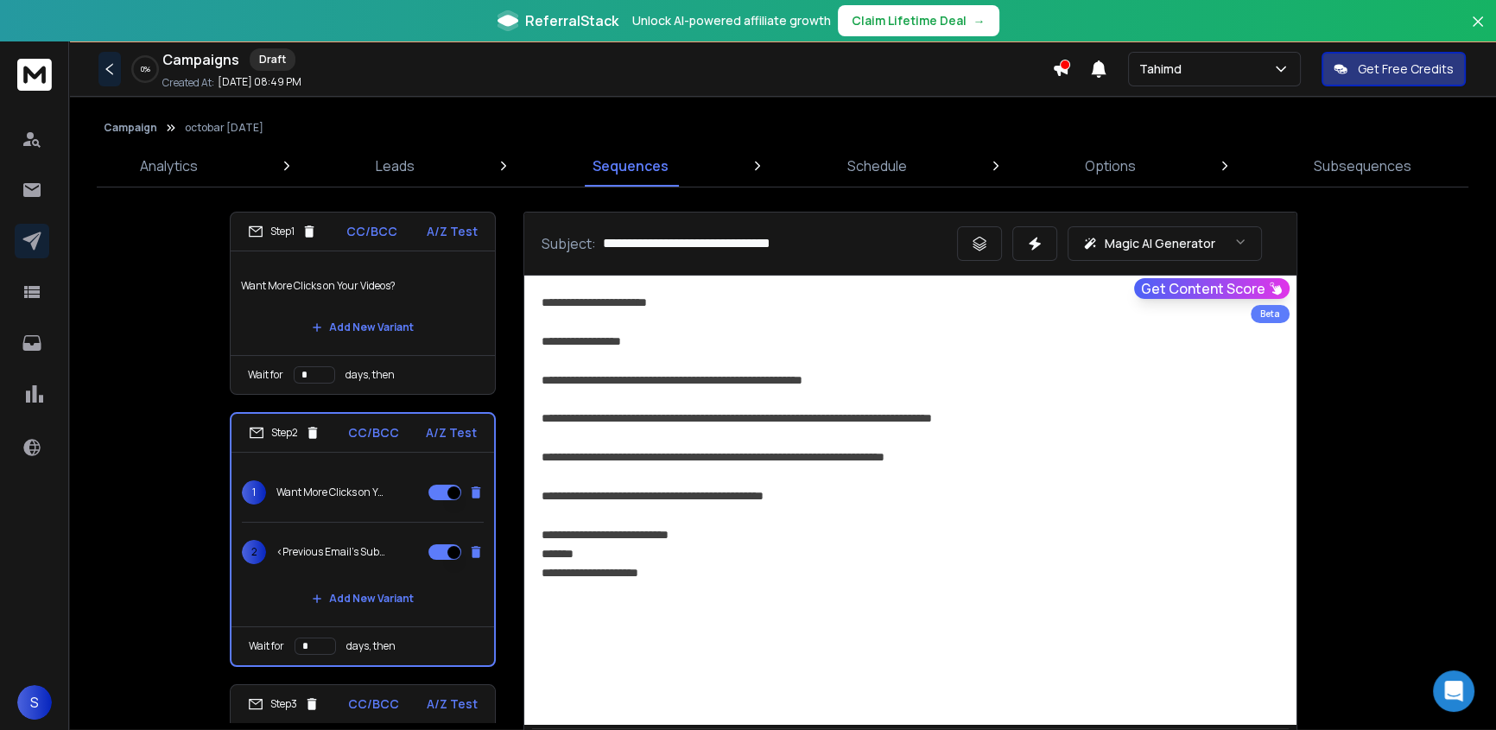
click at [104, 56] on button at bounding box center [109, 69] width 22 height 35
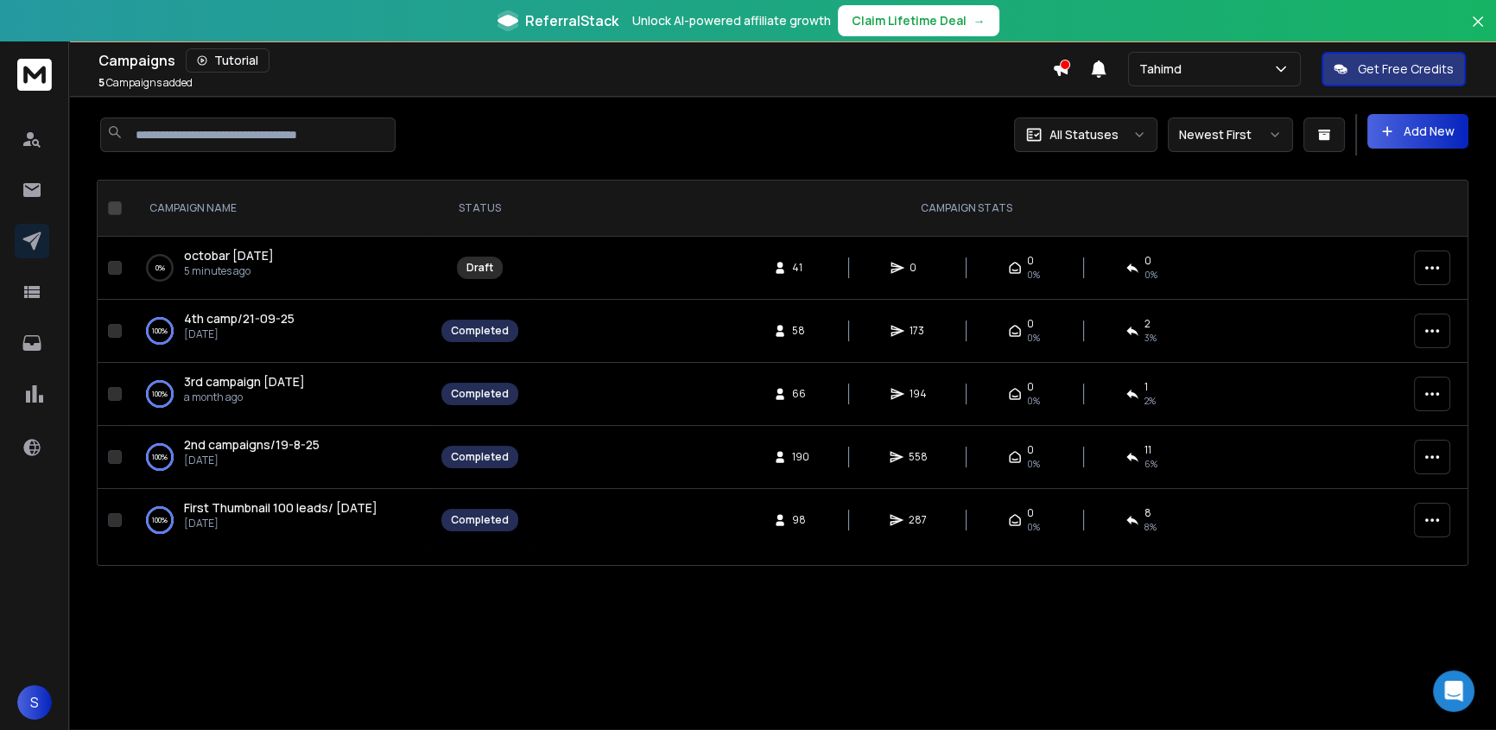
click at [308, 263] on div "0 % octobar [DATE] 5 minutes ago" at bounding box center [280, 267] width 268 height 41
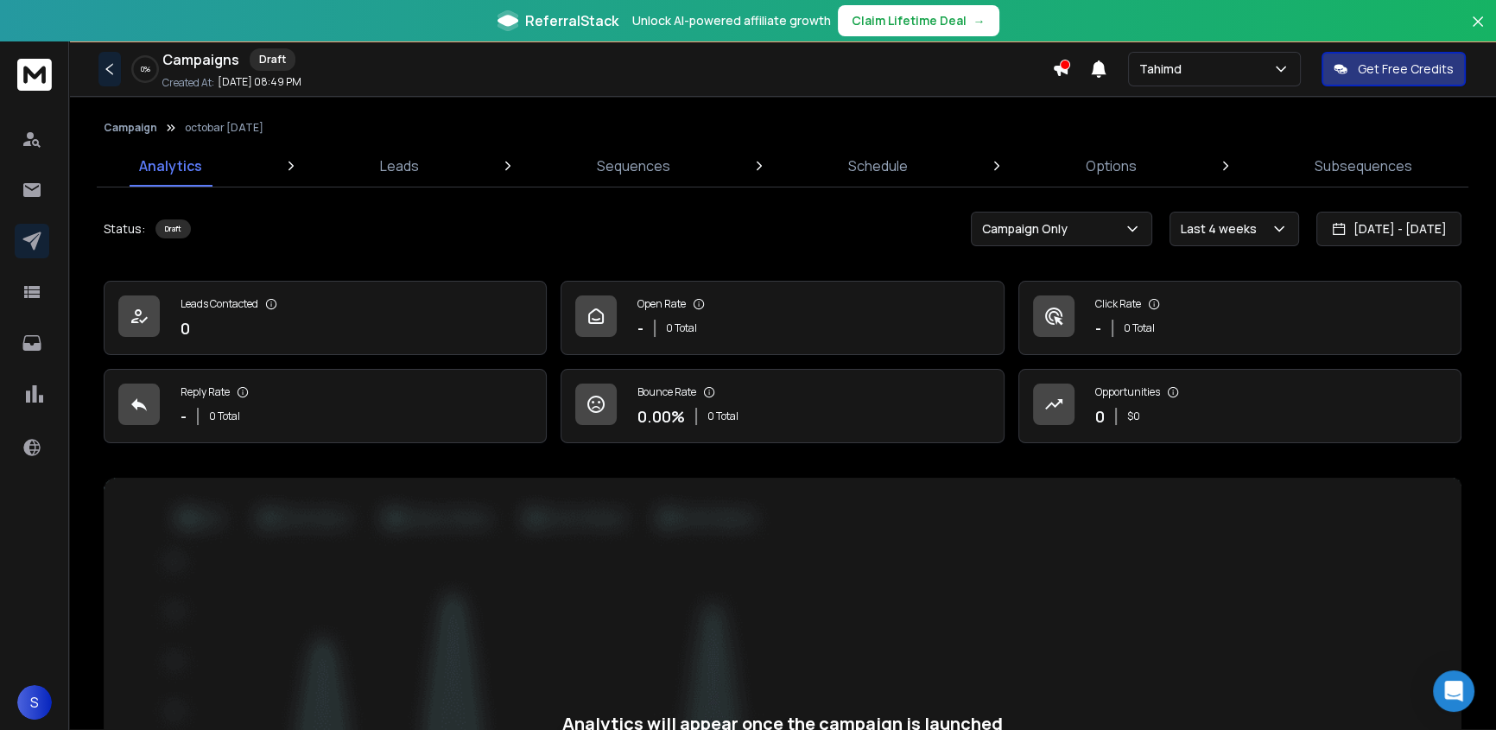
click at [98, 70] on button at bounding box center [109, 69] width 22 height 35
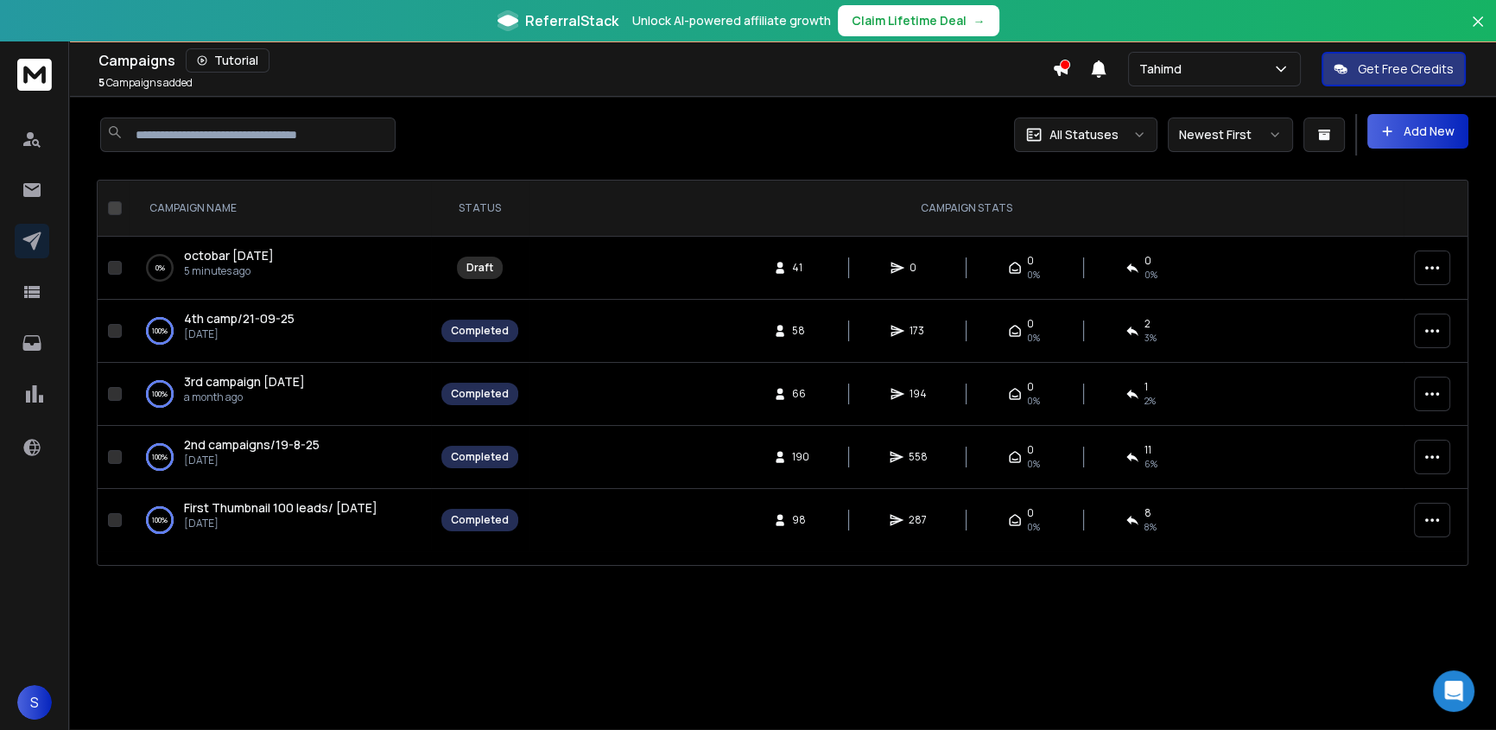
click at [1425, 270] on icon "button" at bounding box center [1432, 267] width 17 height 17
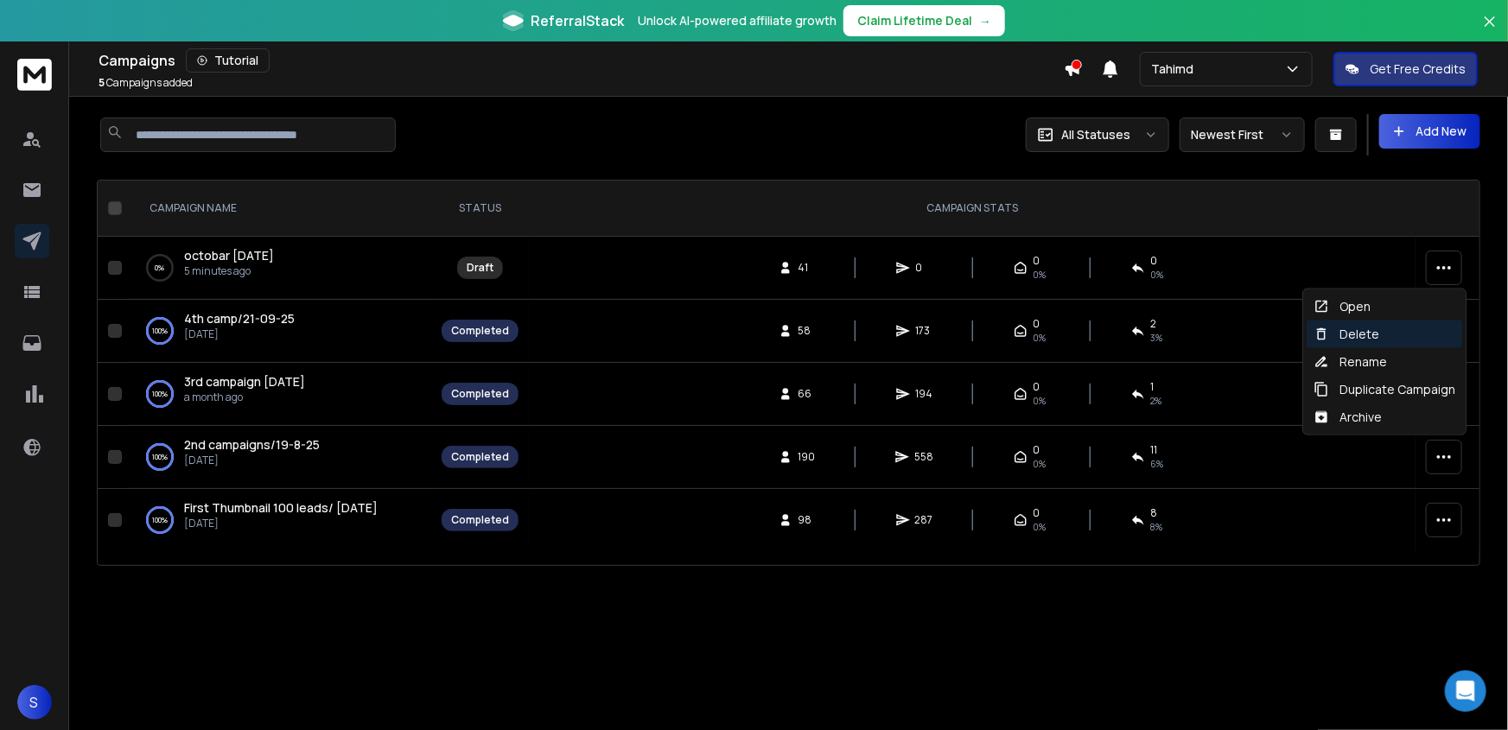
click at [1372, 334] on div "Delete" at bounding box center [1346, 334] width 66 height 17
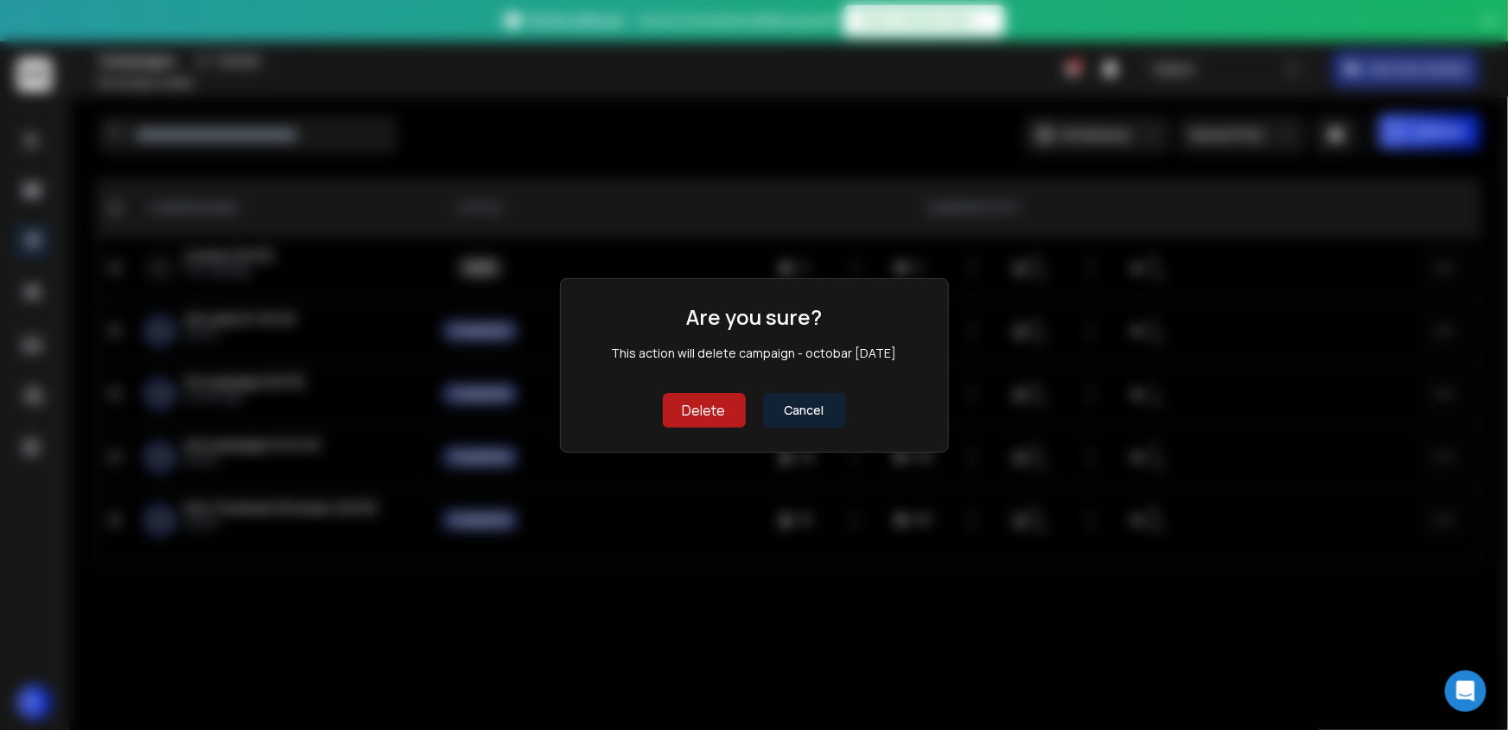
click at [724, 415] on button "Delete" at bounding box center [704, 410] width 83 height 35
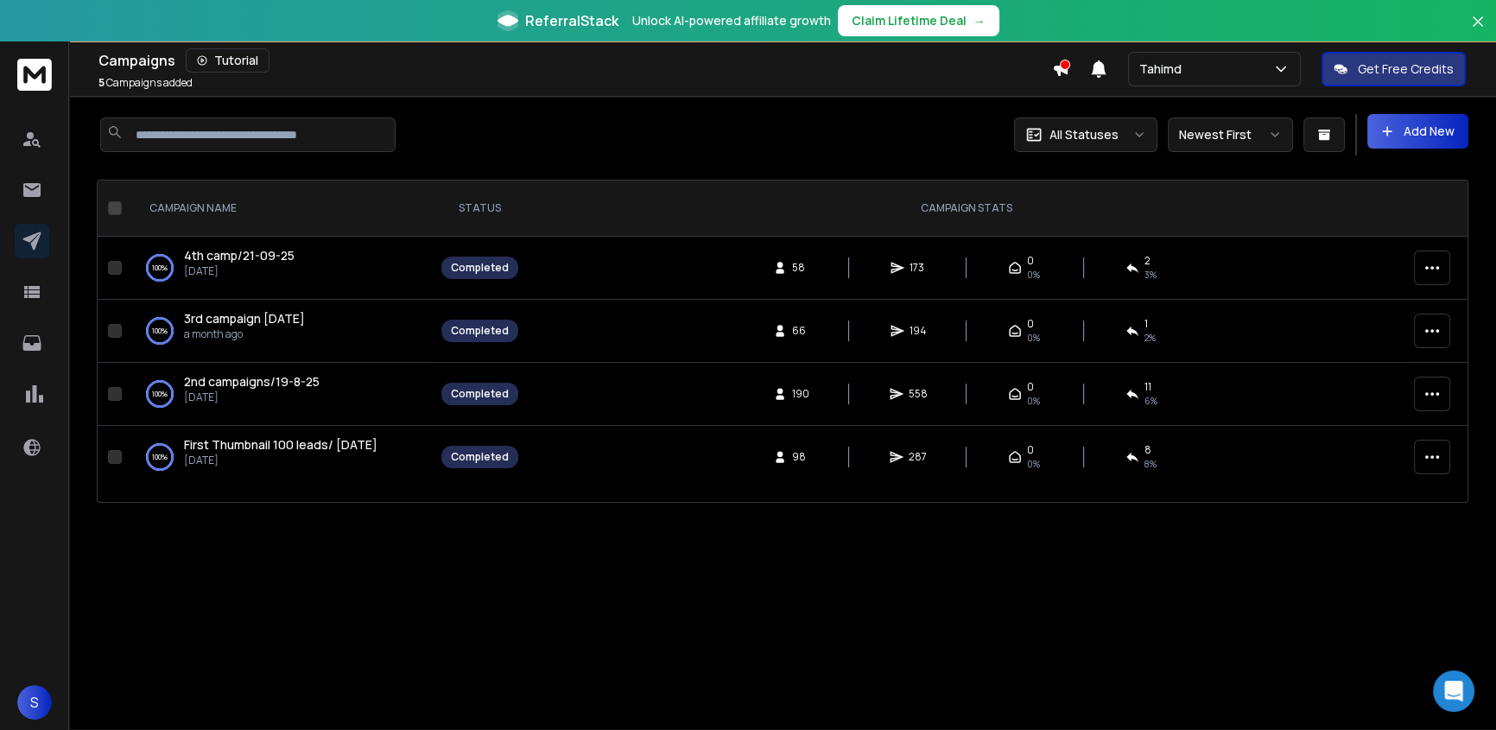
click at [1425, 133] on button "Add New" at bounding box center [1418, 131] width 101 height 35
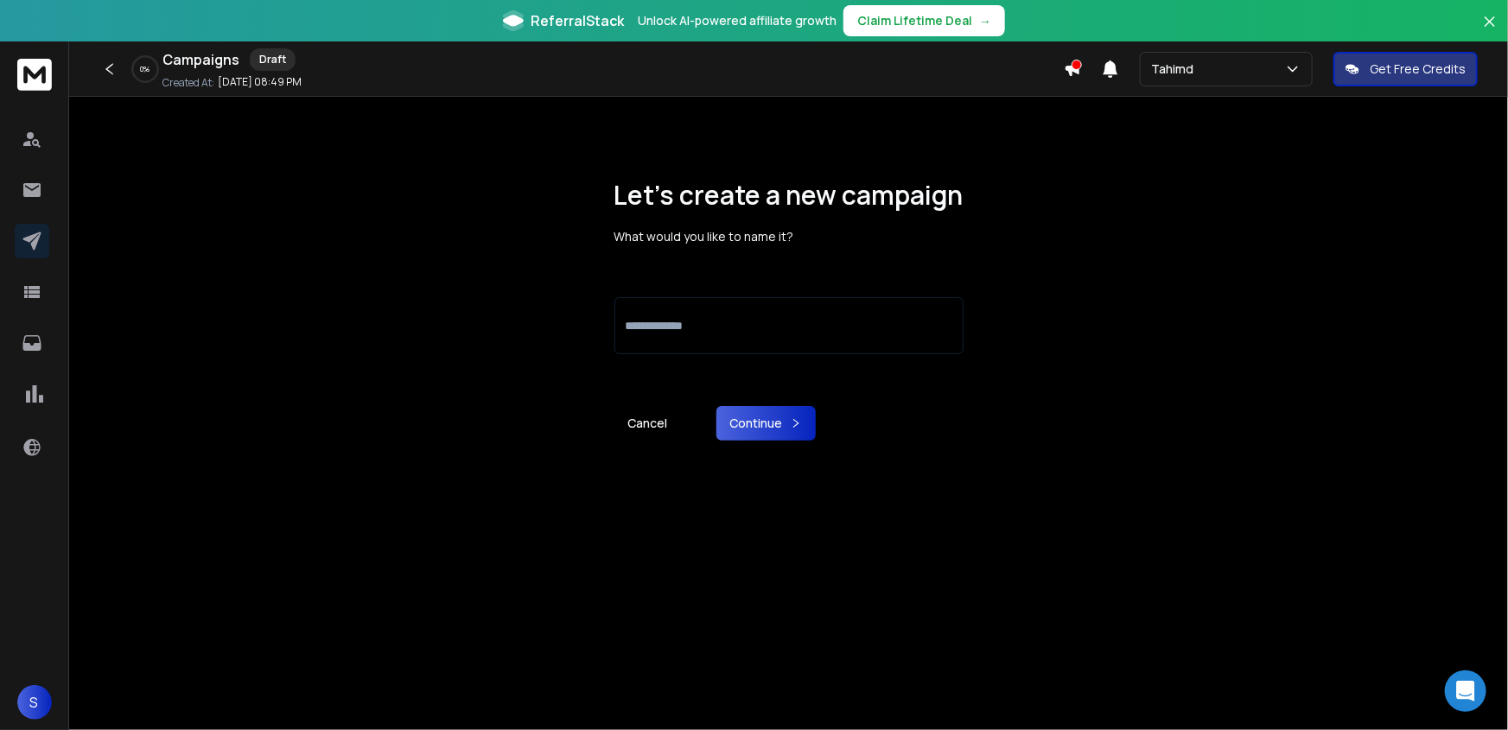
click at [711, 329] on input at bounding box center [788, 325] width 349 height 57
type input "**********"
click at [750, 408] on button "Continue" at bounding box center [765, 423] width 99 height 35
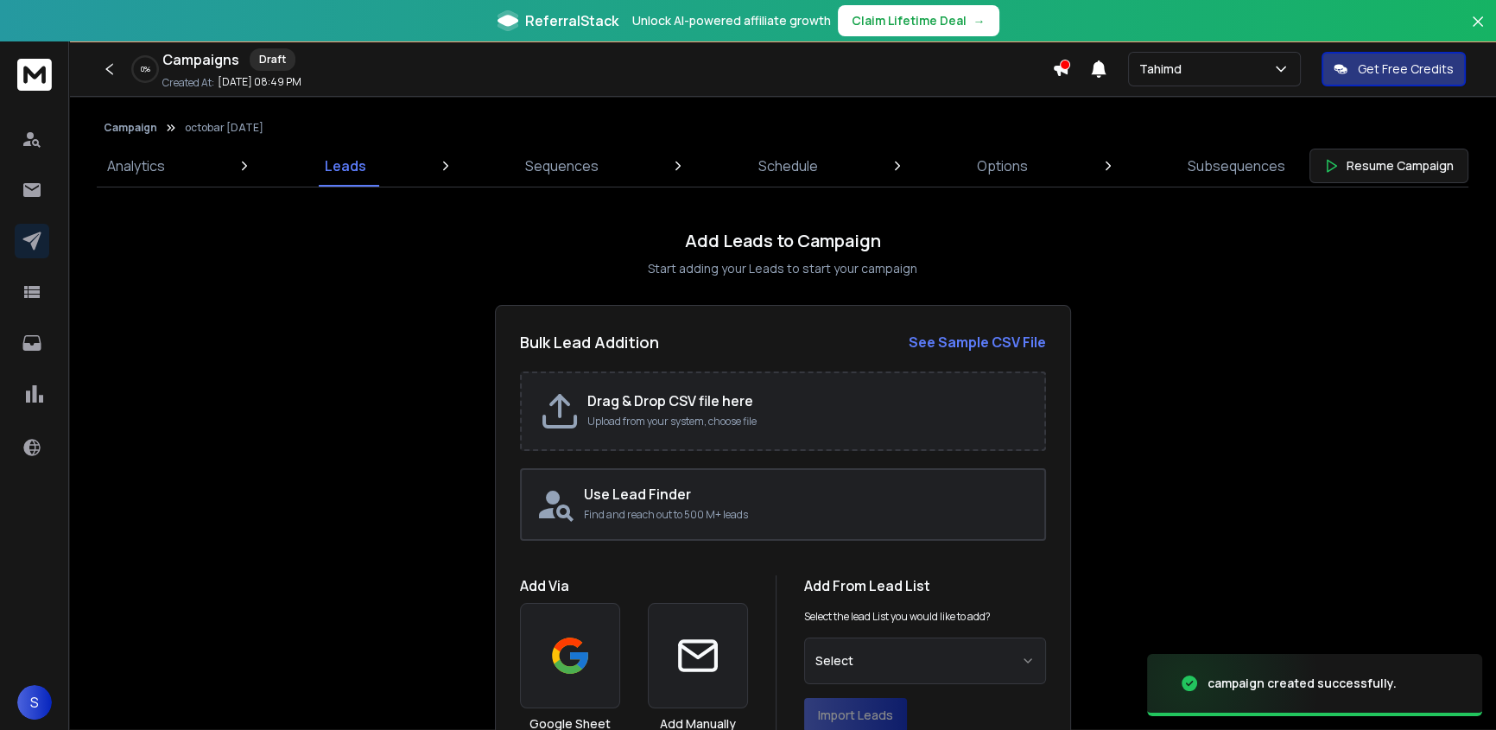
click at [678, 409] on h2 "Drag & Drop CSV file here" at bounding box center [807, 400] width 440 height 21
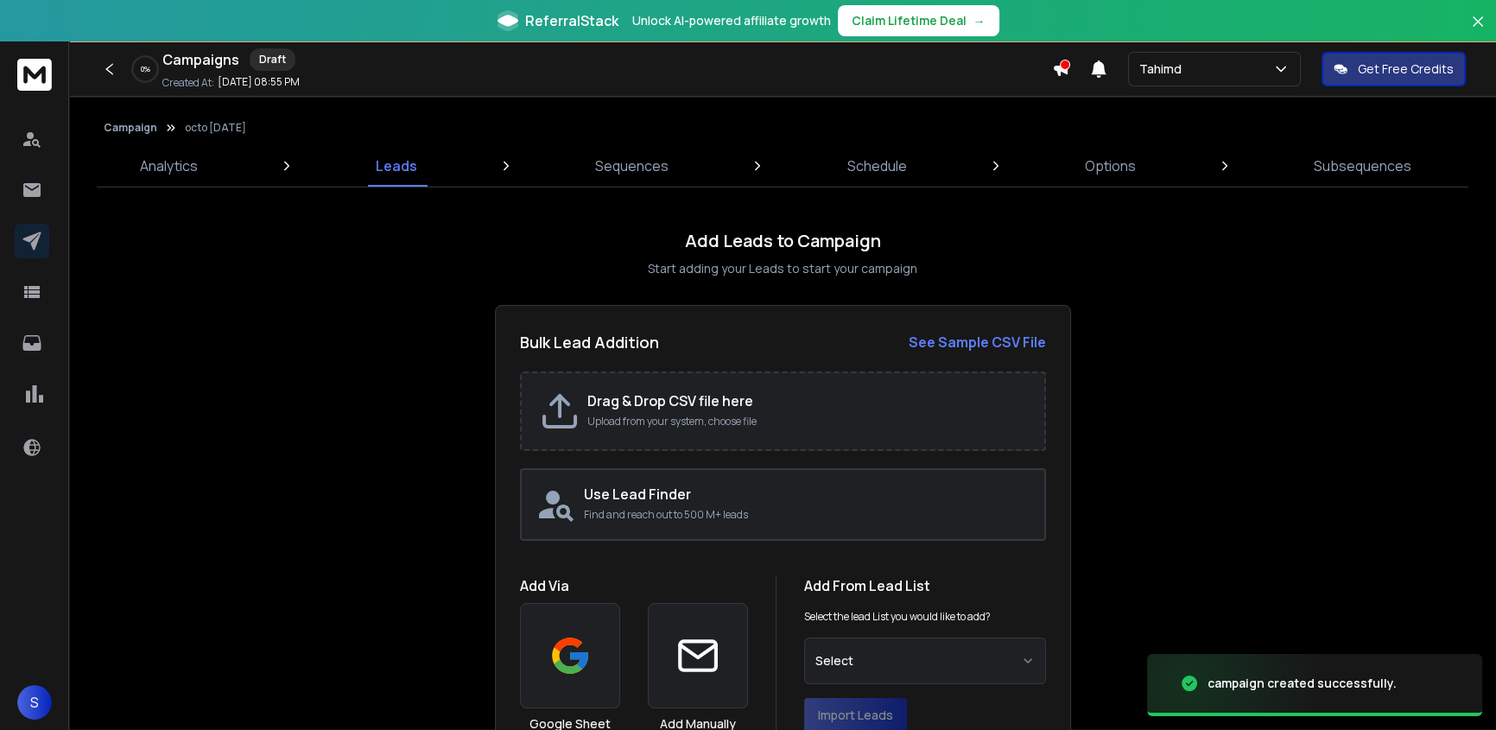
type input "**********"
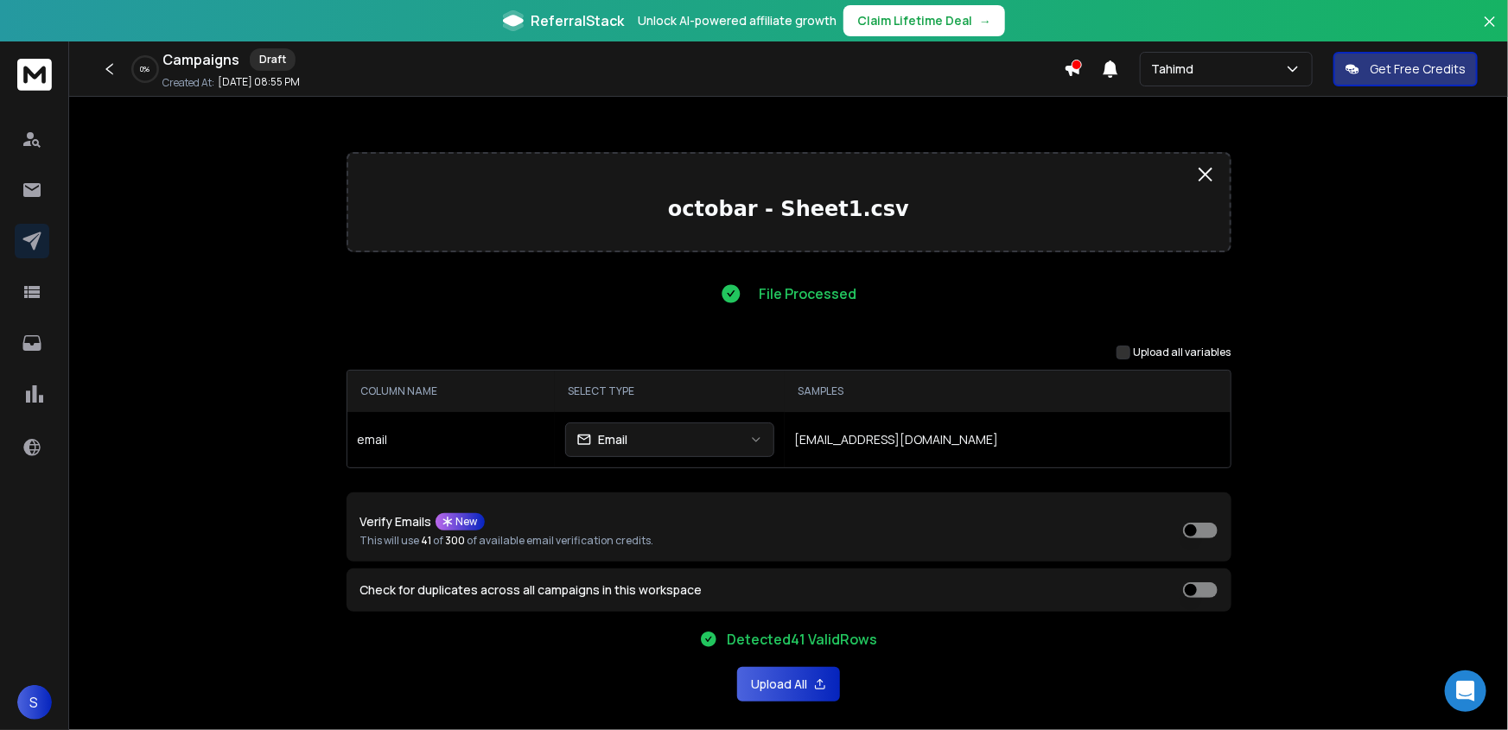
click at [759, 690] on button "Upload All" at bounding box center [788, 684] width 103 height 35
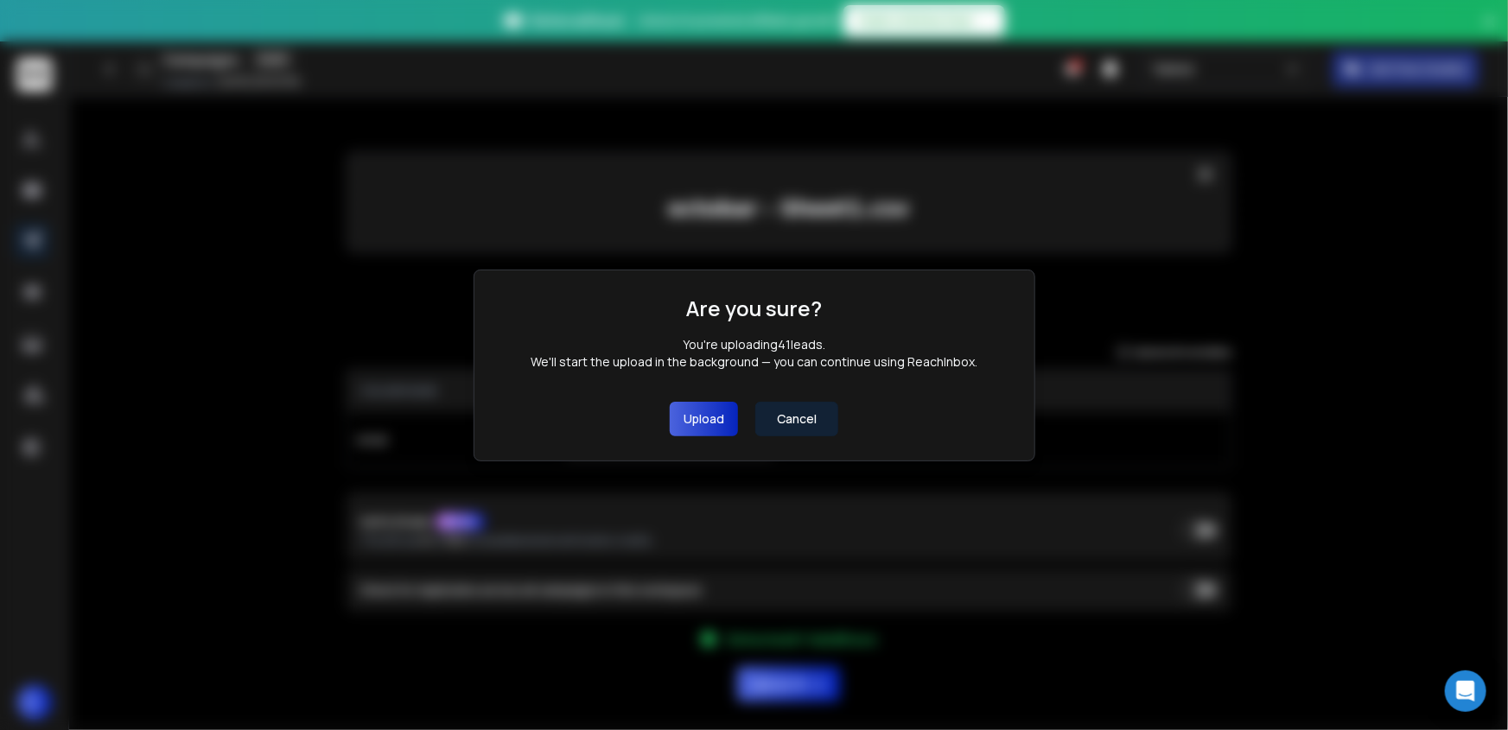
click at [695, 420] on button "Upload" at bounding box center [704, 419] width 68 height 35
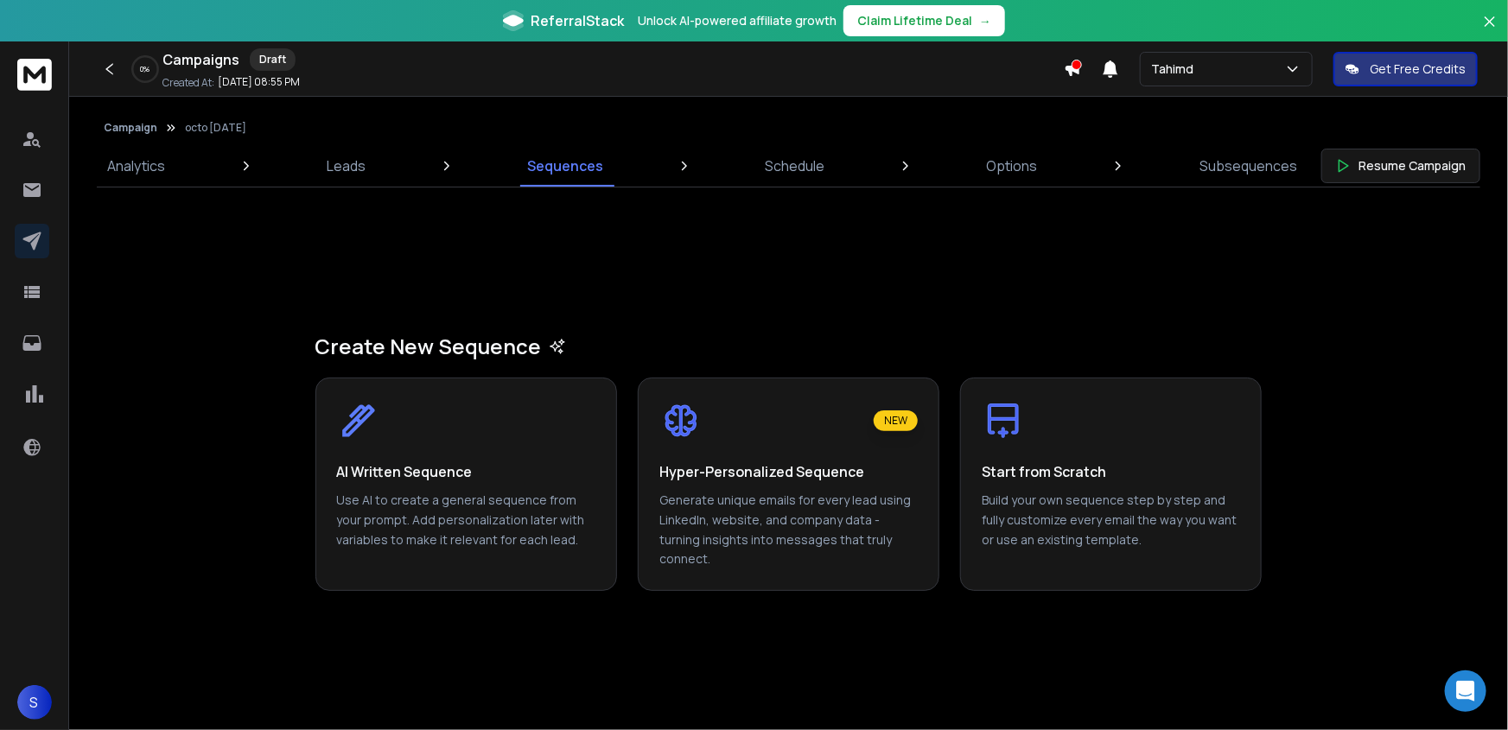
click at [1108, 449] on div "Start from Scratch Build your own sequence step by step and fully customize eve…" at bounding box center [1111, 484] width 300 height 212
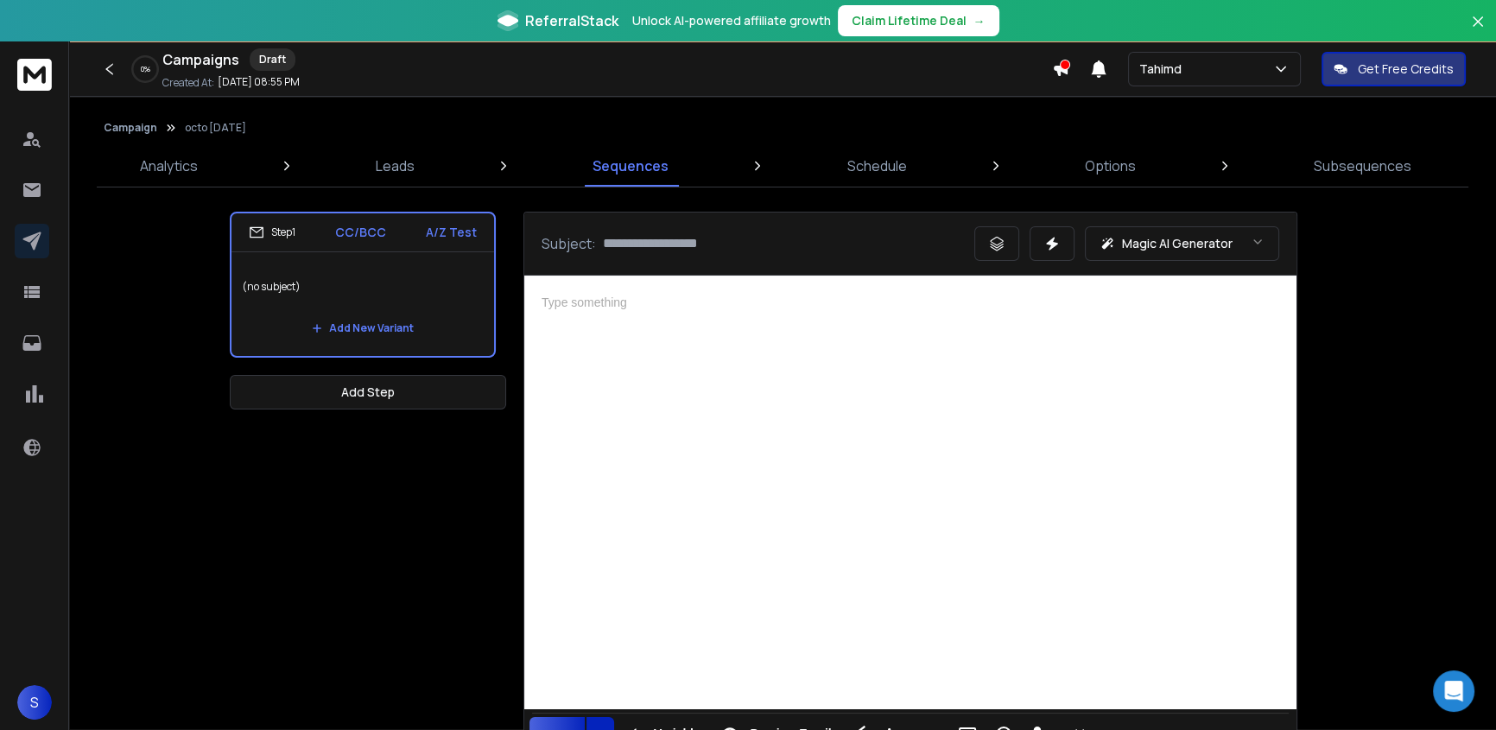
click at [667, 242] on input at bounding box center [780, 243] width 354 height 21
paste input "**********"
type input "**********"
click at [613, 305] on div at bounding box center [911, 302] width 738 height 19
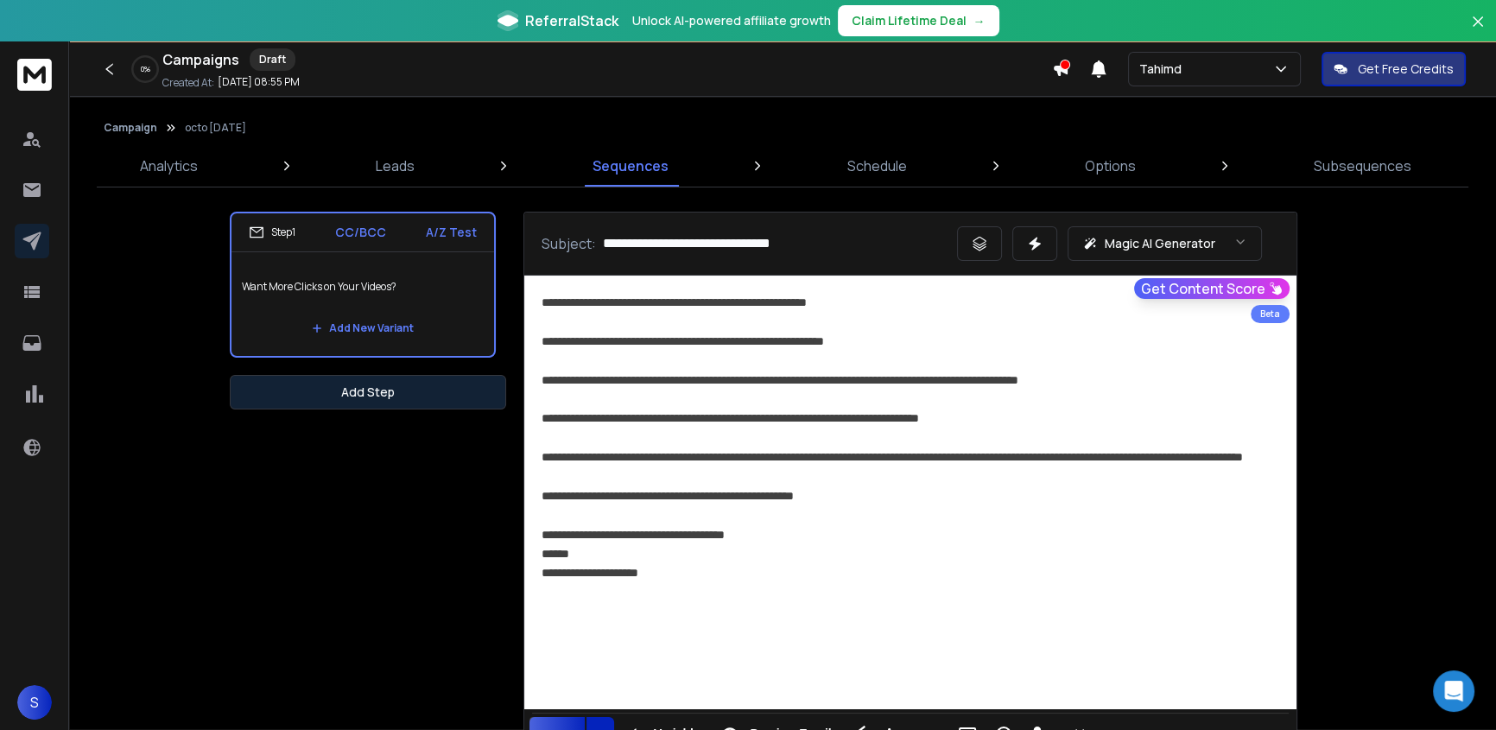
click at [387, 390] on button "Add Step" at bounding box center [368, 392] width 276 height 35
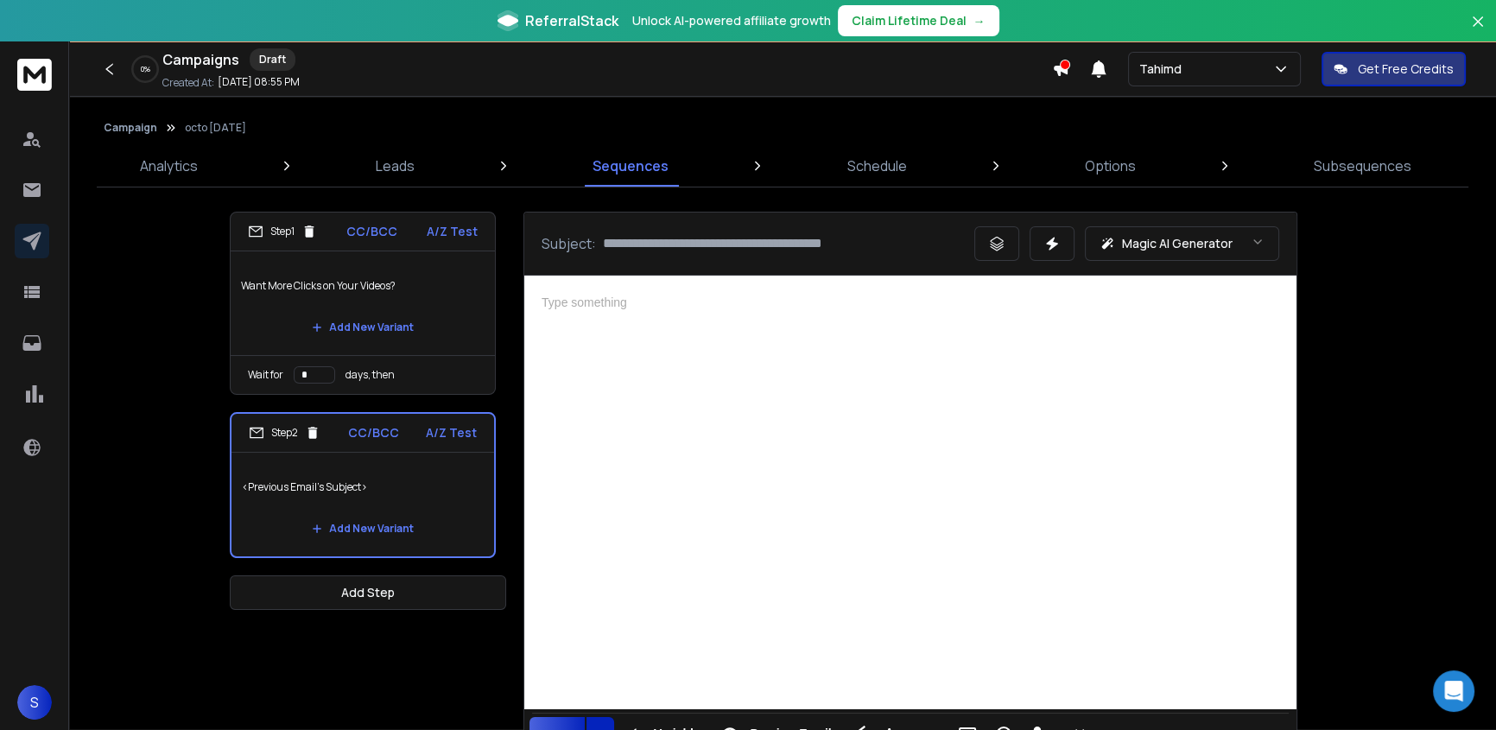
click at [613, 243] on input at bounding box center [780, 243] width 354 height 21
paste input "**********"
type input "**********"
click at [563, 293] on div at bounding box center [911, 302] width 738 height 19
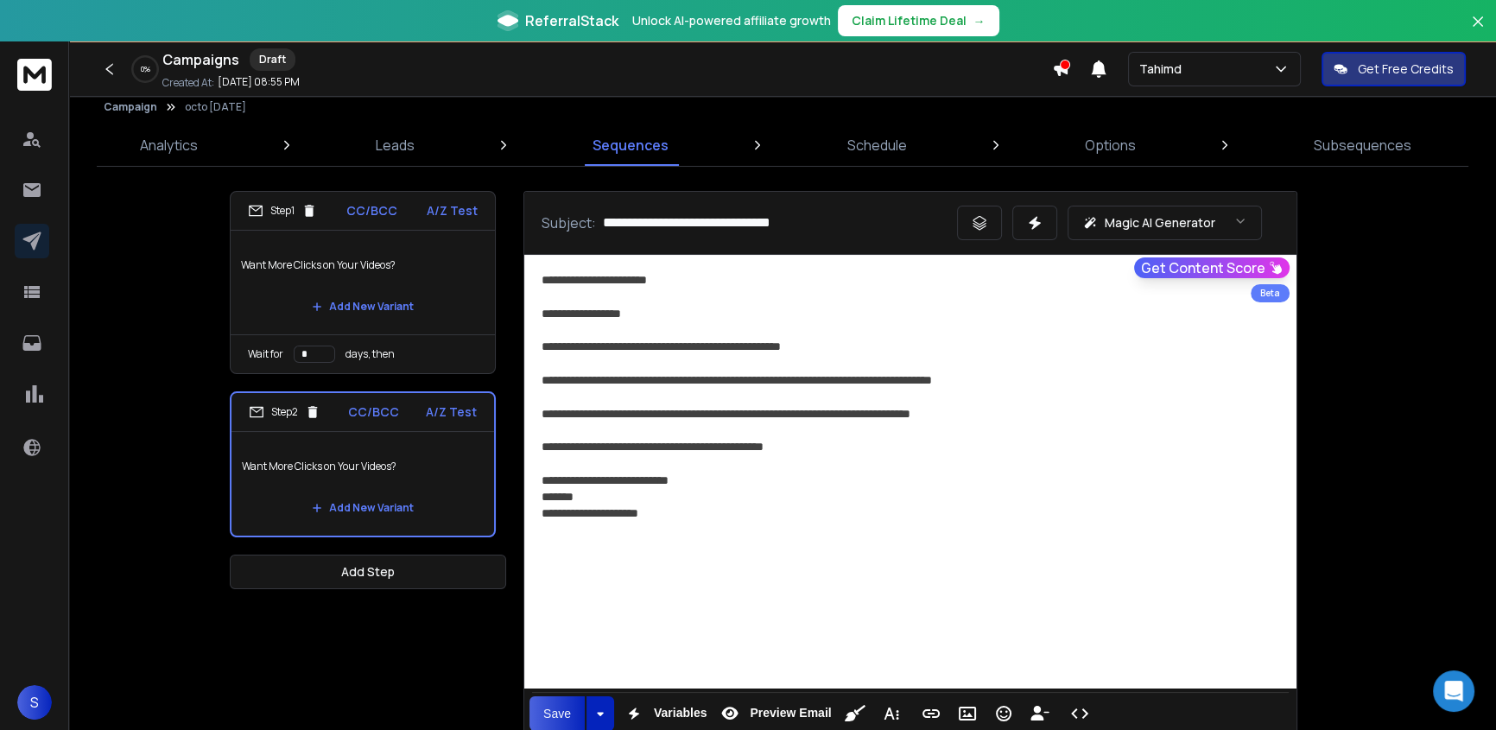
scroll to position [53, 0]
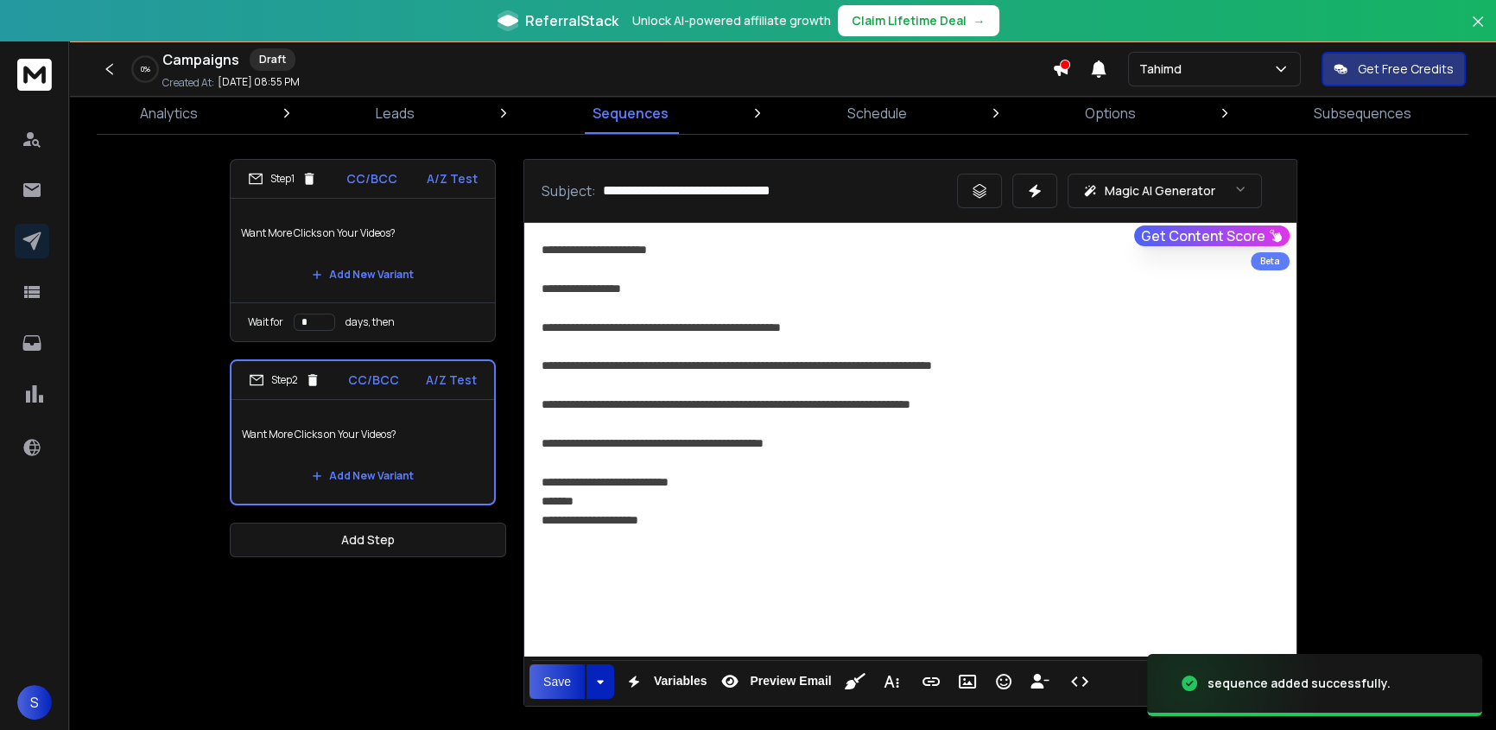
click at [1210, 228] on button "Get Content Score" at bounding box center [1212, 235] width 156 height 21
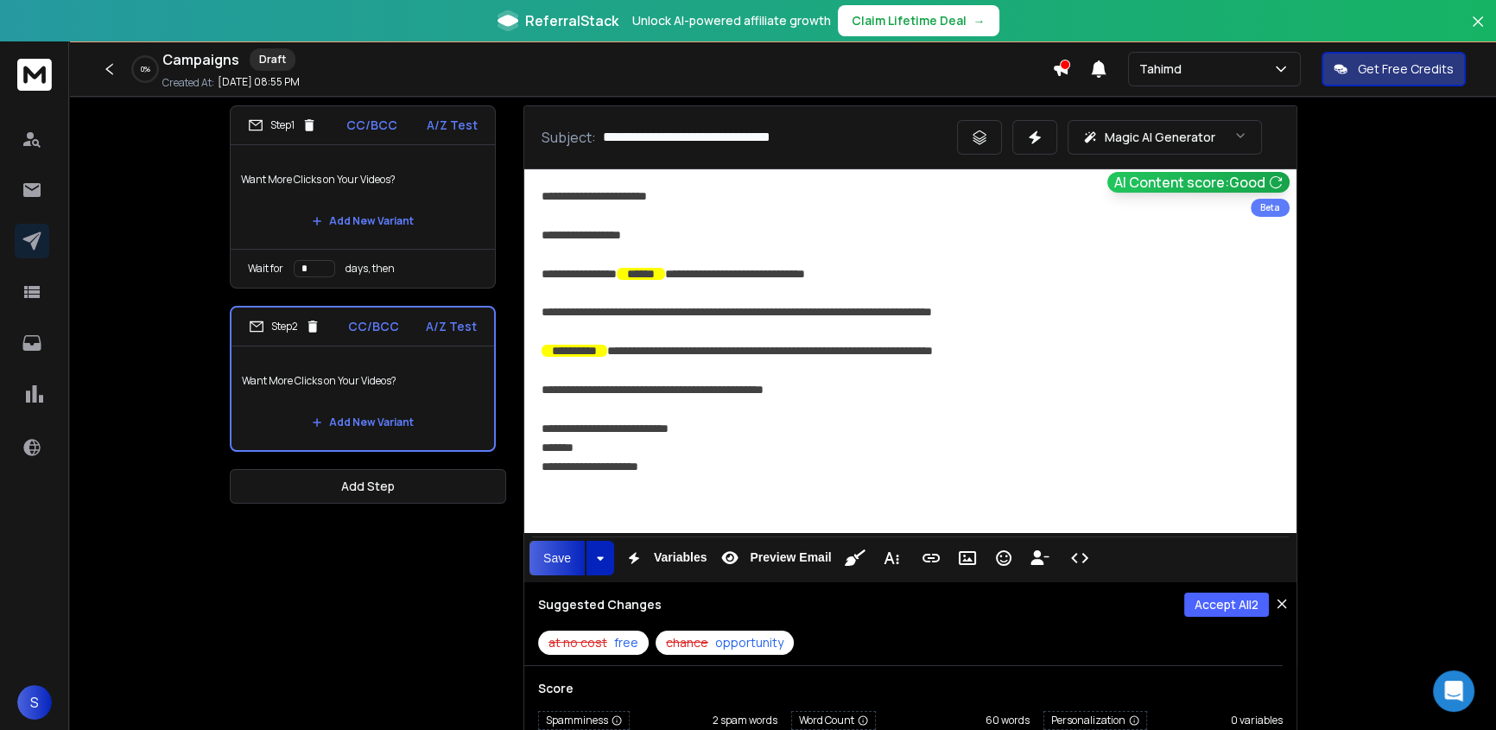
scroll to position [131, 0]
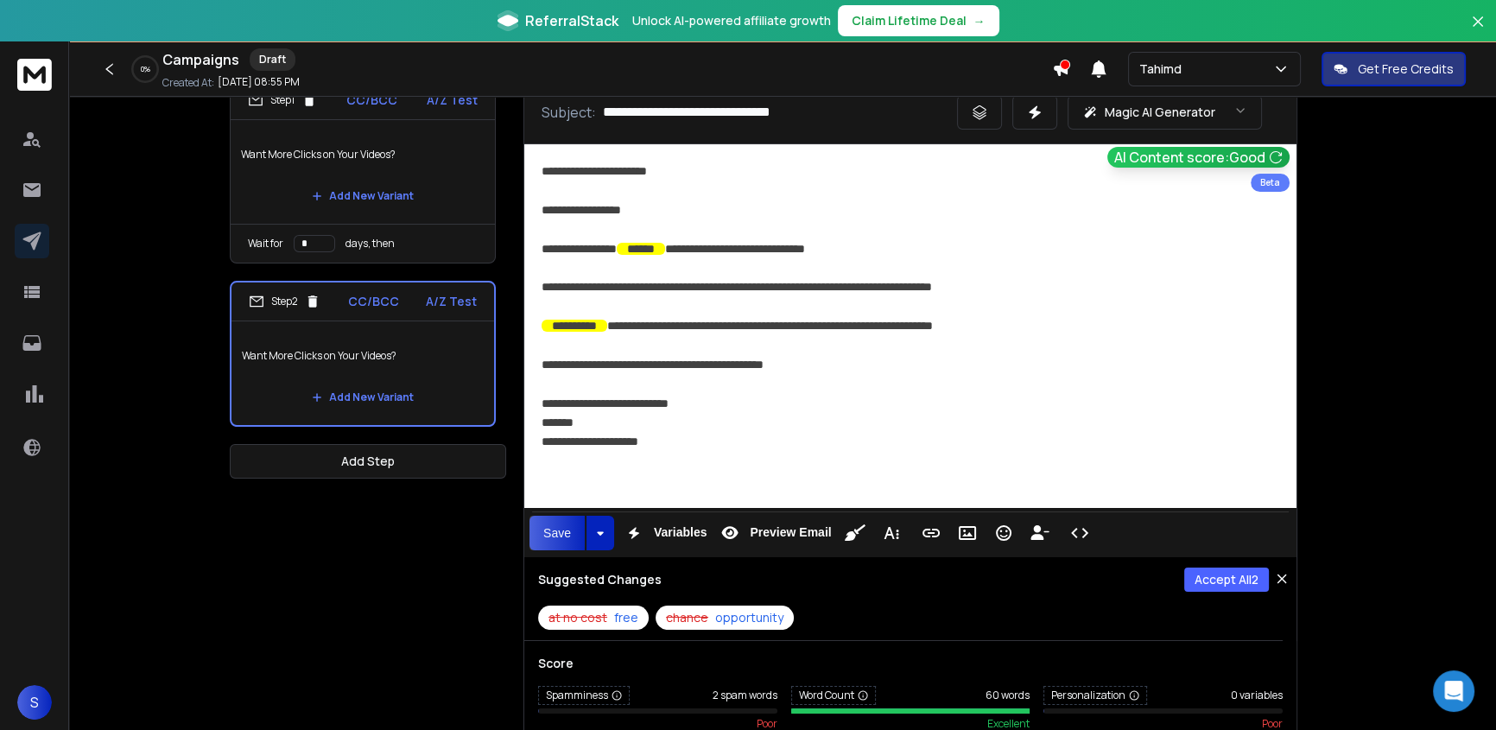
click at [618, 616] on span "free" at bounding box center [626, 617] width 24 height 17
click at [618, 615] on span "opportunity" at bounding box center [632, 617] width 68 height 17
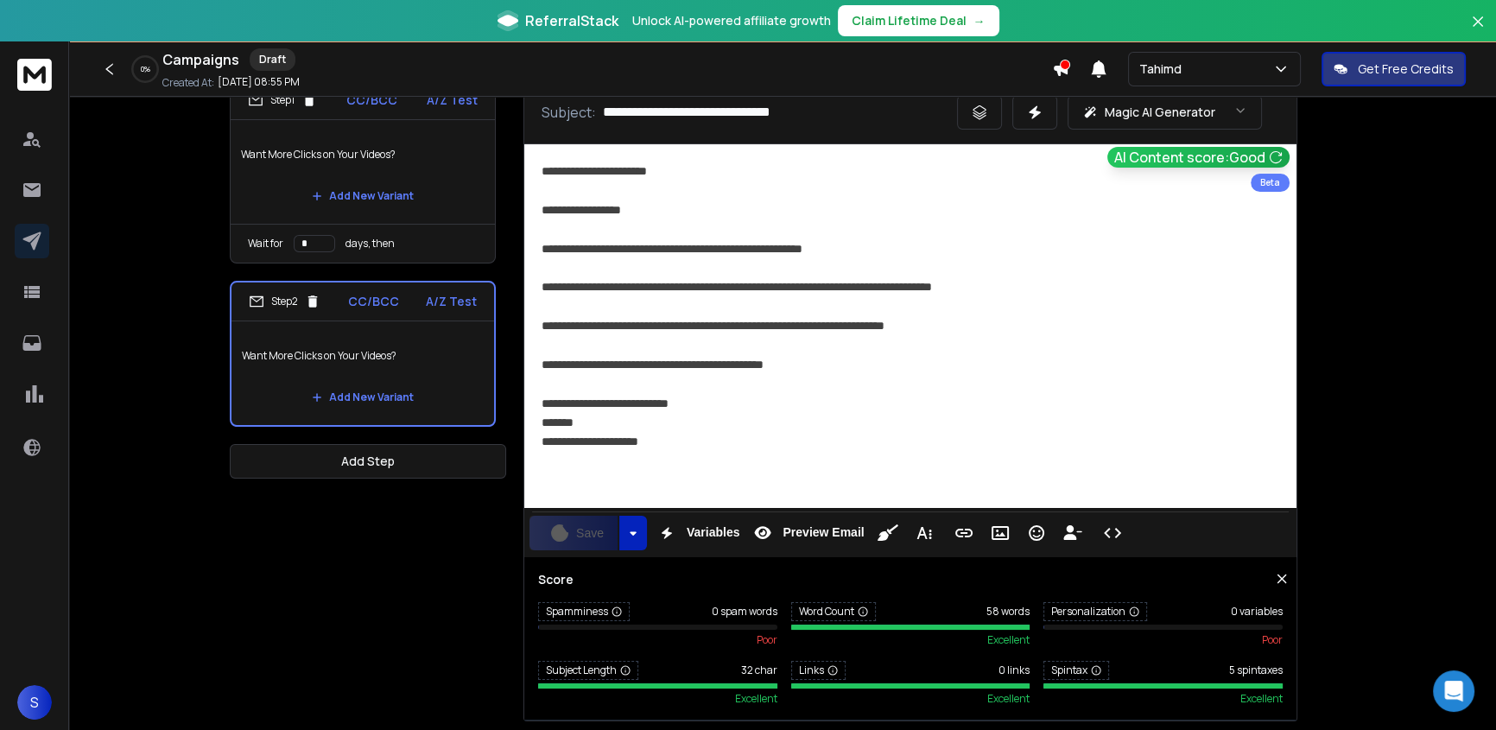
scroll to position [53, 0]
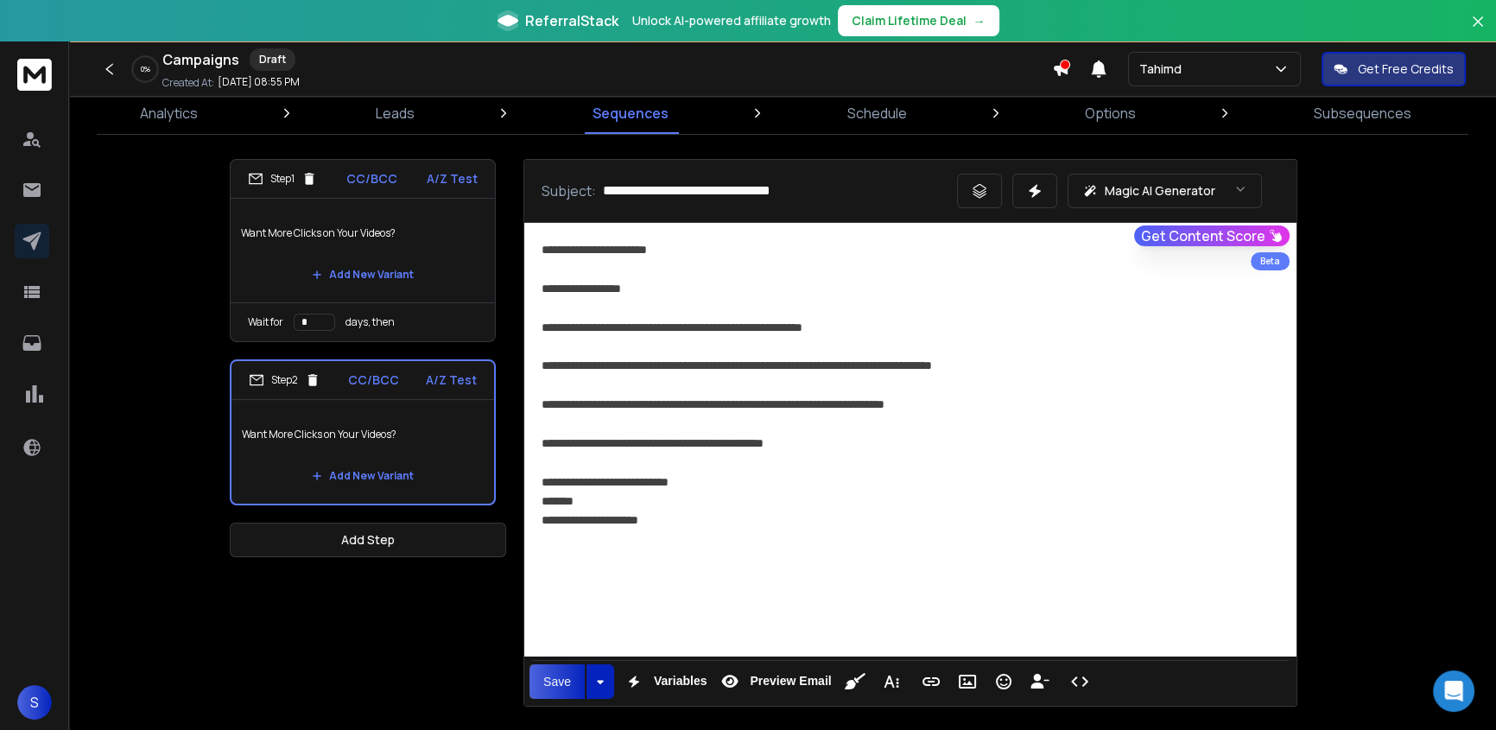
click at [1228, 234] on button "Get Content Score" at bounding box center [1212, 235] width 156 height 21
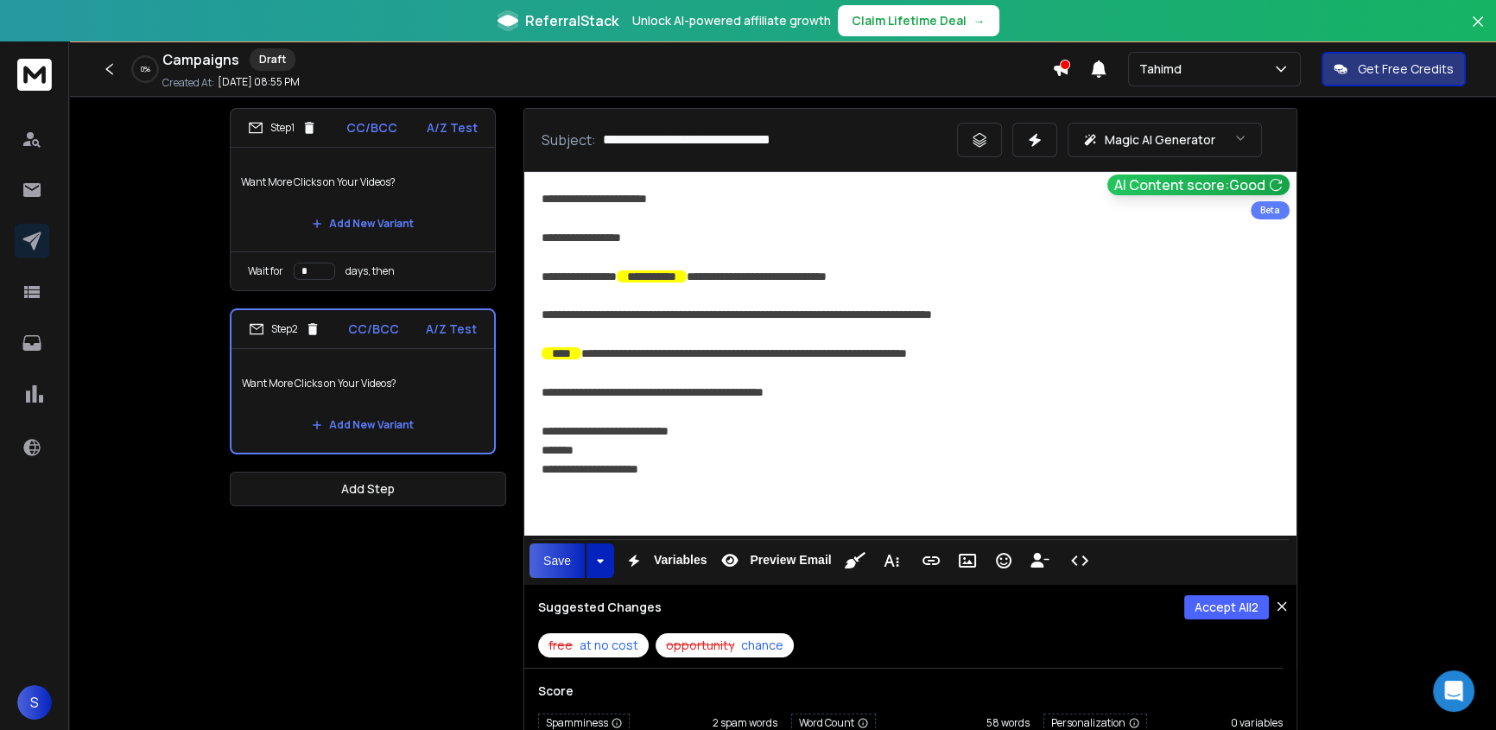
scroll to position [131, 0]
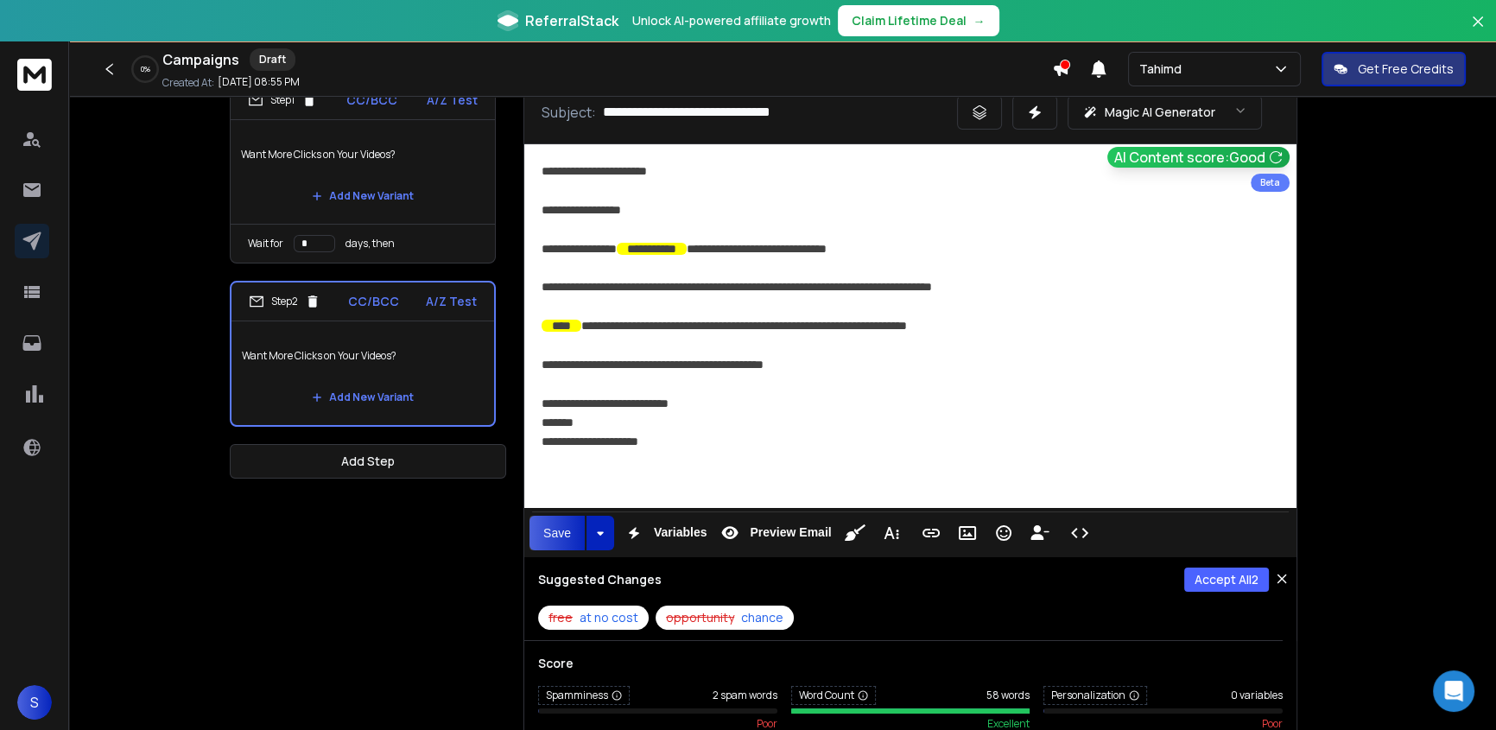
click at [593, 615] on span "at no cost" at bounding box center [609, 617] width 59 height 17
click at [639, 609] on span "chance" at bounding box center [645, 617] width 42 height 17
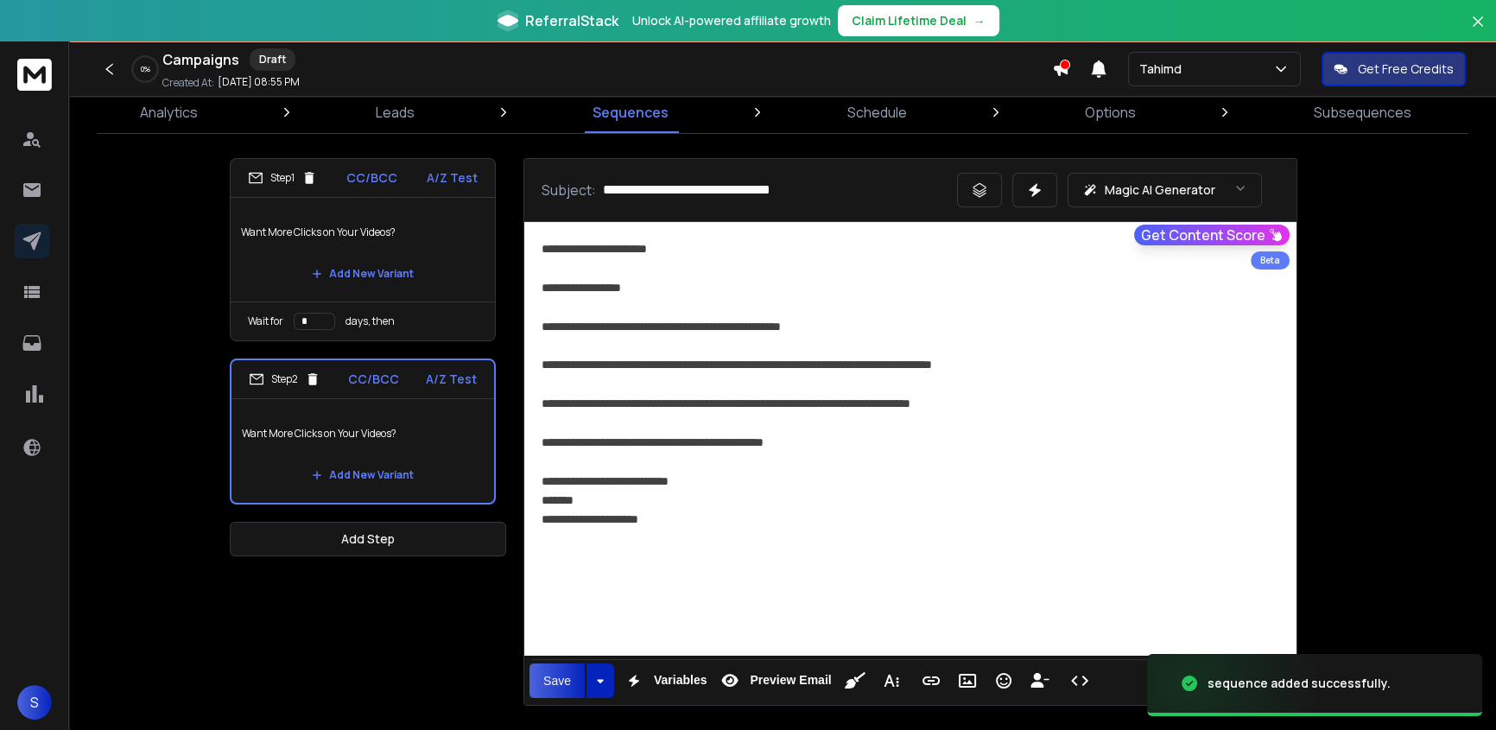
scroll to position [53, 0]
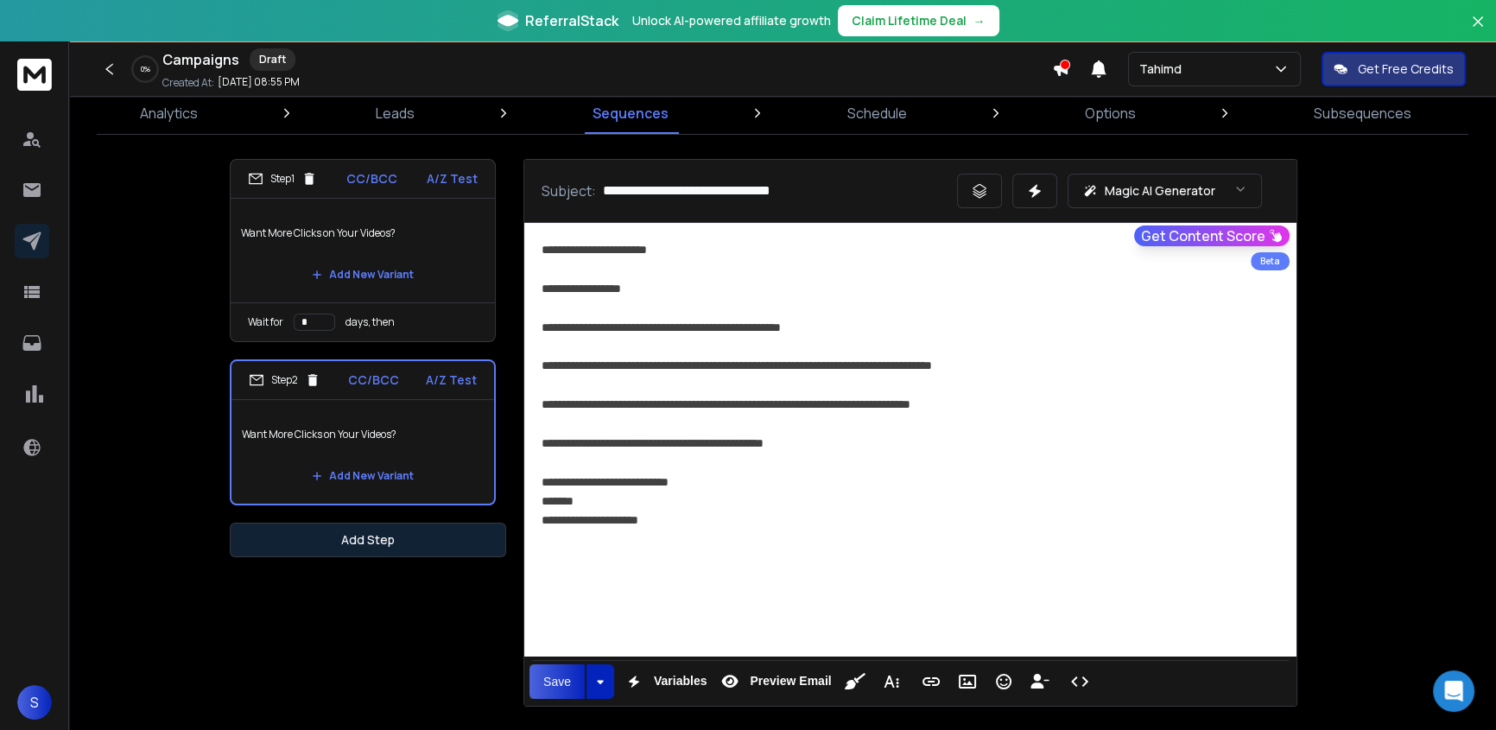
click at [429, 542] on button "Add Step" at bounding box center [368, 540] width 276 height 35
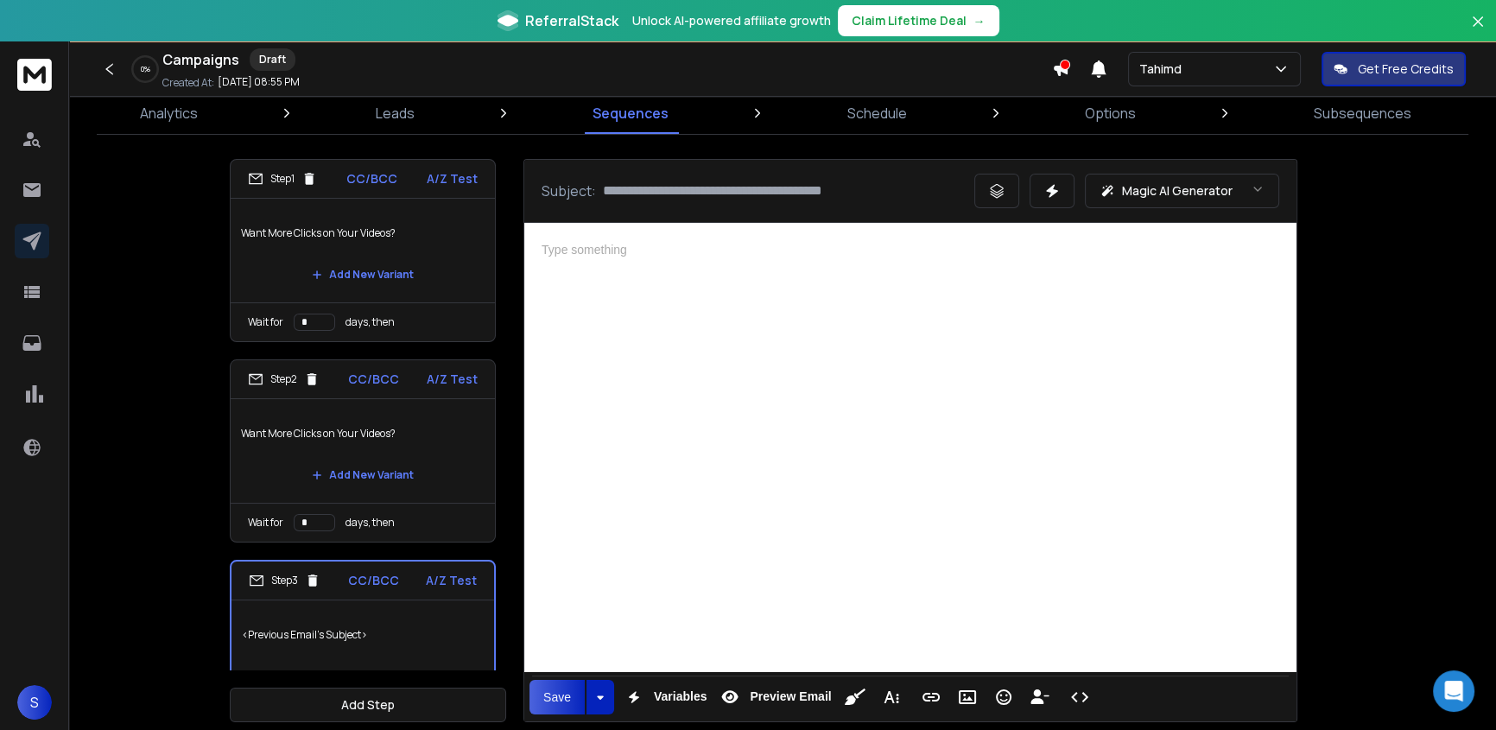
click at [594, 258] on div at bounding box center [911, 249] width 738 height 19
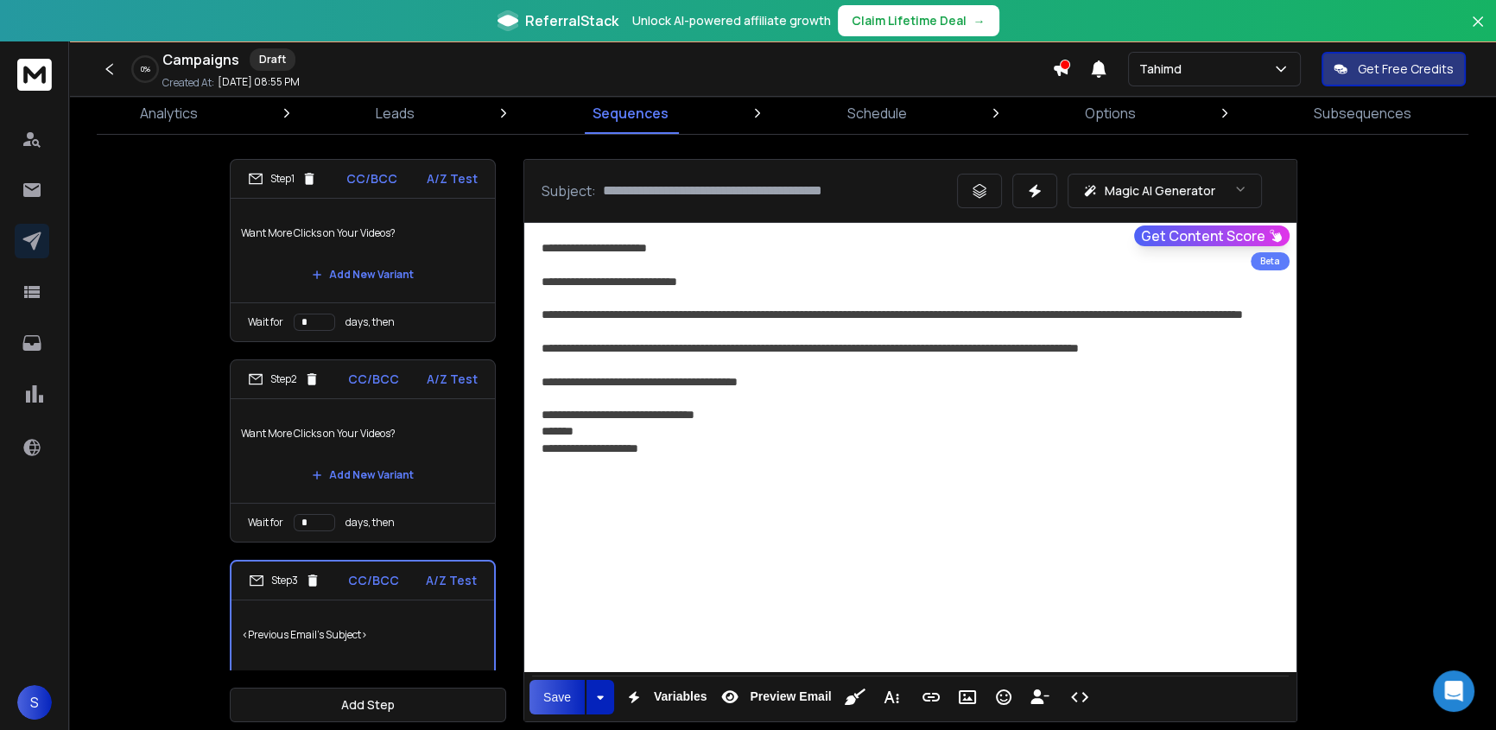
click at [676, 187] on input at bounding box center [771, 191] width 337 height 21
paste input "**********"
type input "**********"
click at [678, 473] on div at bounding box center [911, 466] width 738 height 19
click at [638, 454] on span "**********" at bounding box center [590, 448] width 97 height 12
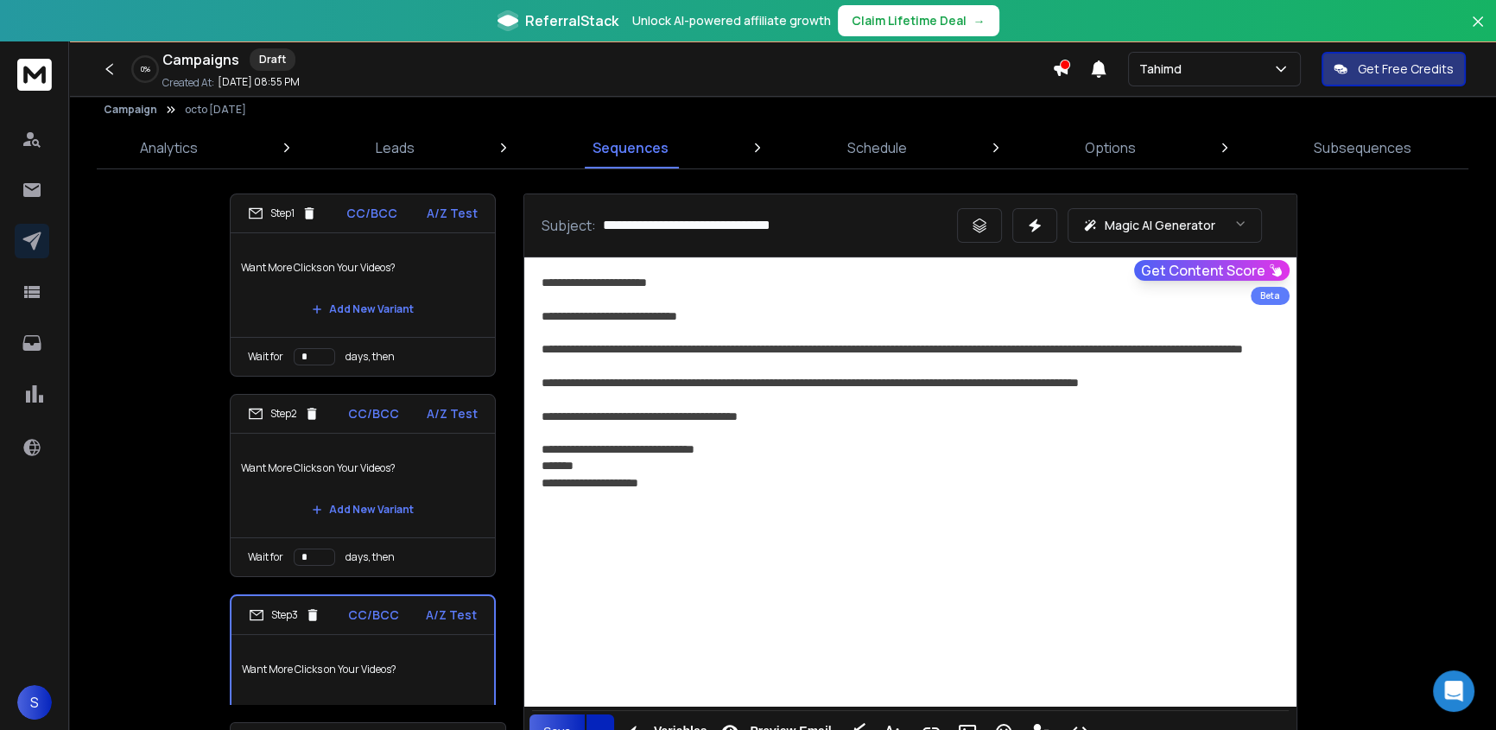
scroll to position [0, 0]
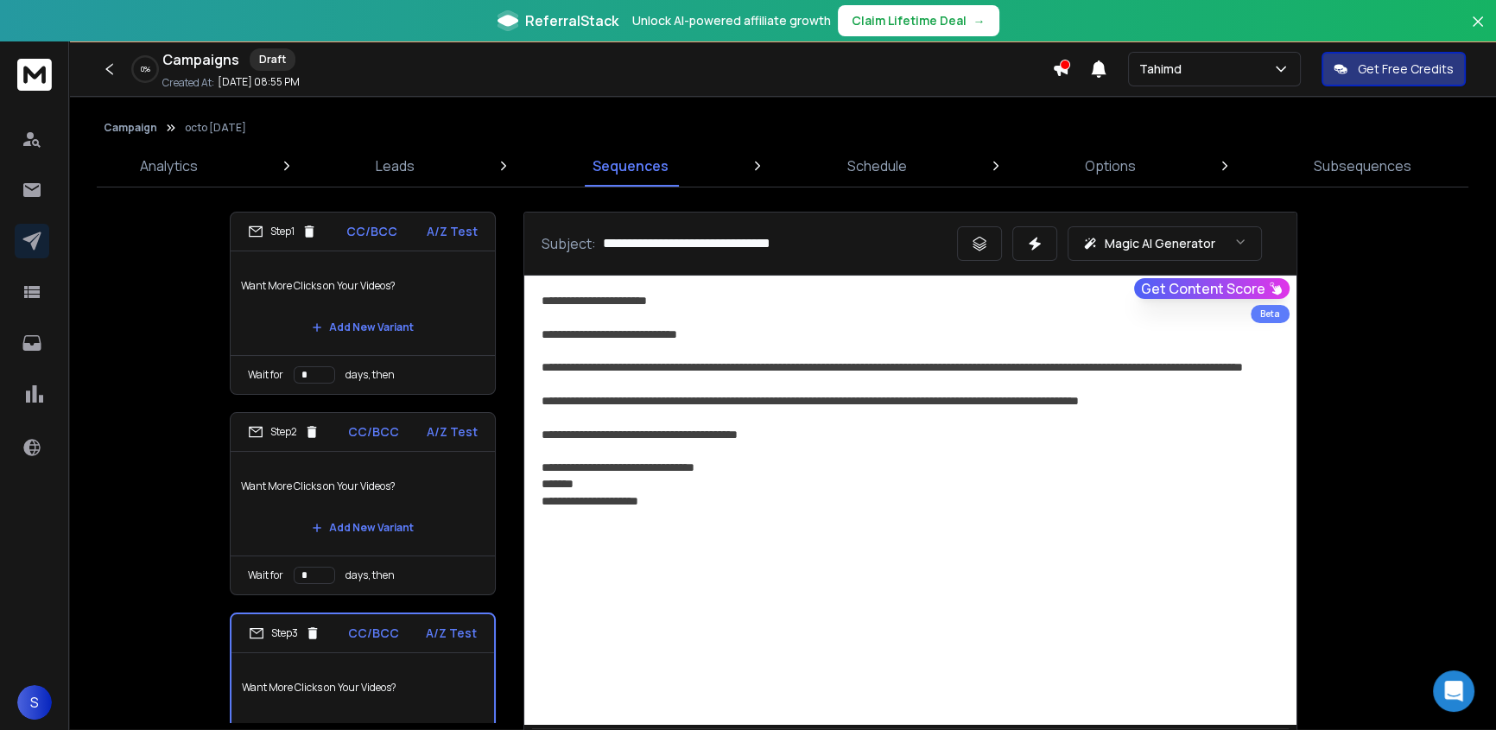
click at [1177, 287] on button "Get Content Score" at bounding box center [1212, 288] width 156 height 21
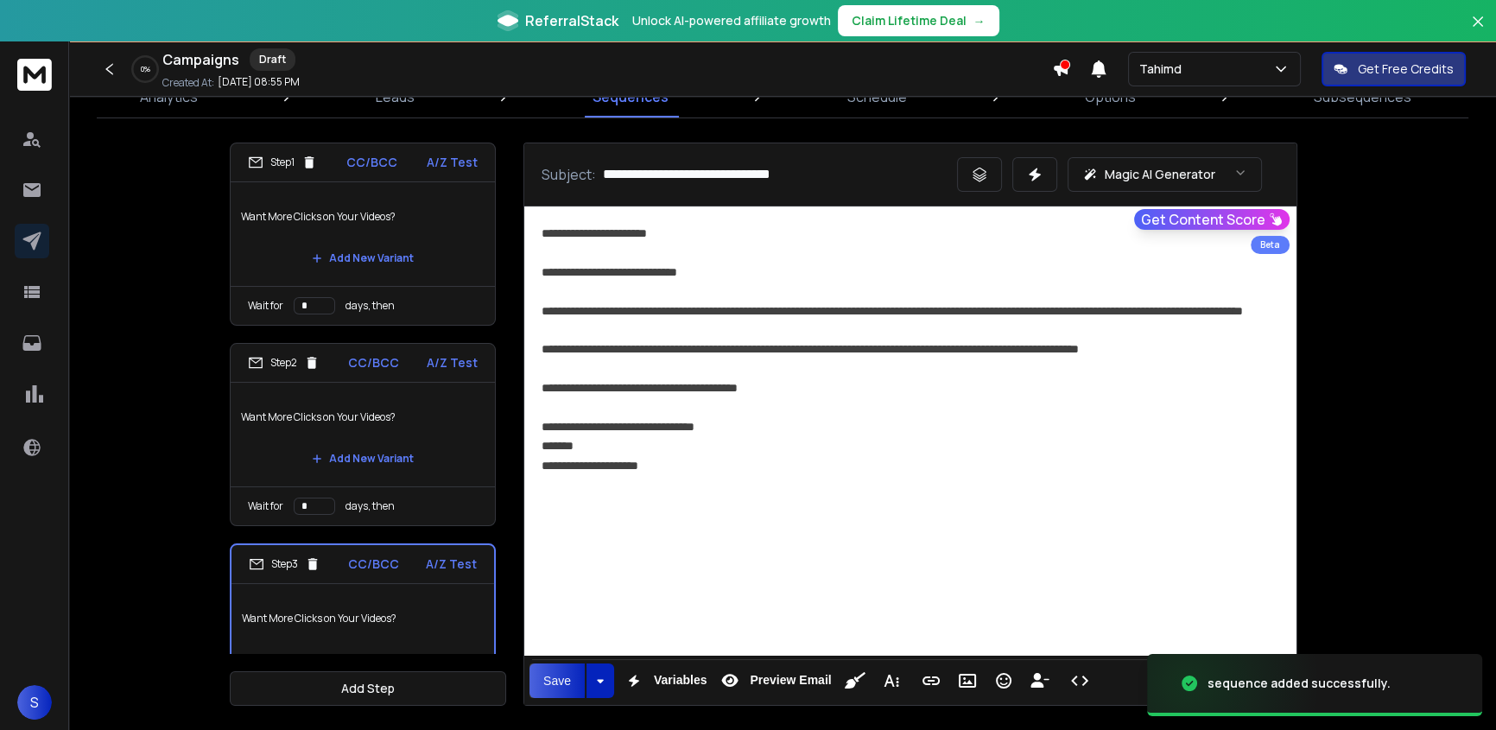
scroll to position [68, 0]
click at [311, 308] on input "*" at bounding box center [314, 306] width 41 height 17
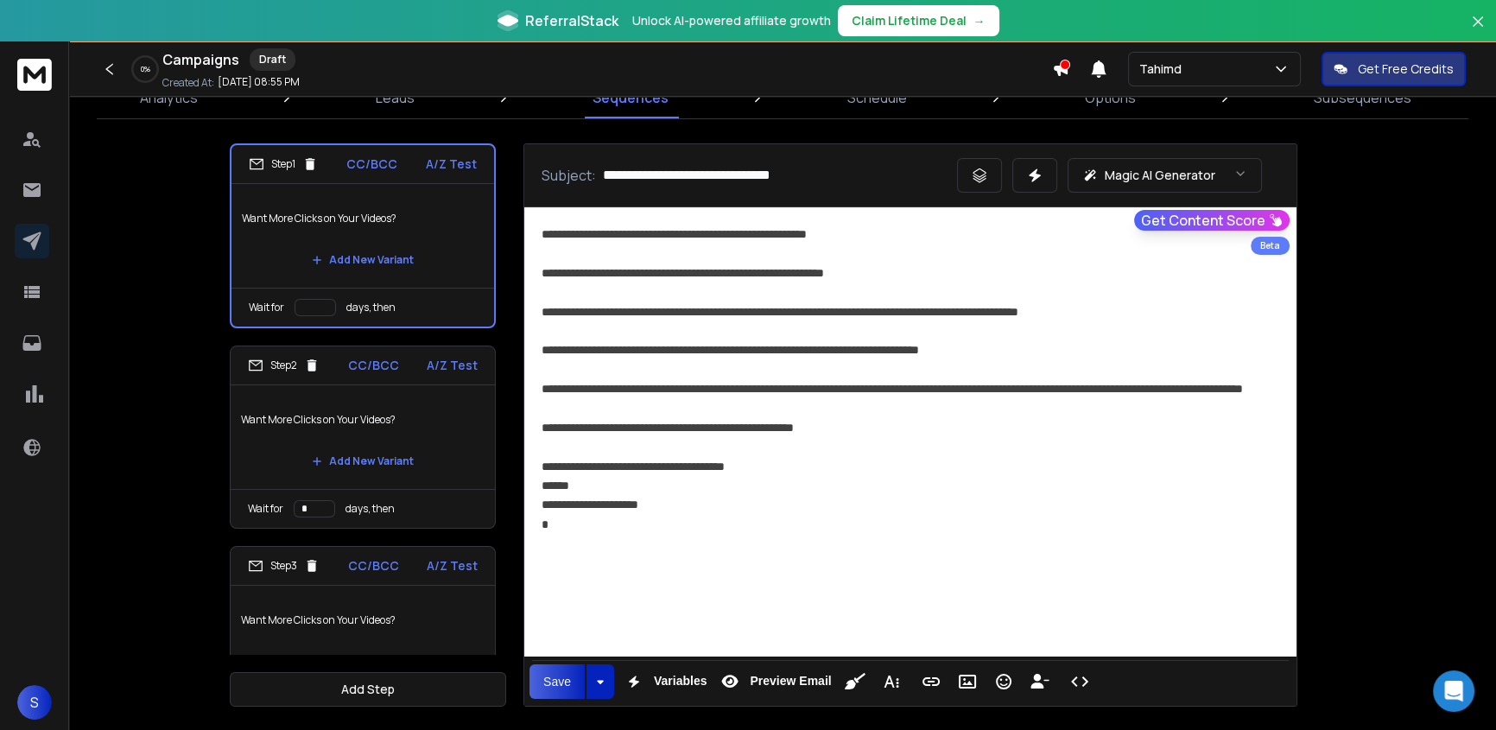
click at [310, 309] on input at bounding box center [315, 307] width 41 height 17
type input "*"
click at [322, 510] on input "*" at bounding box center [314, 508] width 41 height 17
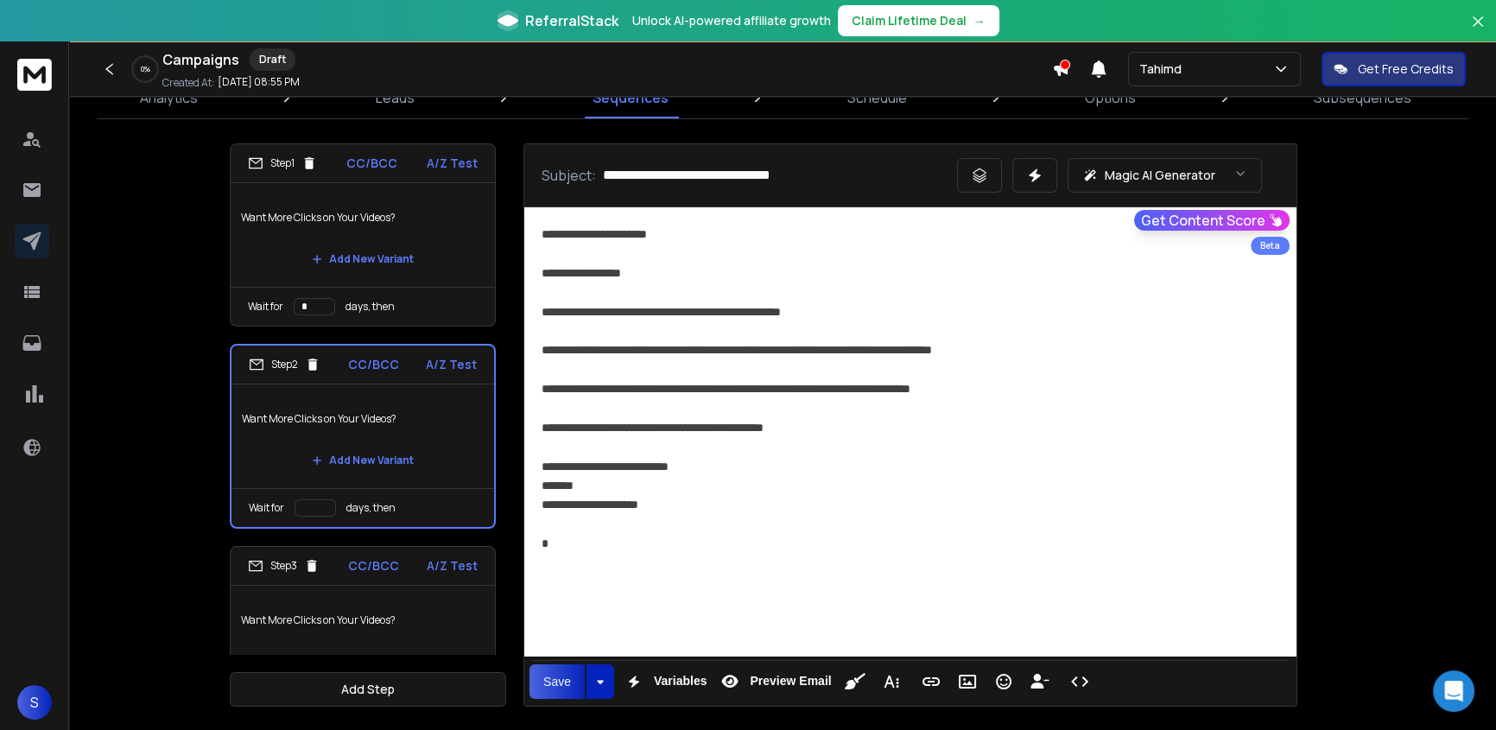
click at [320, 503] on input at bounding box center [315, 507] width 41 height 17
click at [452, 422] on p "Want More Clicks on Your Videos?" at bounding box center [363, 419] width 242 height 48
type input "*"
click at [448, 216] on p "Want More Clicks on Your Videos?" at bounding box center [363, 218] width 244 height 48
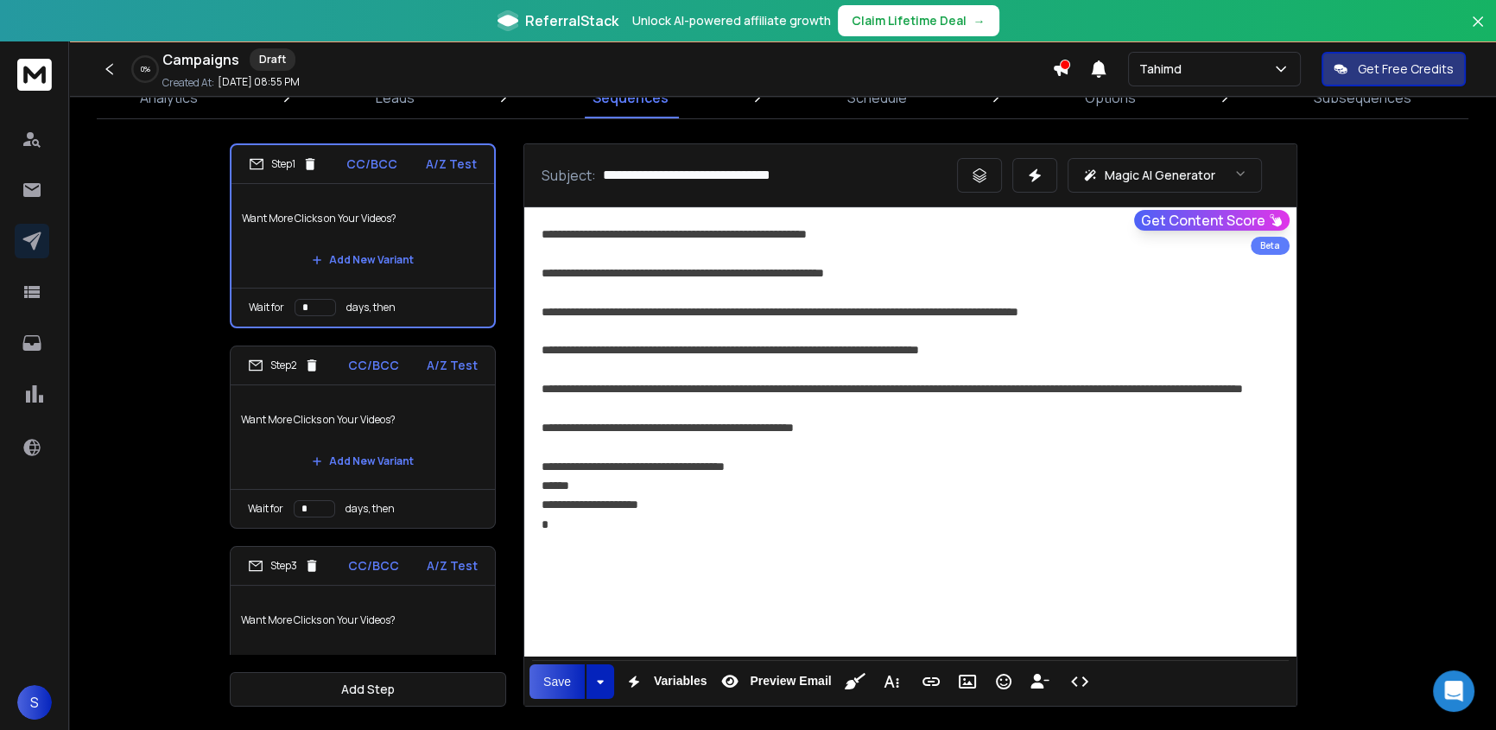
click at [1203, 220] on button "Get Content Score" at bounding box center [1212, 220] width 156 height 21
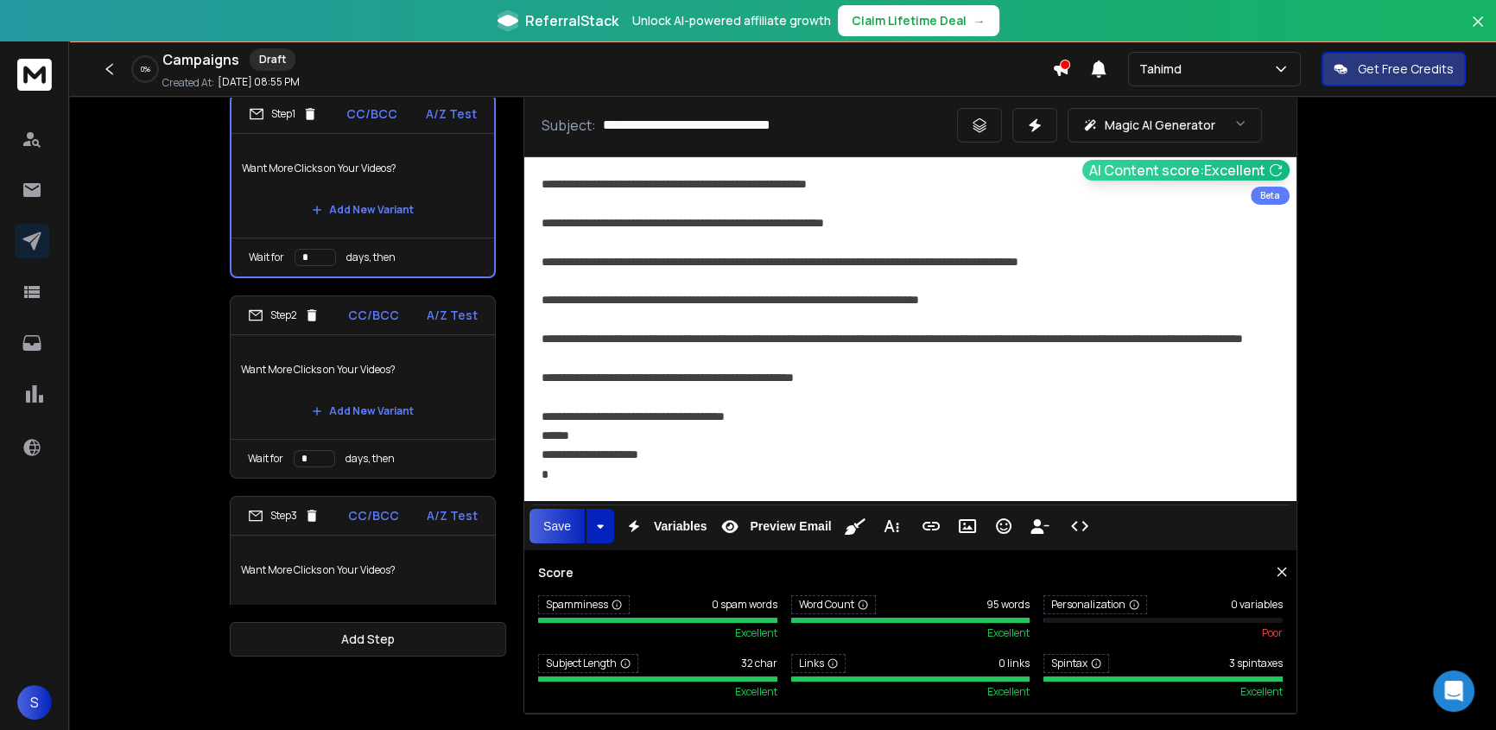
scroll to position [146, 0]
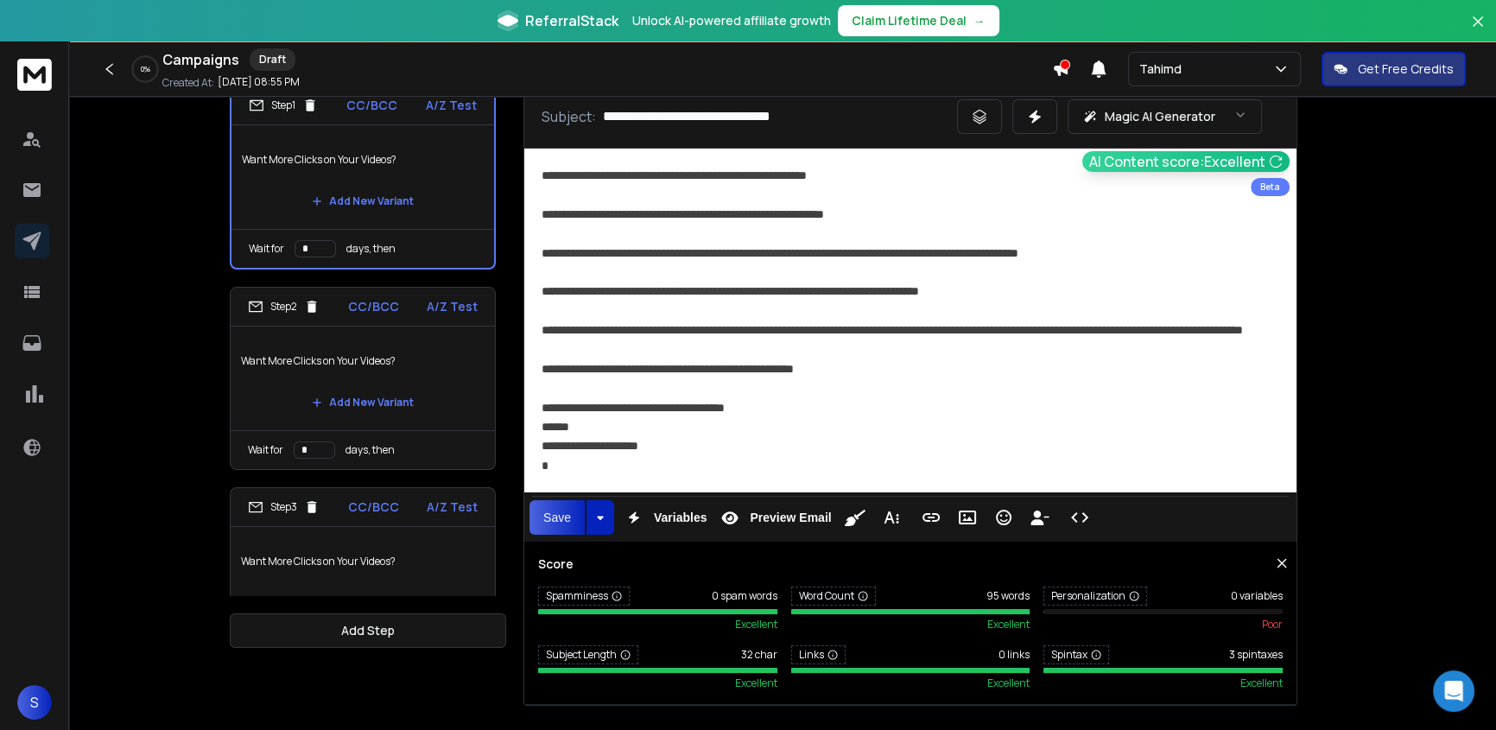
click at [459, 385] on div "Add New Variant" at bounding box center [363, 402] width 244 height 35
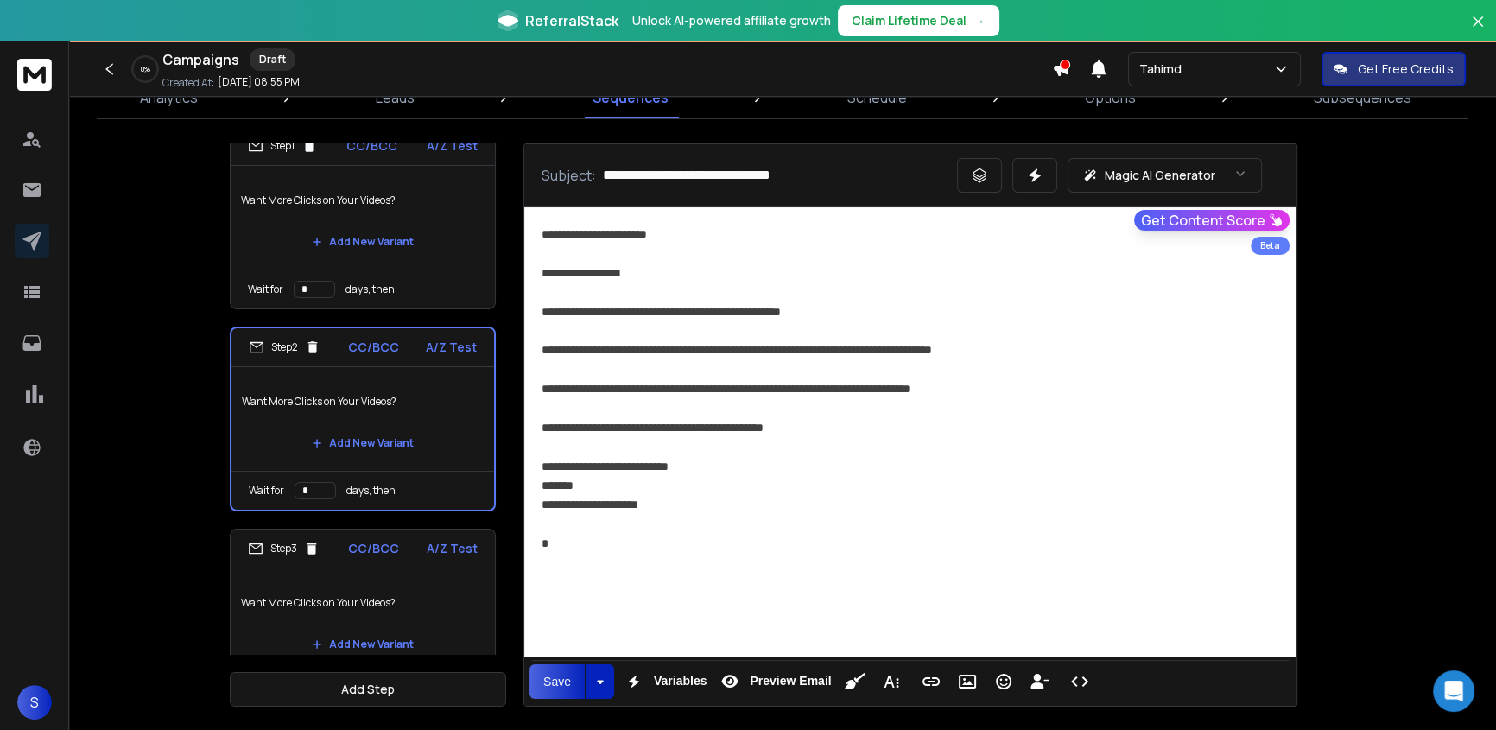
scroll to position [35, 0]
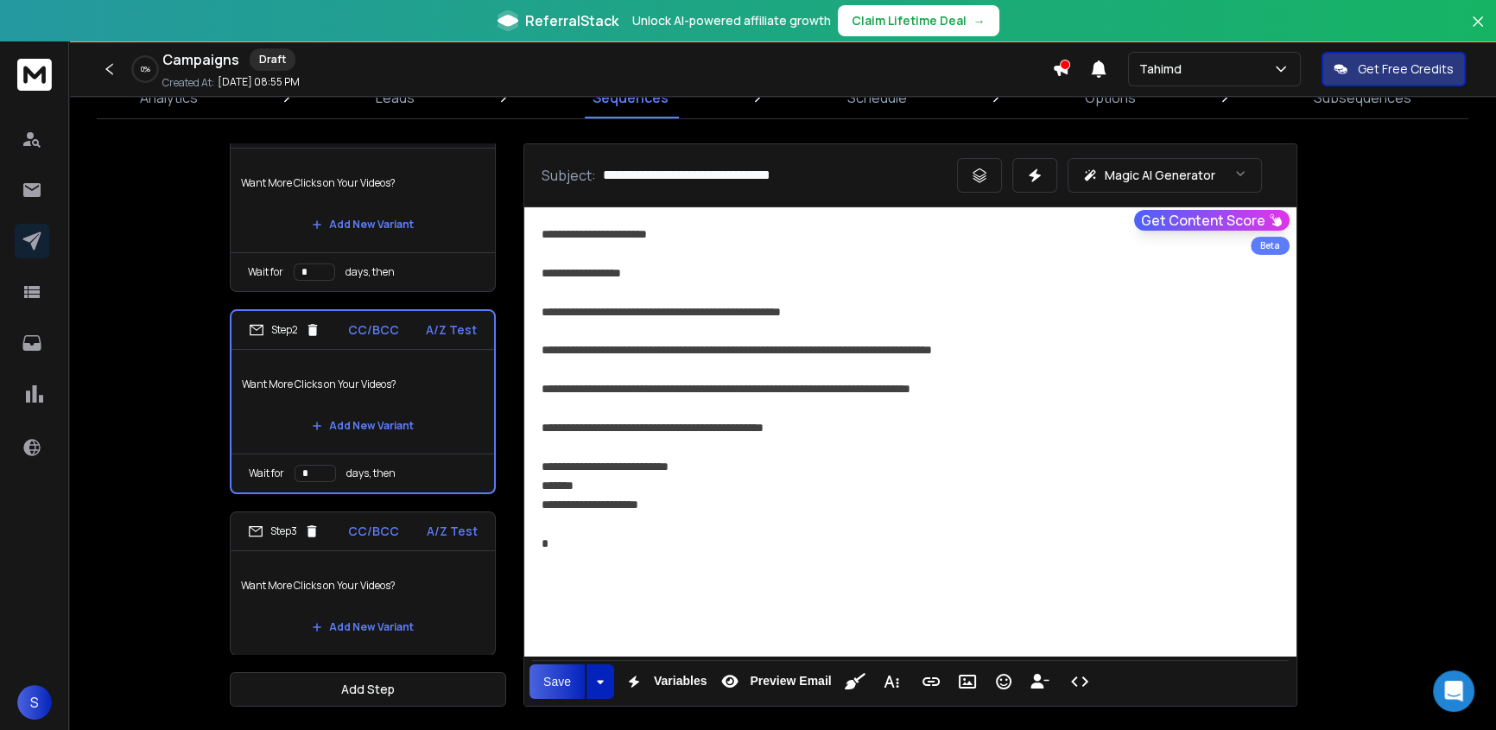
click at [448, 410] on div "Add New Variant" at bounding box center [363, 426] width 242 height 35
click at [448, 190] on p "Want More Clicks on Your Videos?" at bounding box center [363, 183] width 244 height 48
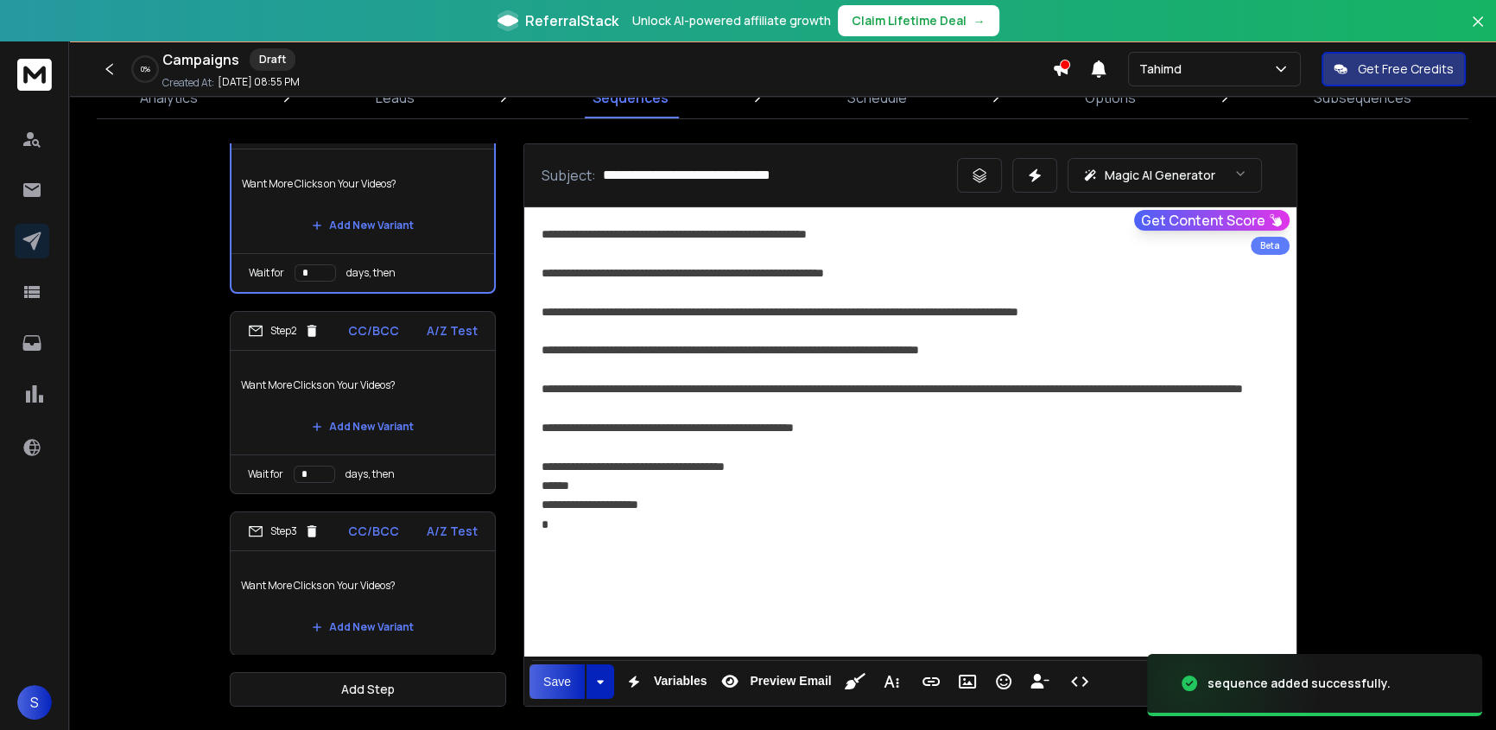
click at [442, 399] on p "Want More Clicks on Your Videos?" at bounding box center [363, 385] width 244 height 48
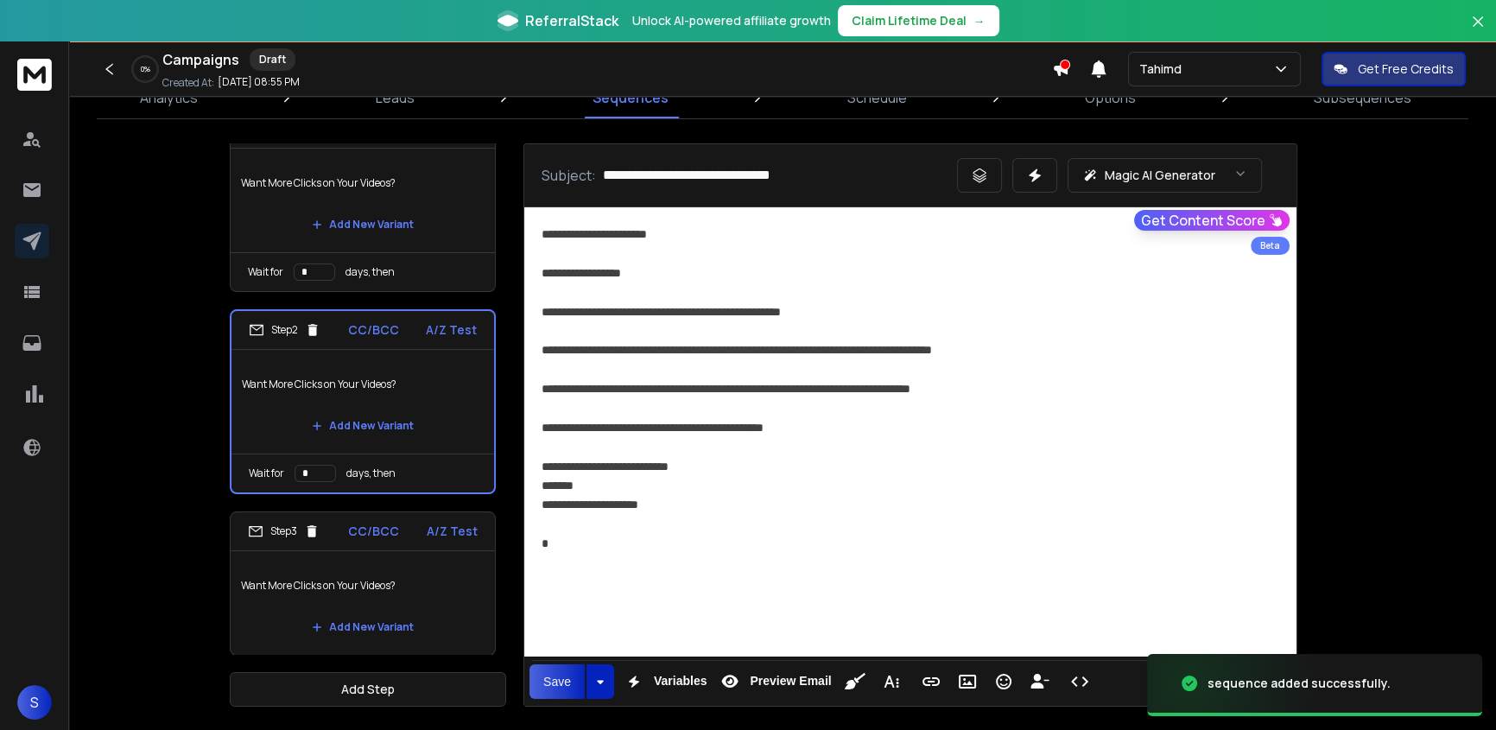
click at [451, 587] on p "Want More Clicks on Your Videos?" at bounding box center [363, 586] width 244 height 48
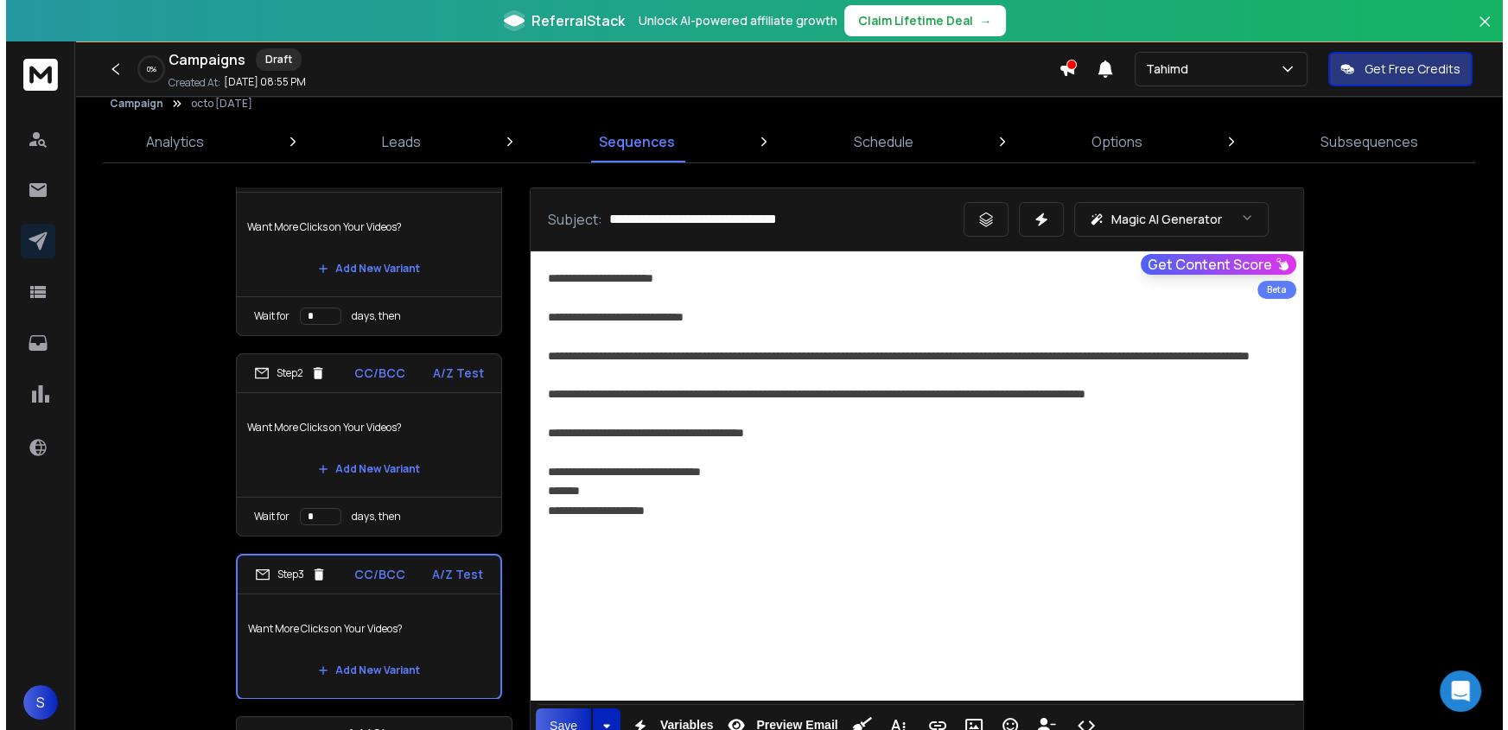
scroll to position [0, 0]
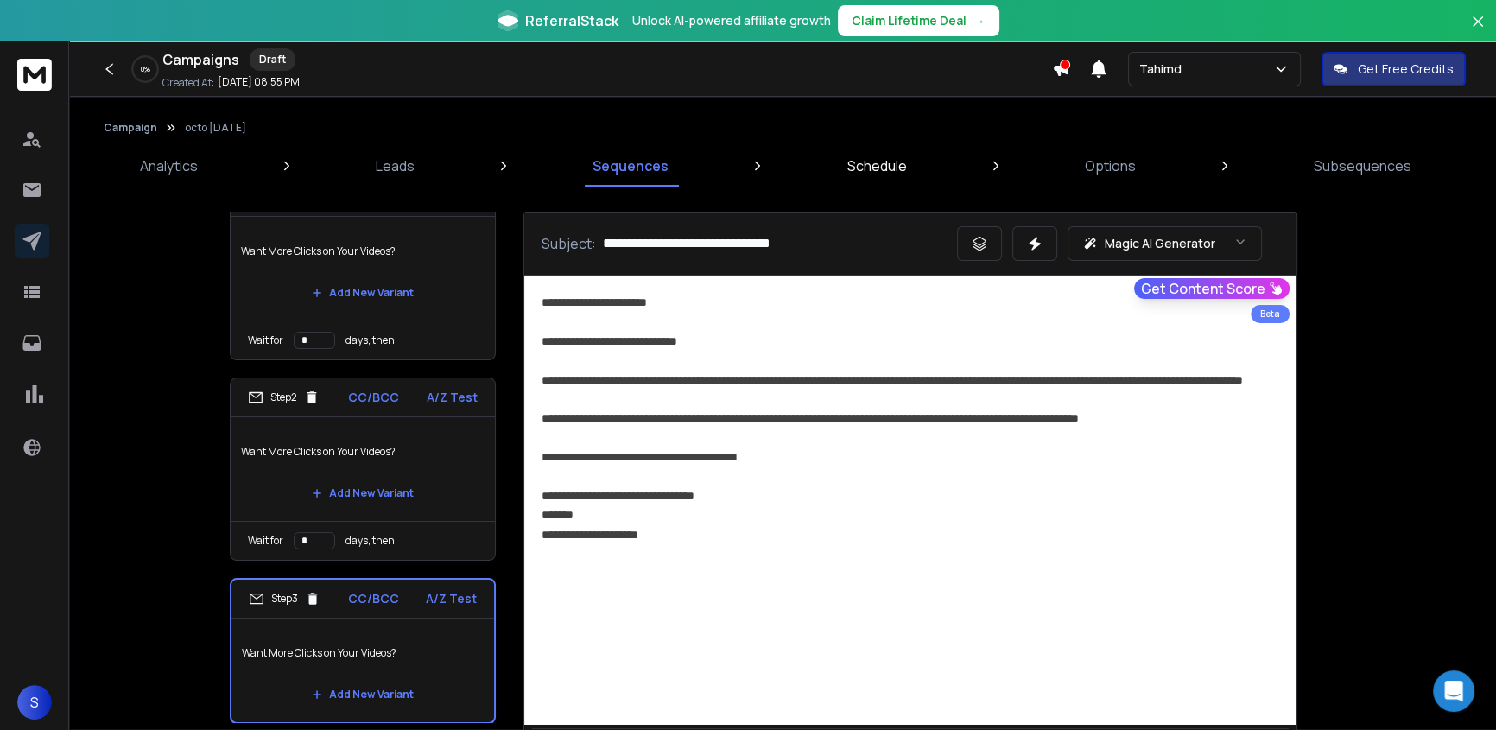
click at [860, 151] on link "Schedule" at bounding box center [877, 165] width 80 height 41
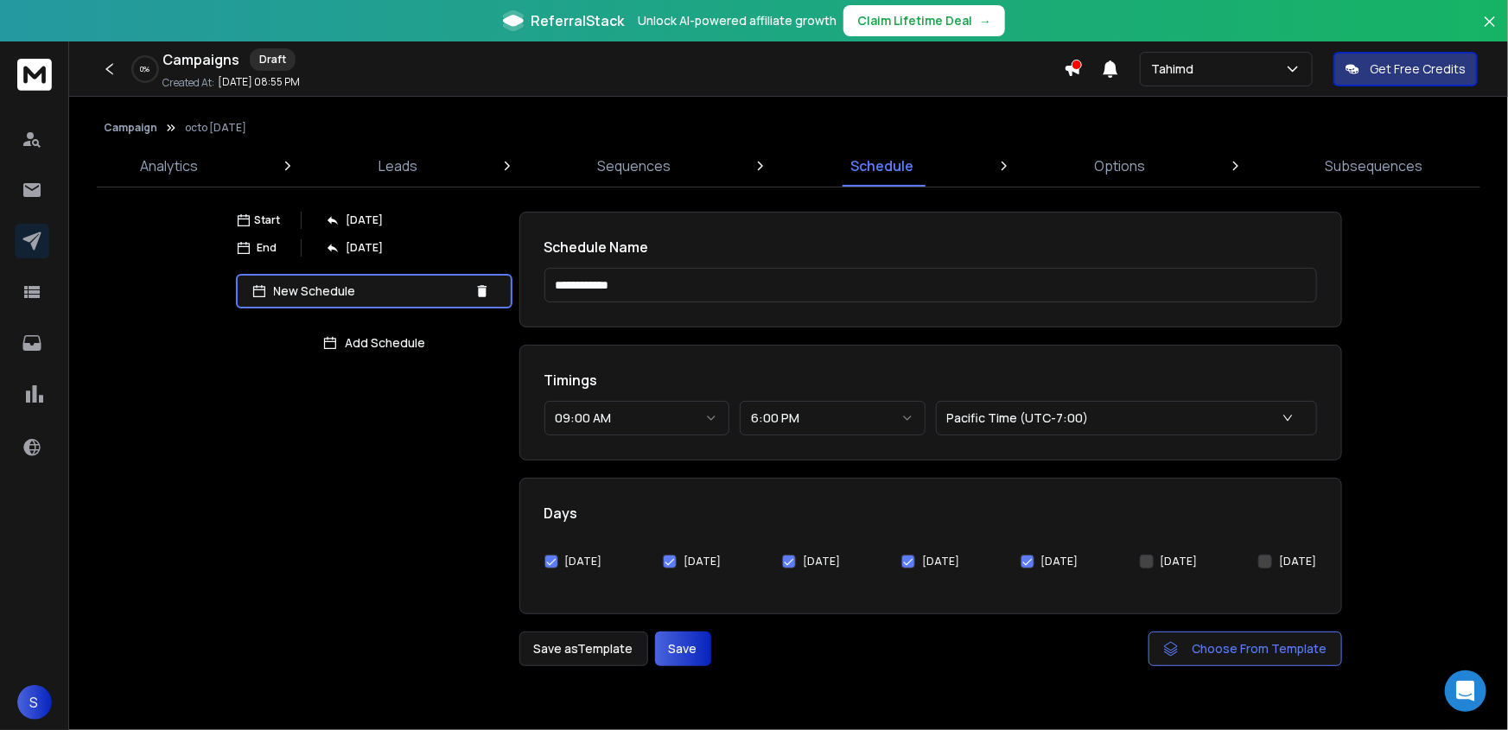
click at [865, 280] on input "**********" at bounding box center [930, 285] width 772 height 35
click at [1126, 556] on div "[DATE] [DATE] [DATE] [DATE] [DATE] [DATE] [DATE]" at bounding box center [930, 561] width 772 height 55
click at [1153, 560] on div "[DATE]" at bounding box center [1169, 562] width 58 height 14
click at [1143, 562] on button "[DATE]" at bounding box center [1147, 562] width 14 height 14
click at [1272, 559] on button "[DATE]" at bounding box center [1265, 562] width 14 height 14
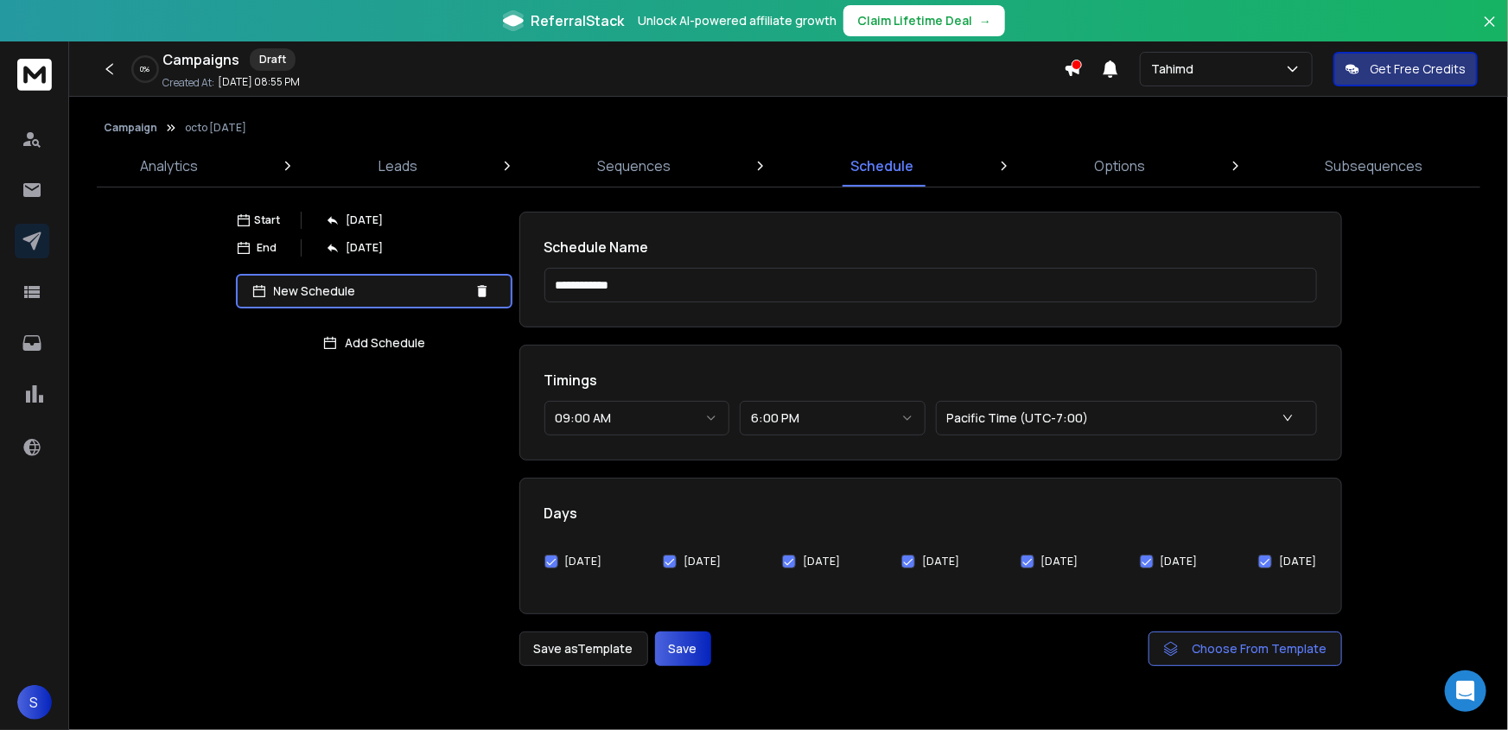
click at [677, 651] on button "Save" at bounding box center [683, 649] width 56 height 35
click at [1106, 169] on p "Options" at bounding box center [1119, 166] width 51 height 21
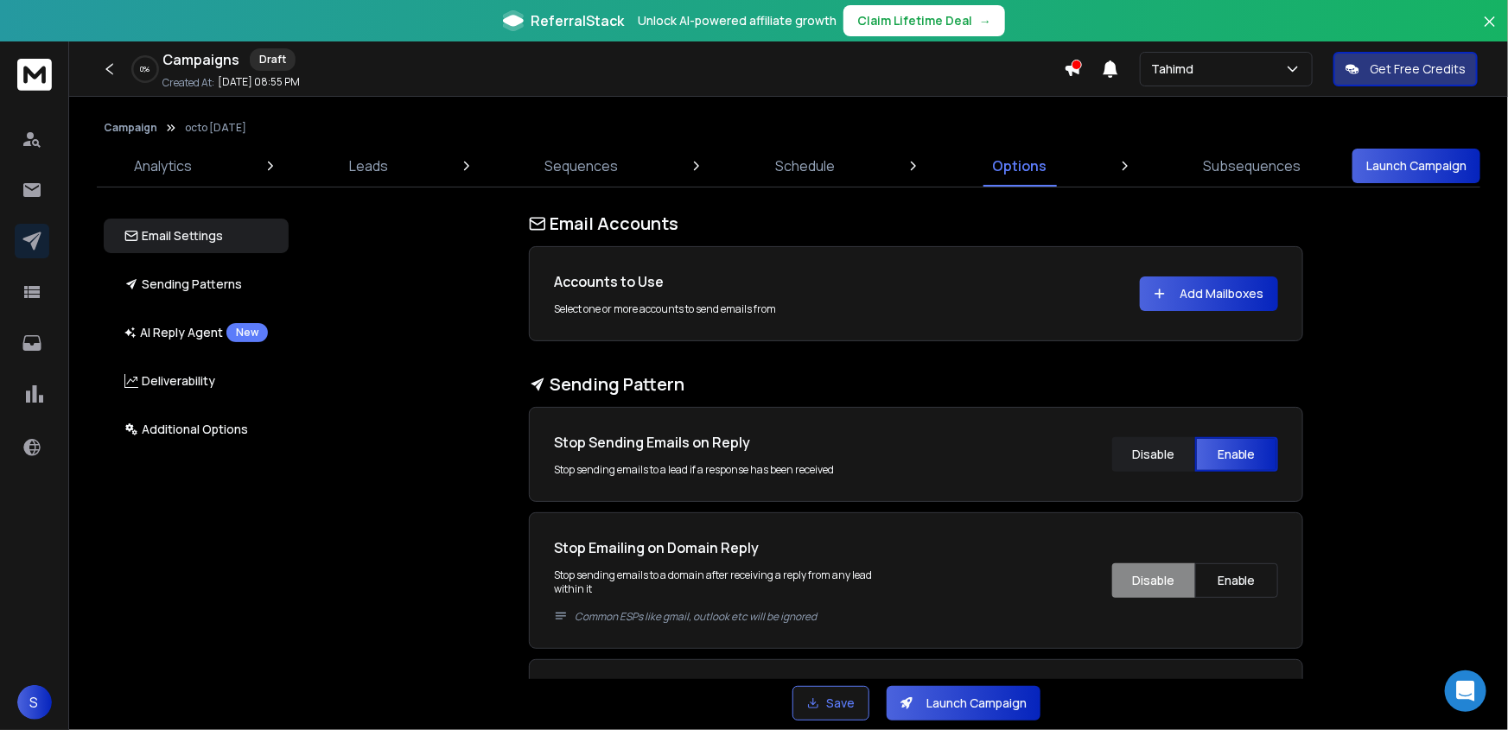
click at [1197, 291] on button "Add Mailboxes" at bounding box center [1209, 293] width 138 height 35
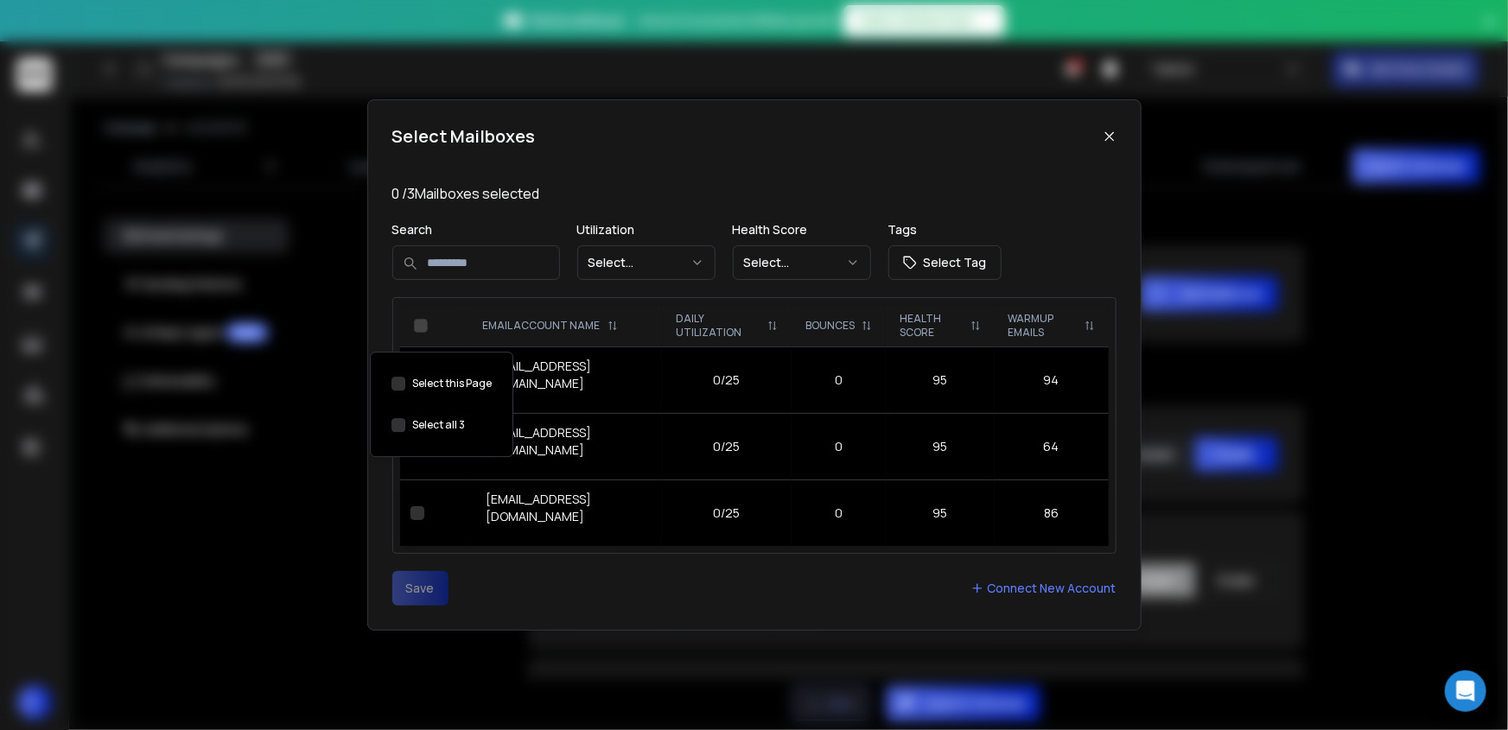
click at [421, 333] on button "Select this Page" at bounding box center [421, 326] width 14 height 14
click at [410, 571] on button "Save" at bounding box center [420, 588] width 56 height 35
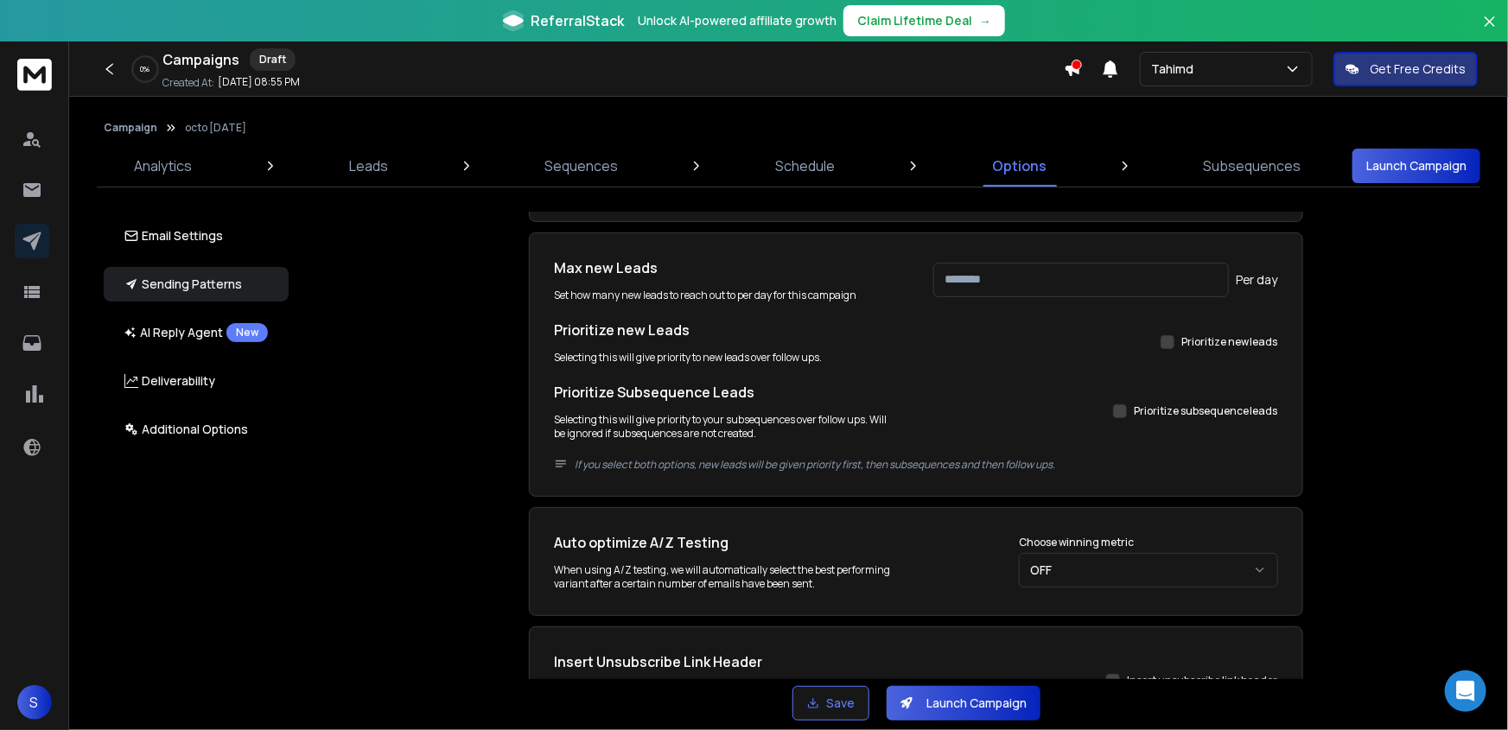
scroll to position [864, 0]
click at [1163, 334] on button "Prioritize new leads" at bounding box center [1167, 341] width 14 height 14
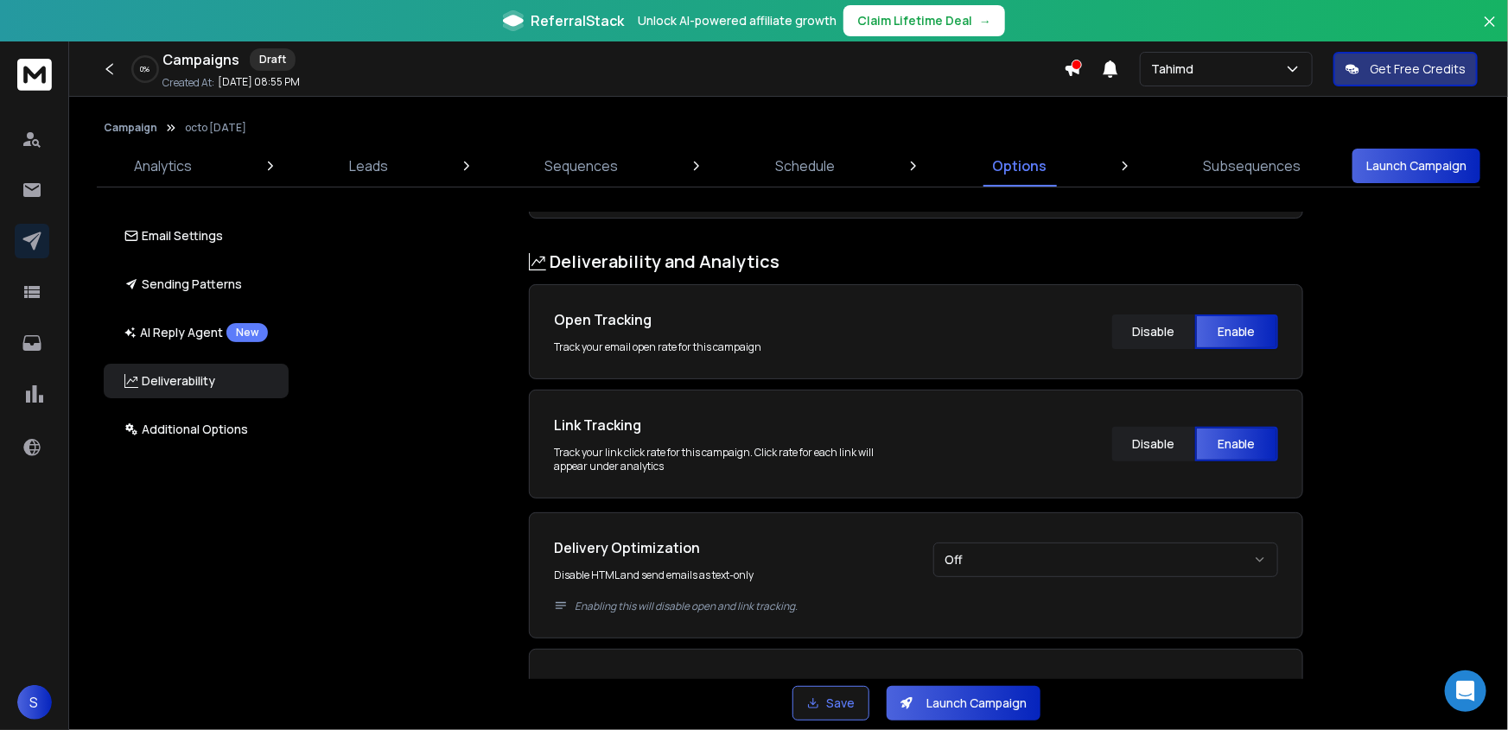
scroll to position [1728, 0]
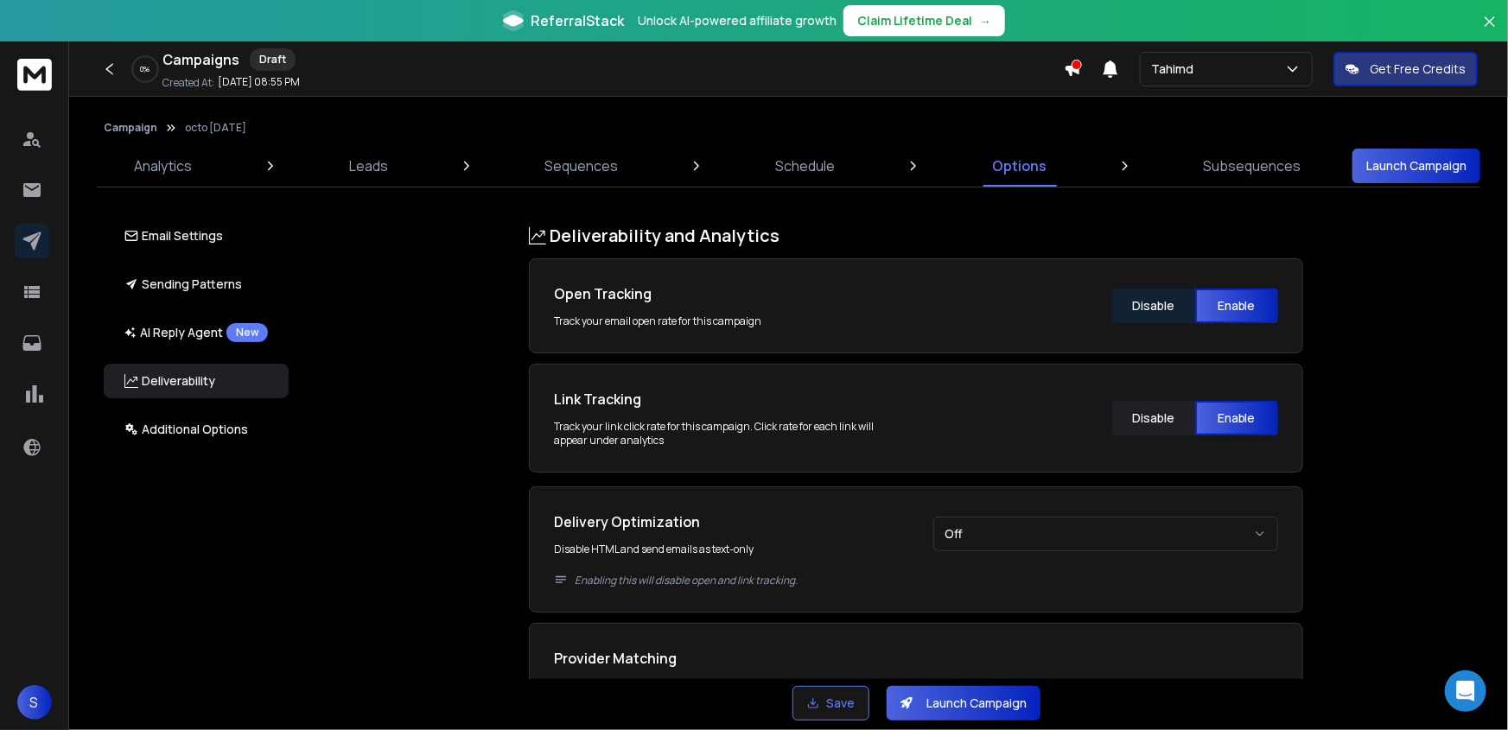
click at [1150, 303] on button "Disable" at bounding box center [1153, 306] width 83 height 35
click at [1136, 413] on button "Disable" at bounding box center [1153, 418] width 83 height 35
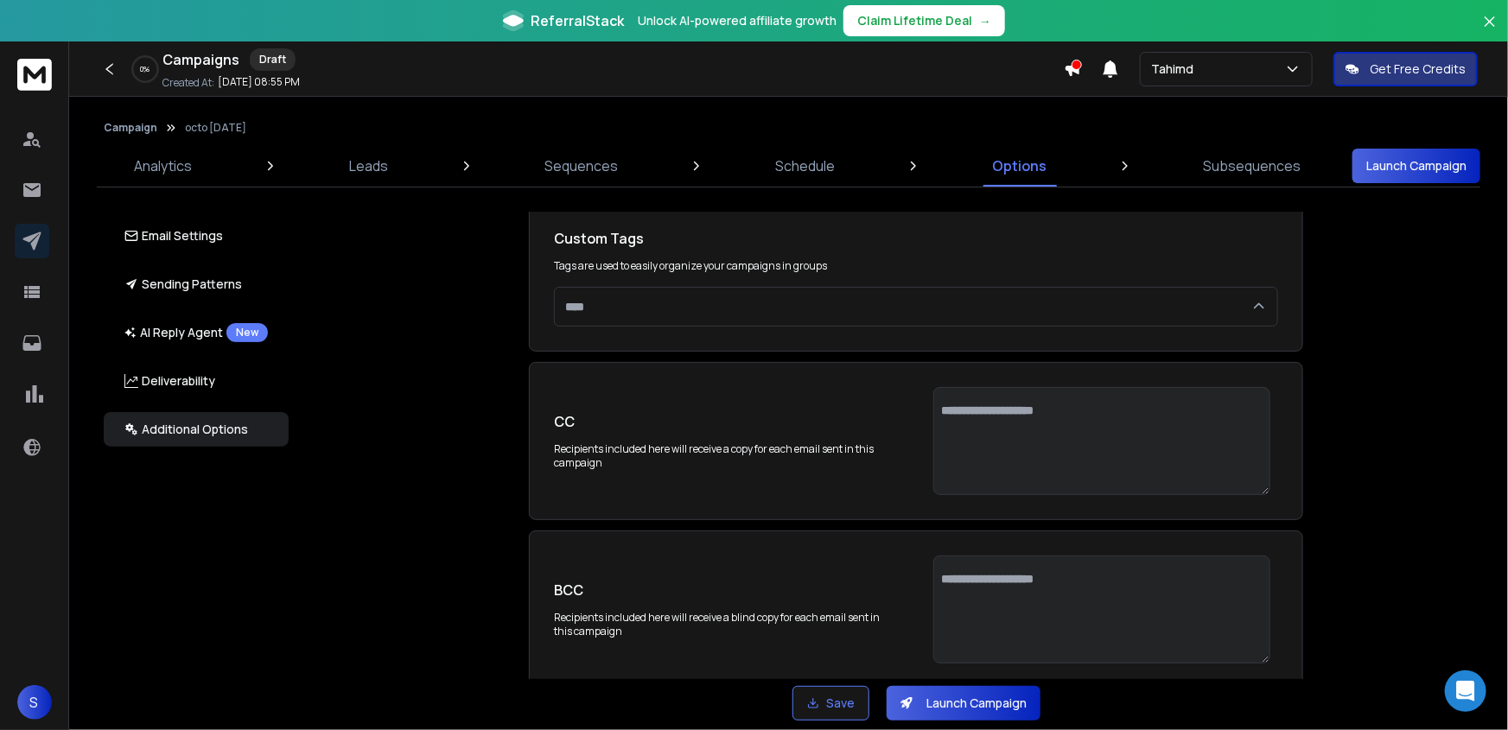
scroll to position [3184, 0]
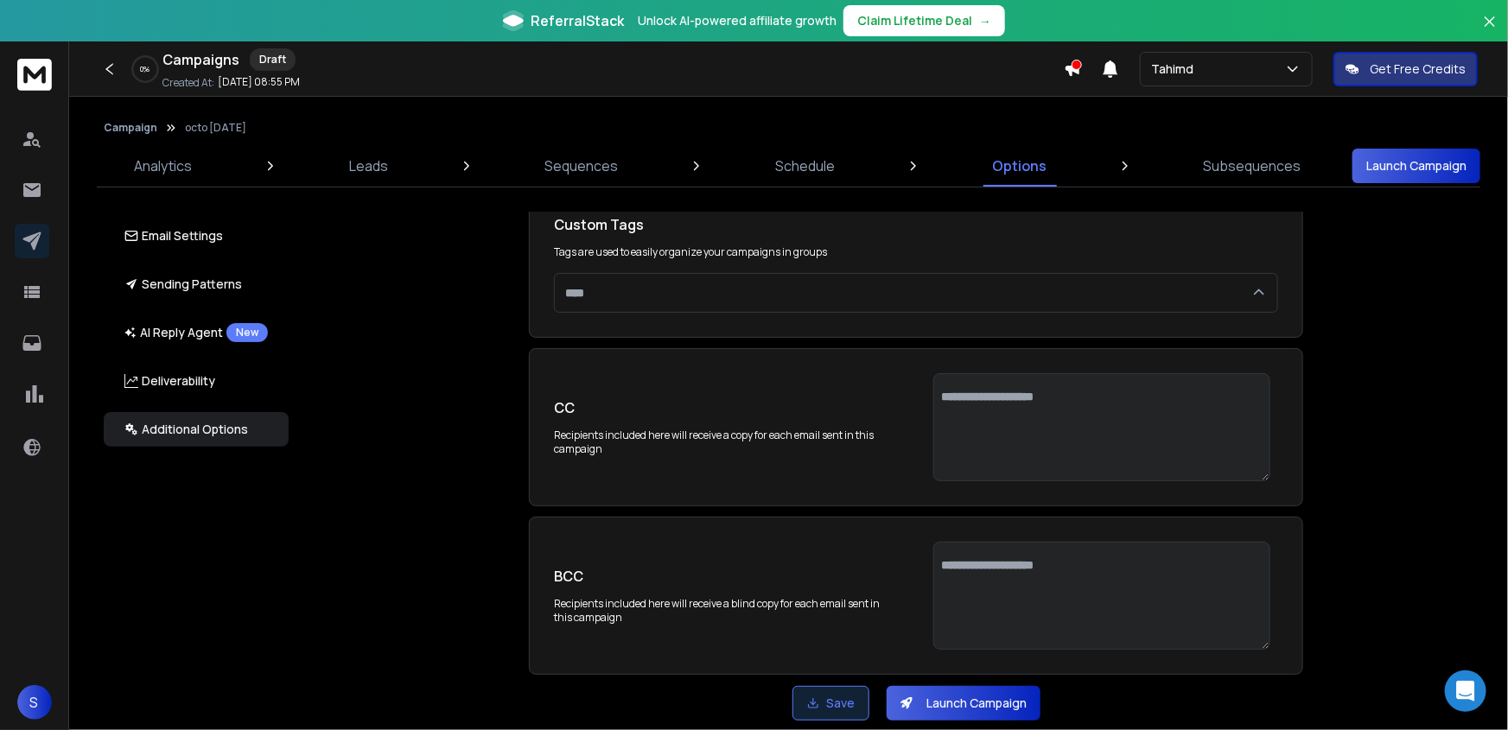
click at [841, 705] on button "Save" at bounding box center [830, 703] width 77 height 35
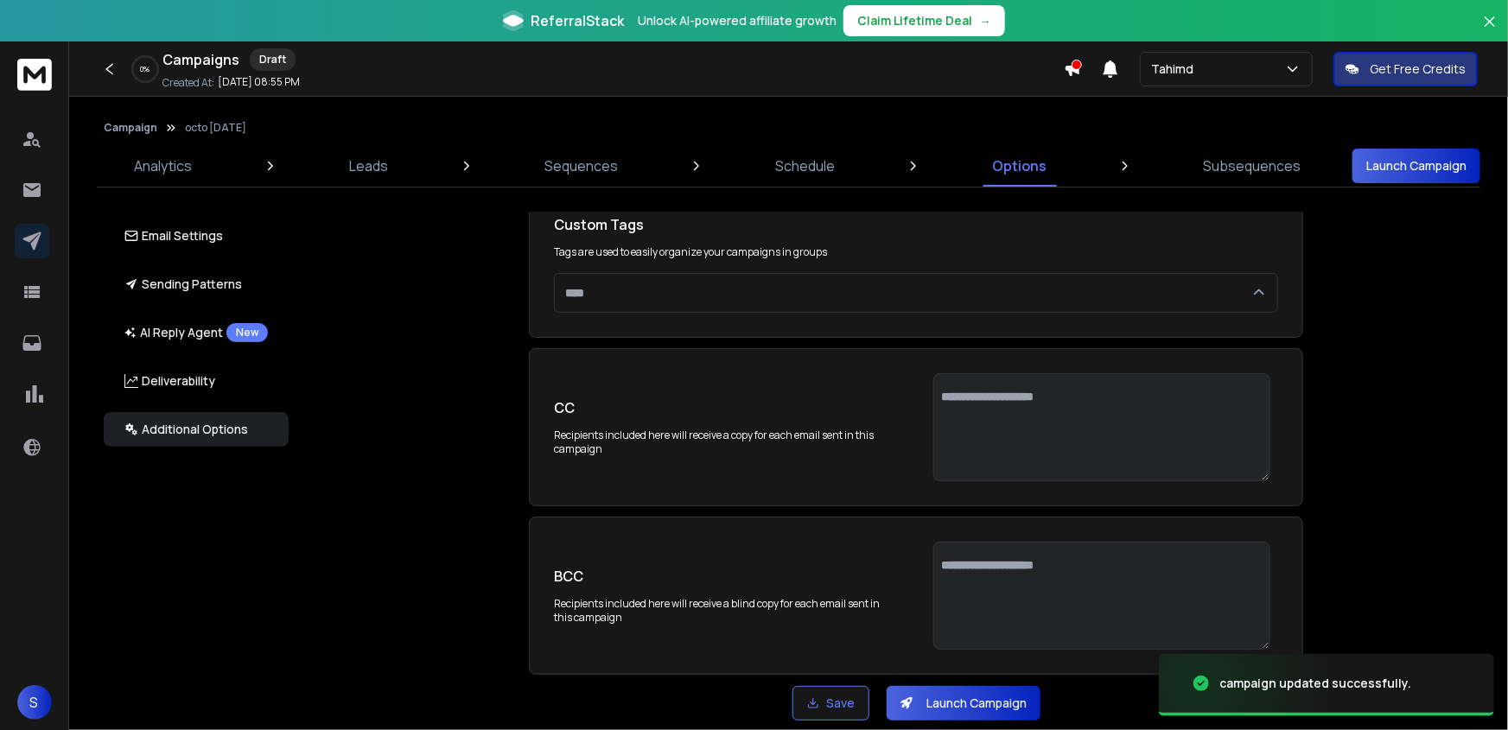
click at [963, 704] on button "Launch Campaign" at bounding box center [963, 703] width 154 height 35
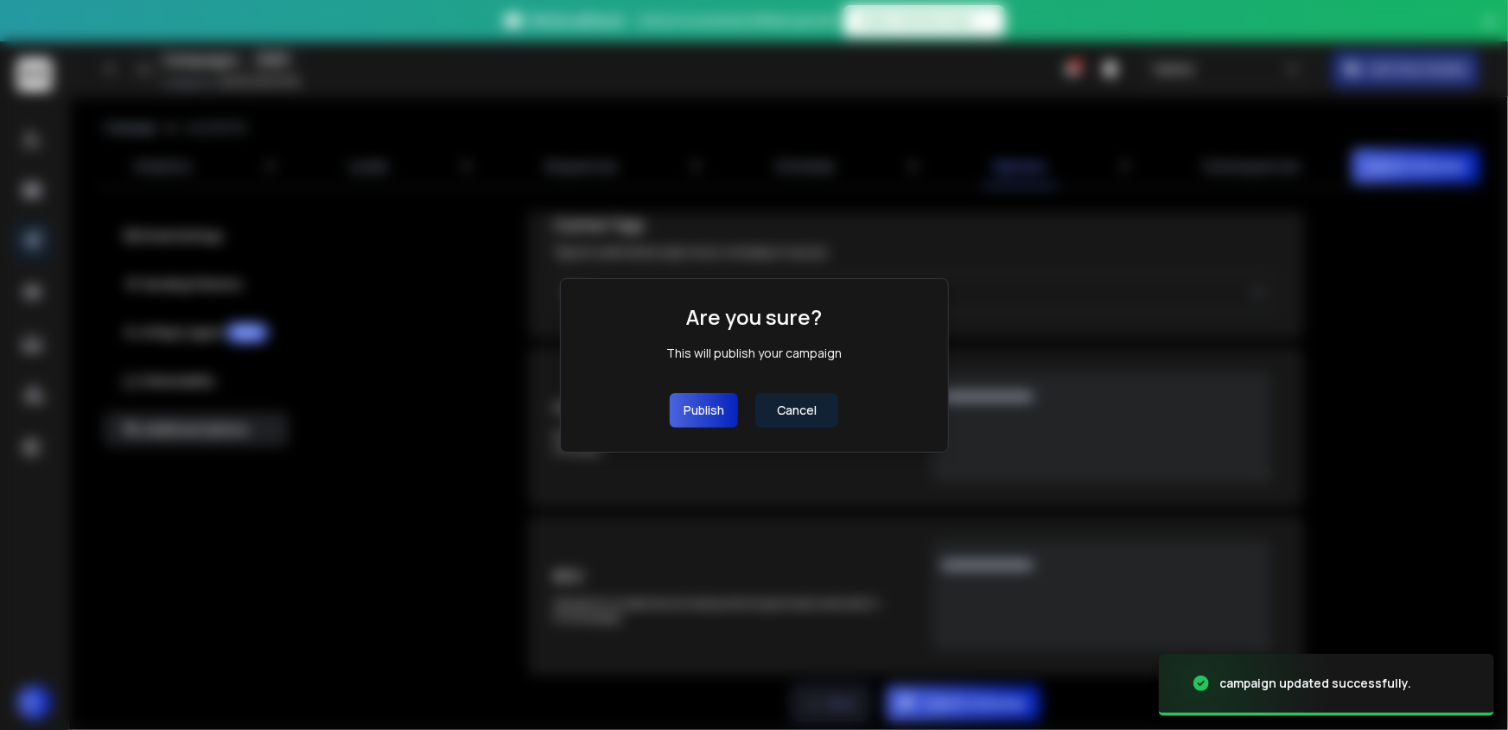
click at [691, 409] on button "Publish" at bounding box center [704, 410] width 68 height 35
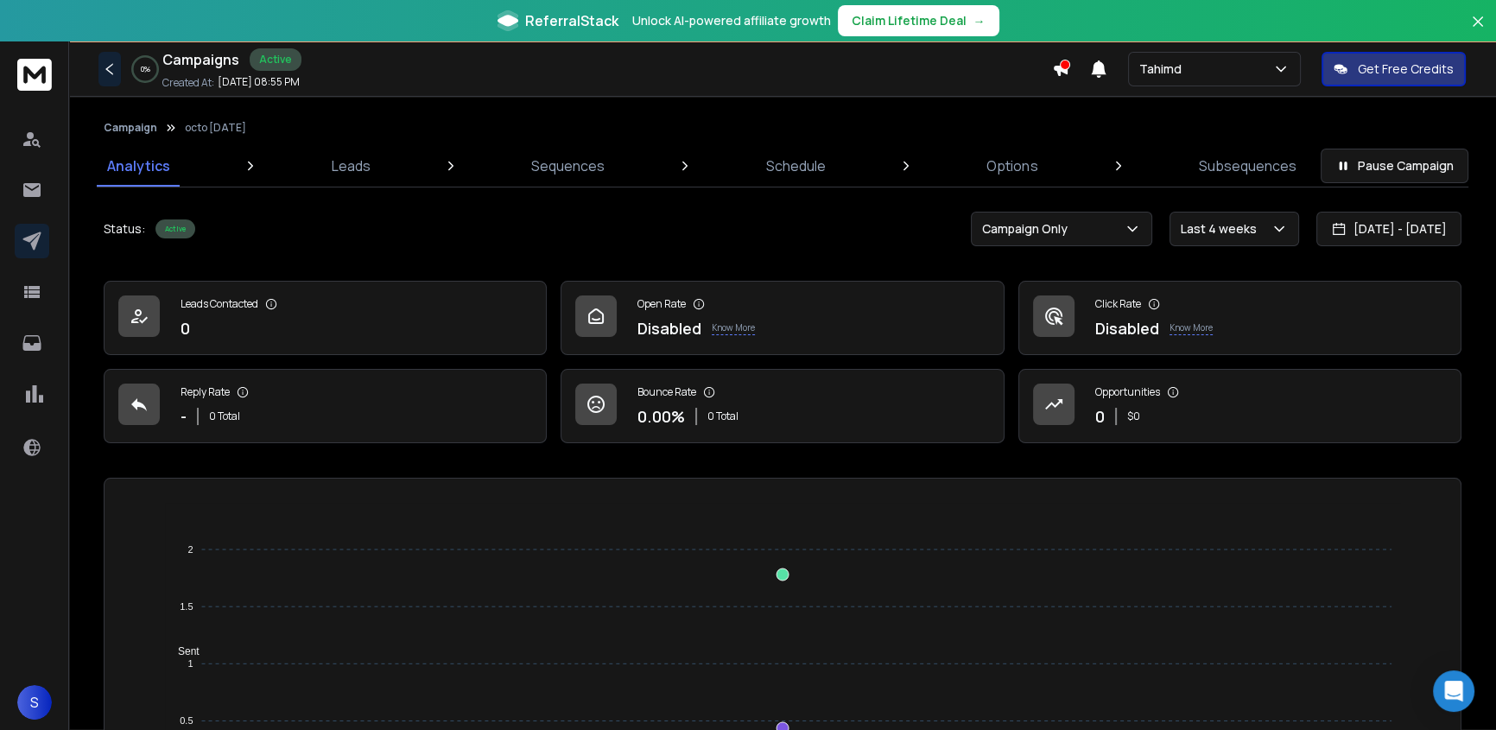
click at [99, 60] on button at bounding box center [109, 69] width 22 height 35
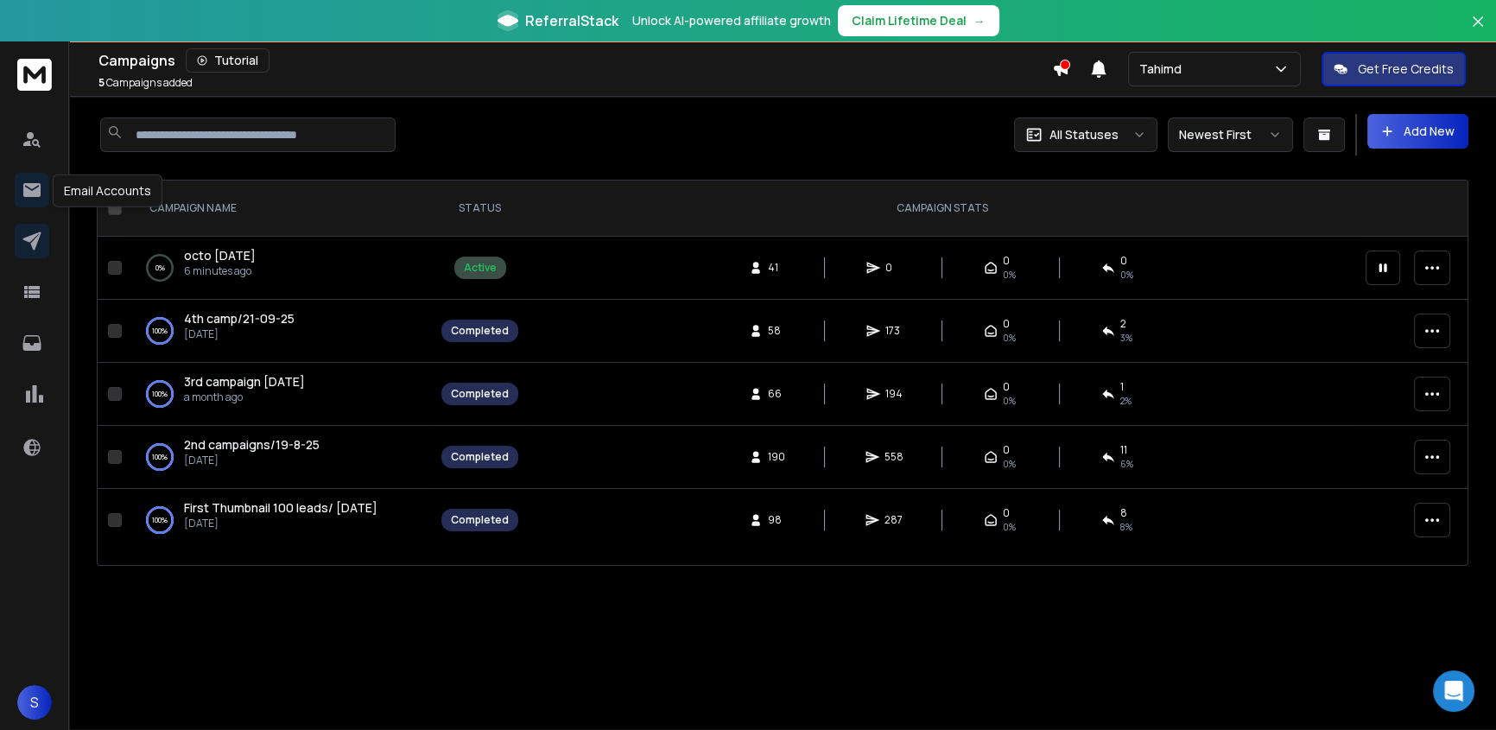
click at [36, 176] on link at bounding box center [32, 190] width 35 height 35
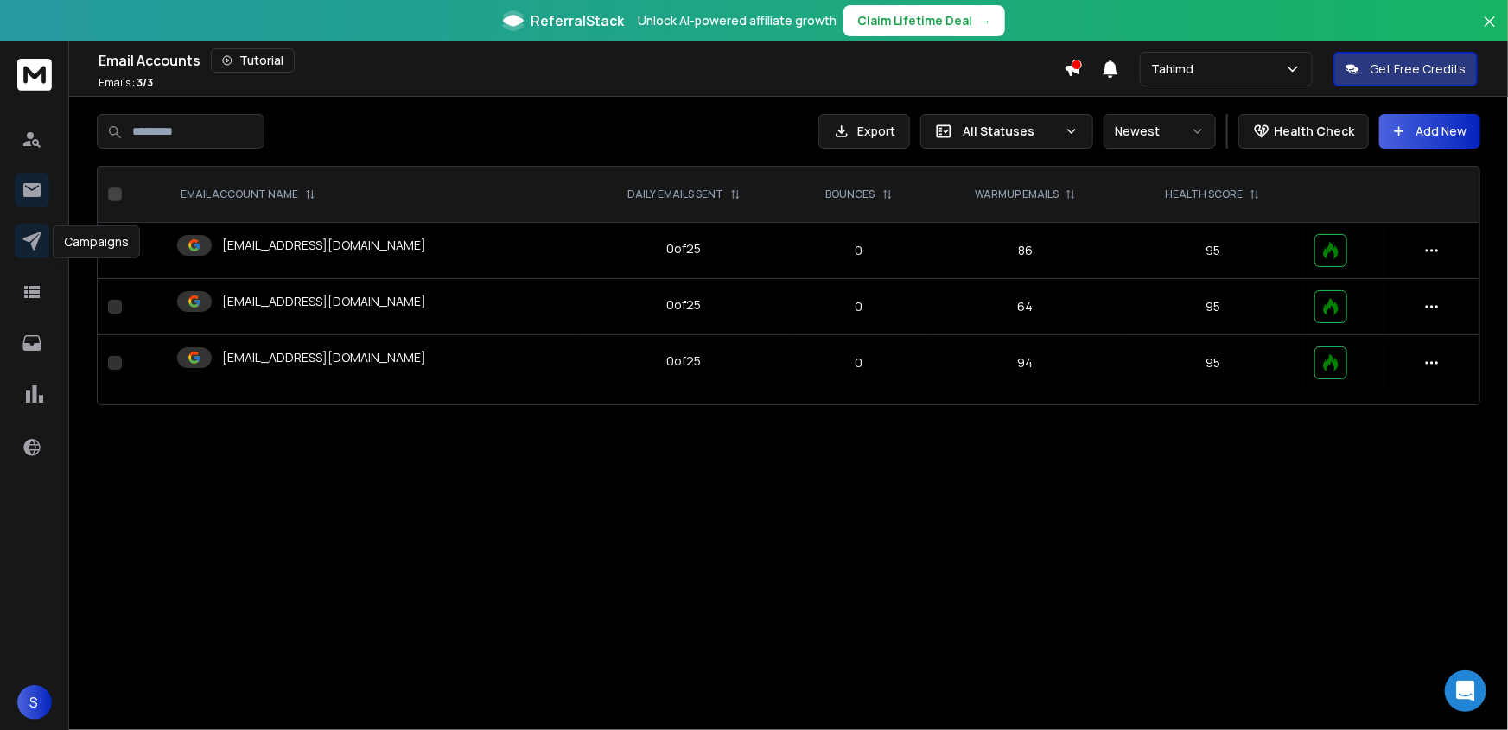
click at [38, 240] on icon at bounding box center [32, 241] width 21 height 21
